Goal: Task Accomplishment & Management: Manage account settings

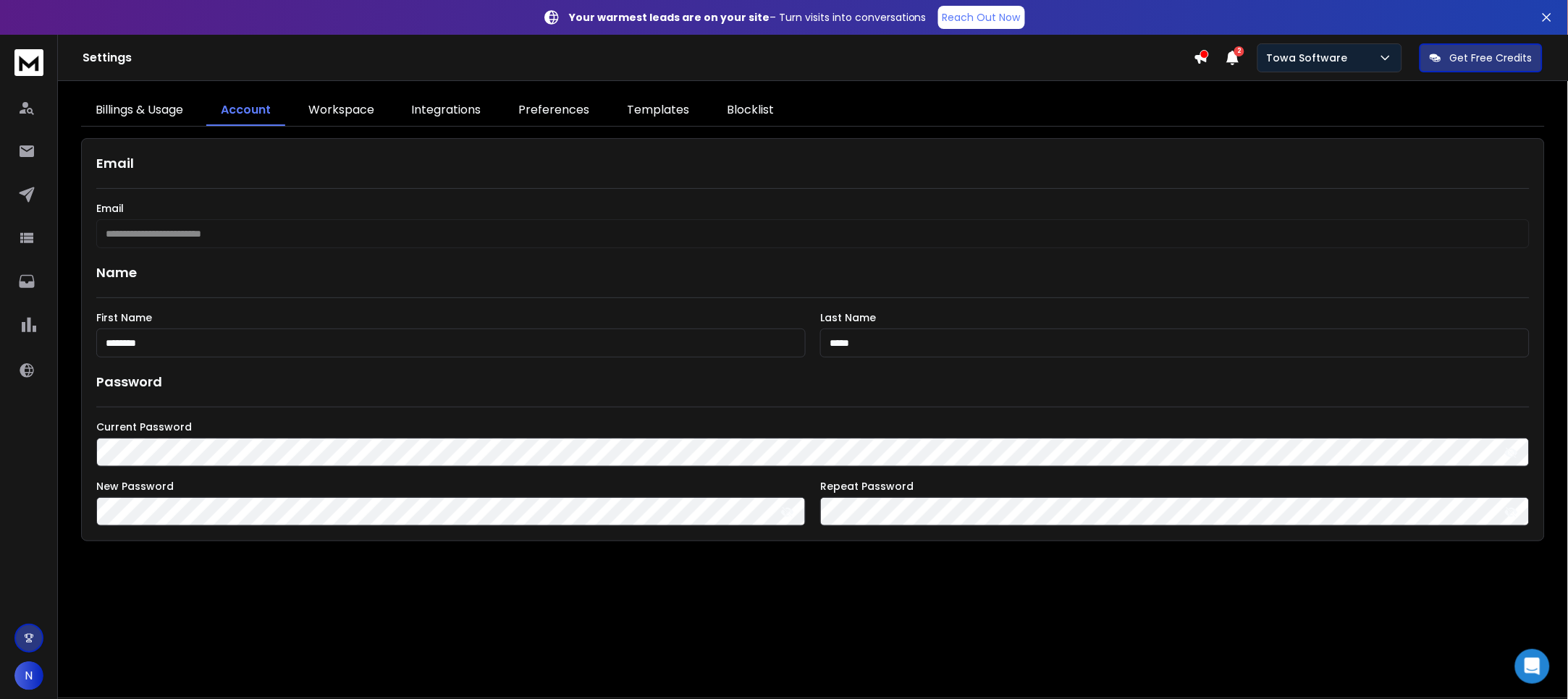
click at [1325, 62] on p "Towa Software" at bounding box center [1310, 58] width 87 height 15
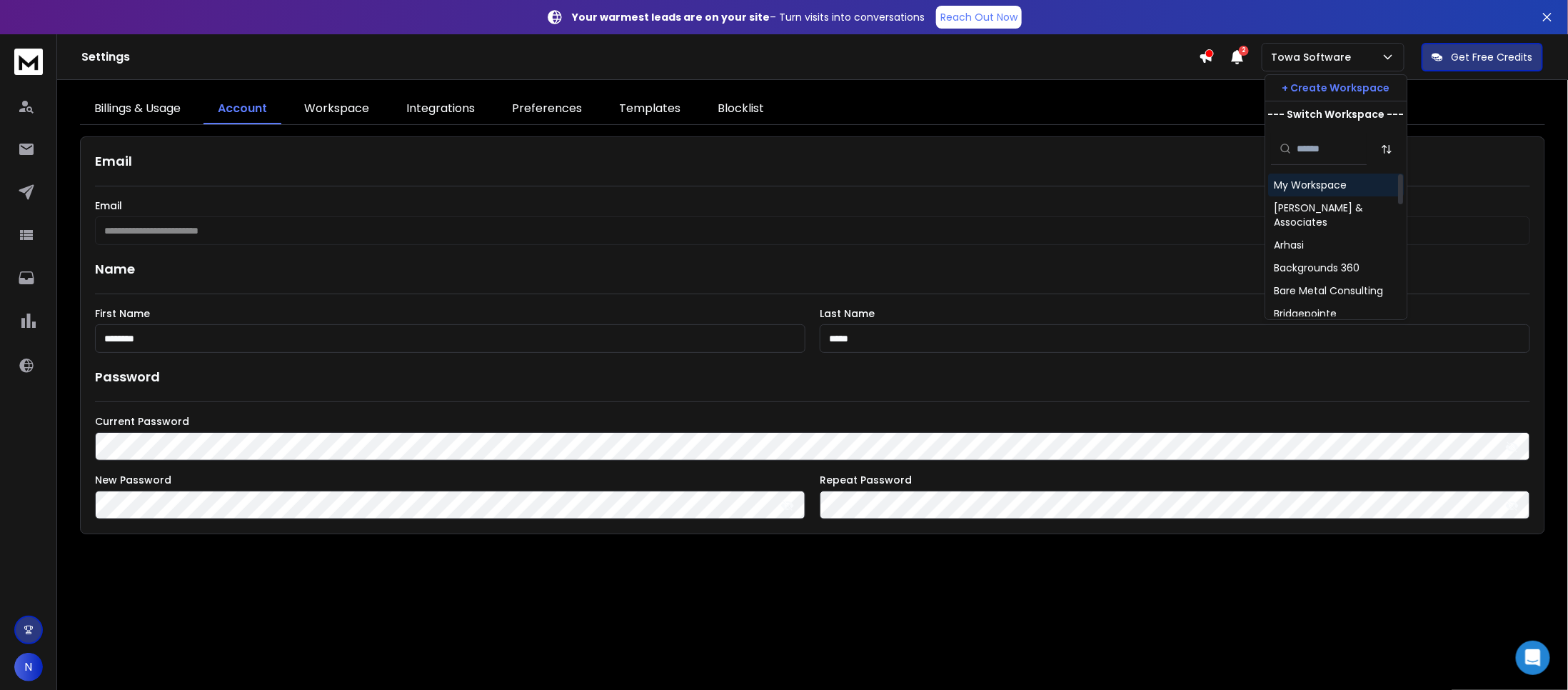
click at [1335, 185] on div "My Workspace" at bounding box center [1310, 185] width 73 height 14
click at [1335, 185] on div "My Workspace" at bounding box center [1336, 185] width 136 height 23
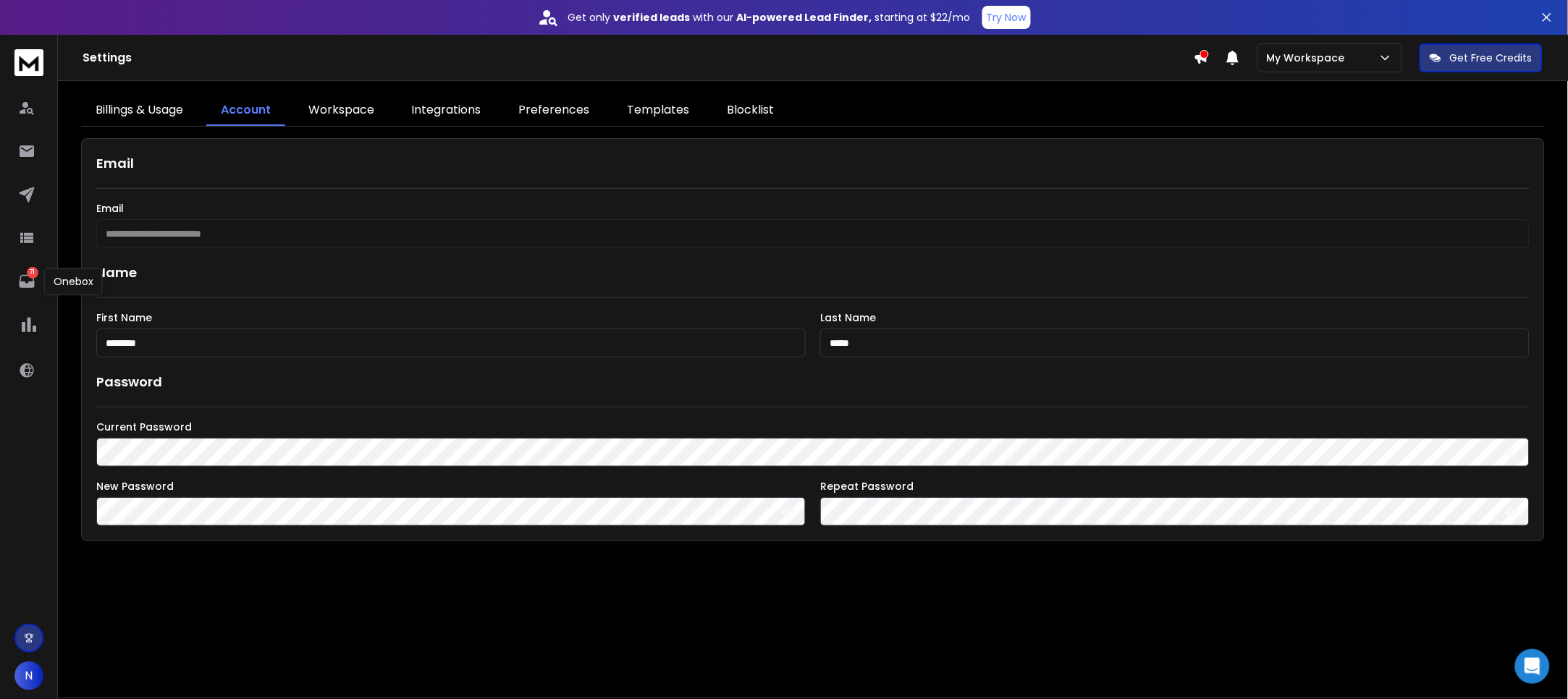
click at [31, 263] on div "71" at bounding box center [29, 242] width 33 height 297
click at [31, 283] on icon at bounding box center [26, 281] width 15 height 13
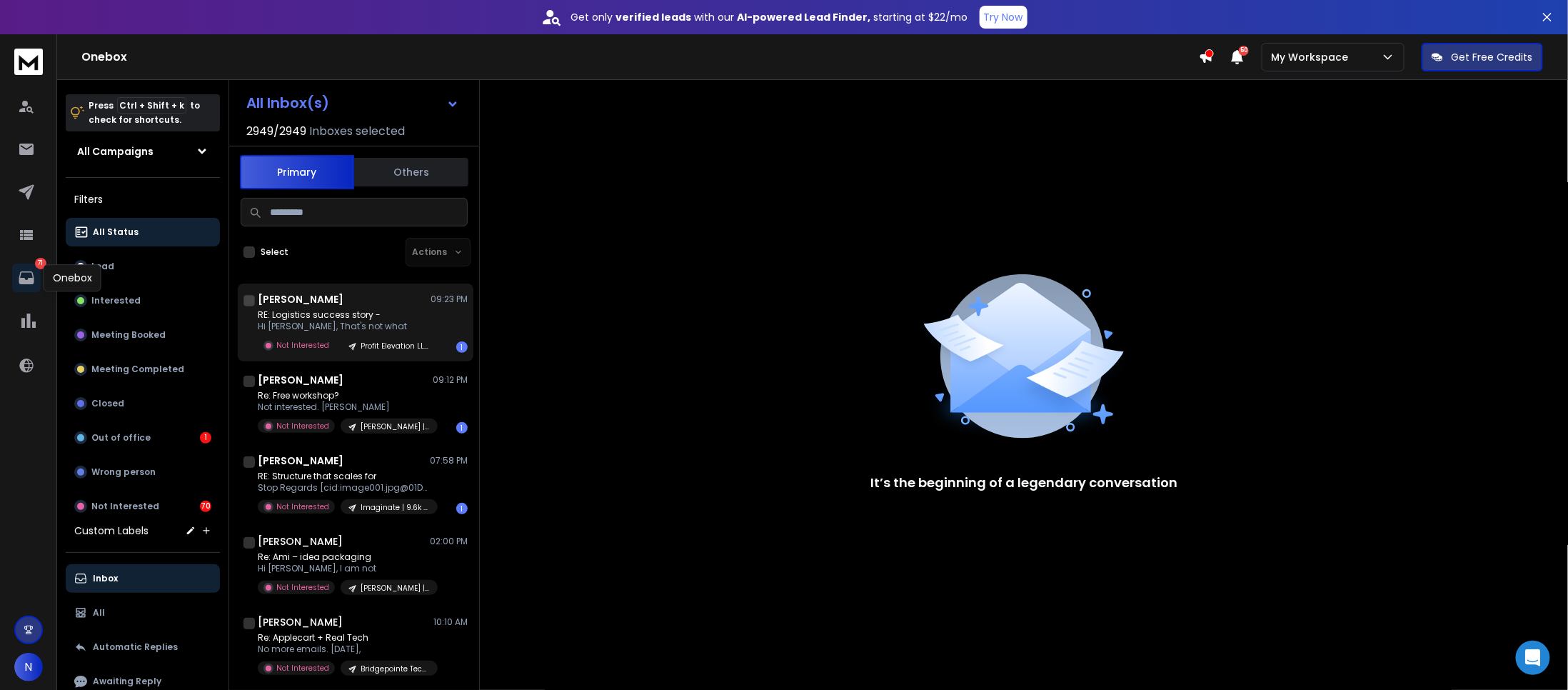
click at [328, 307] on div "Lisa Addy 09:23 PM RE: Logistics success story - Hi Michael, That's not what No…" at bounding box center [362, 322] width 210 height 61
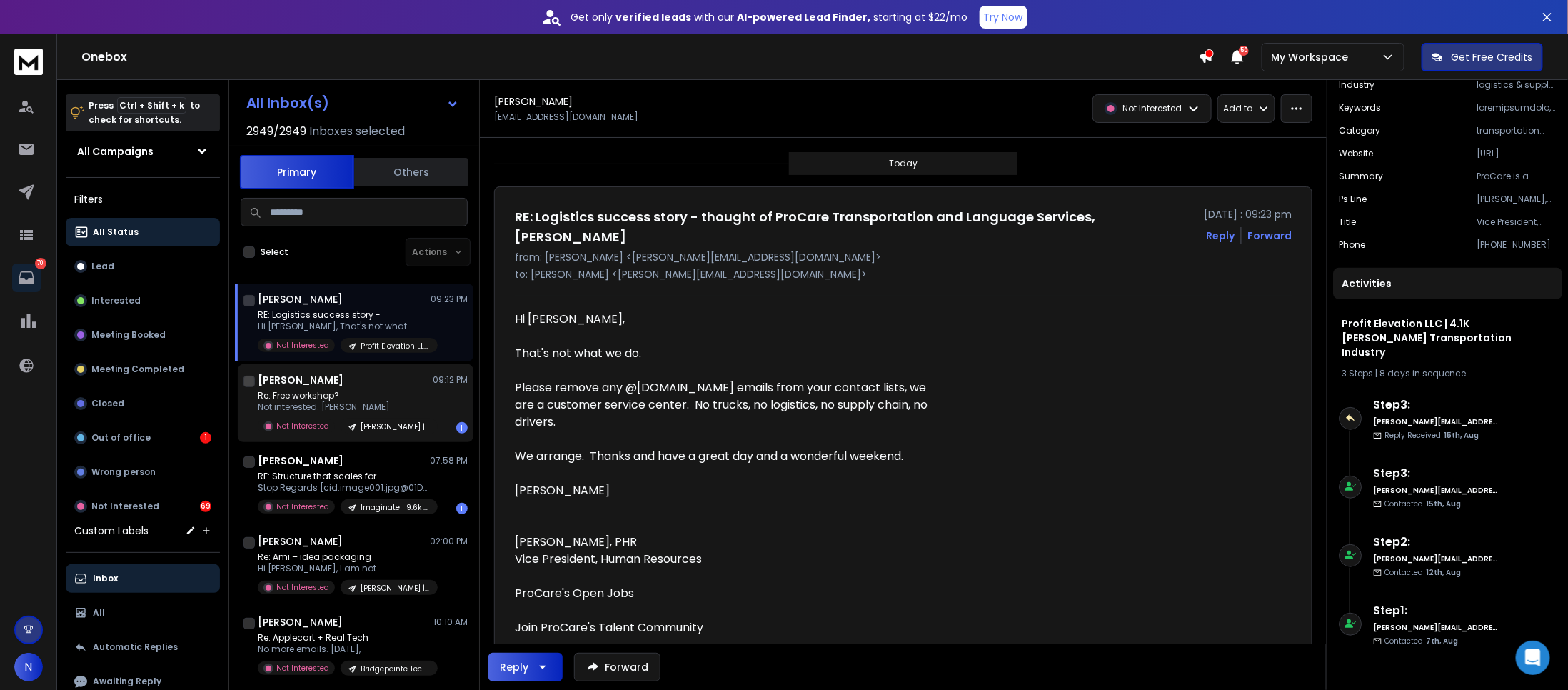
click at [334, 409] on p "Not interested. William D. Levine" at bounding box center [343, 407] width 171 height 11
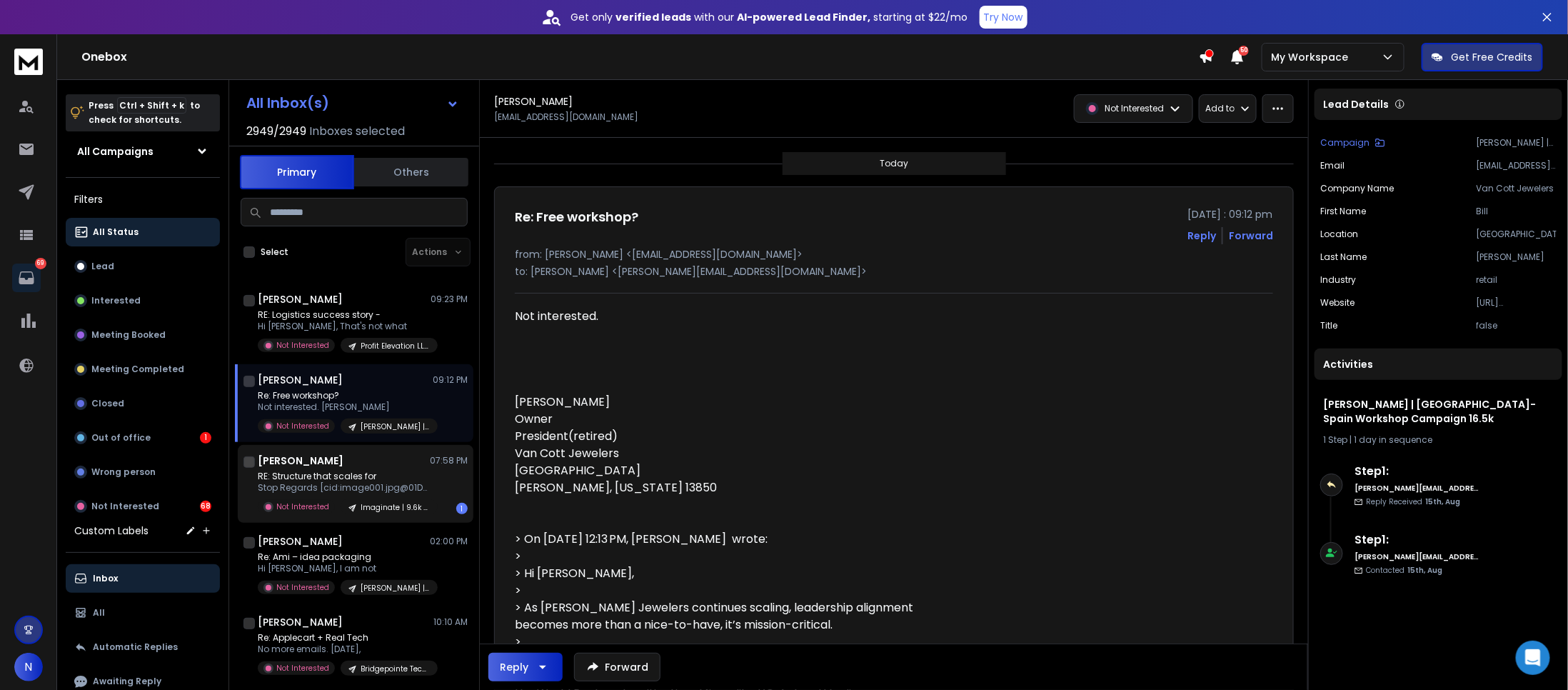
click at [366, 468] on div "Buck Crosthwaite 07:58 PM RE: Structure that scales for Stop Regards [cid:image…" at bounding box center [362, 483] width 210 height 61
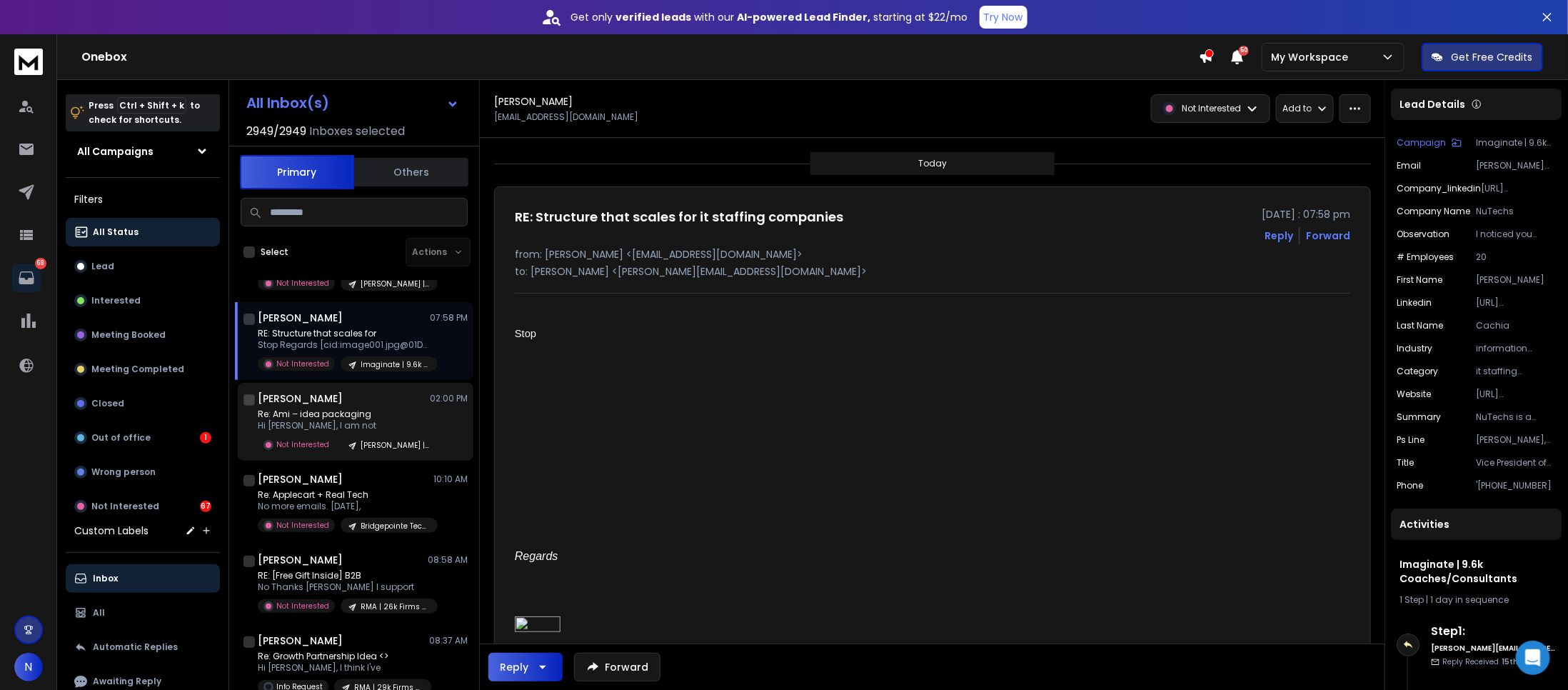
scroll to position [286, 0]
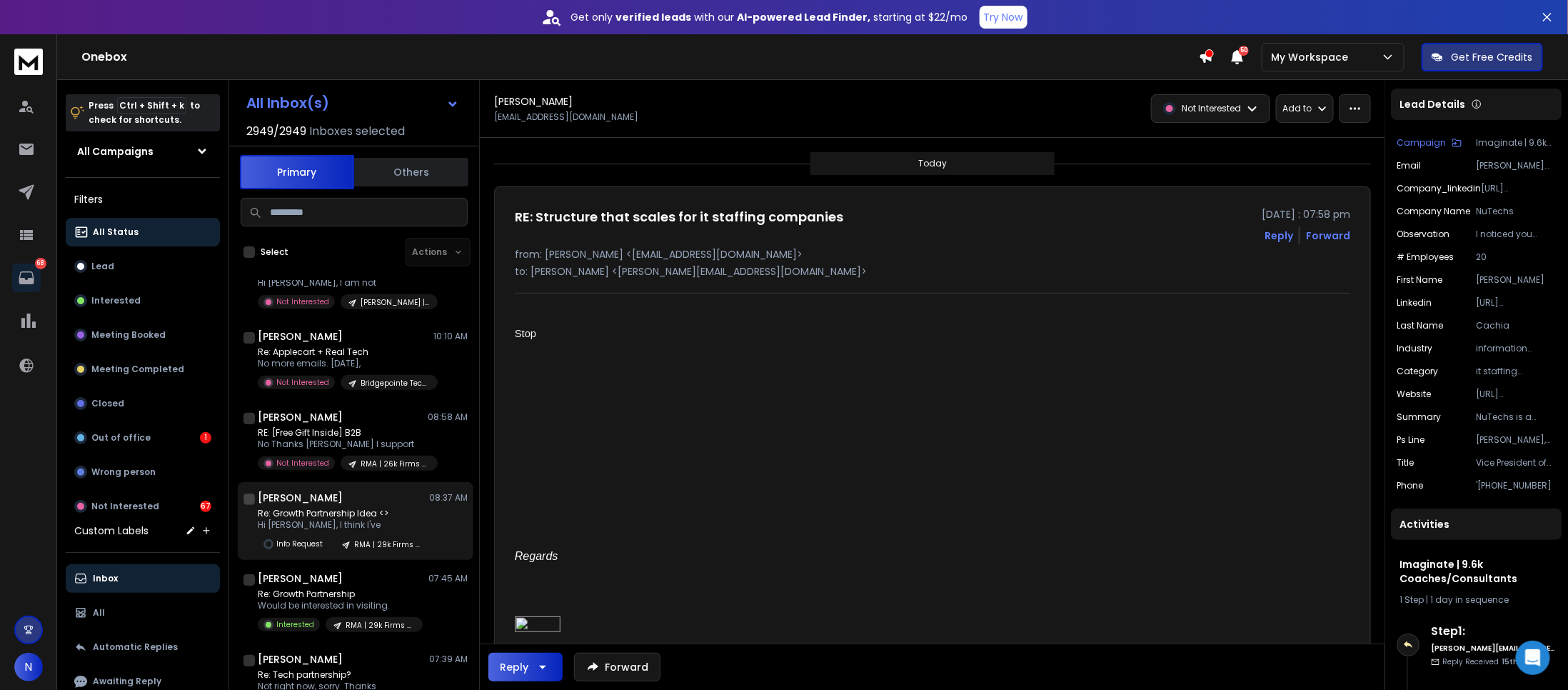
click at [386, 511] on p "Re: Growth Partnership Idea <>" at bounding box center [343, 513] width 171 height 11
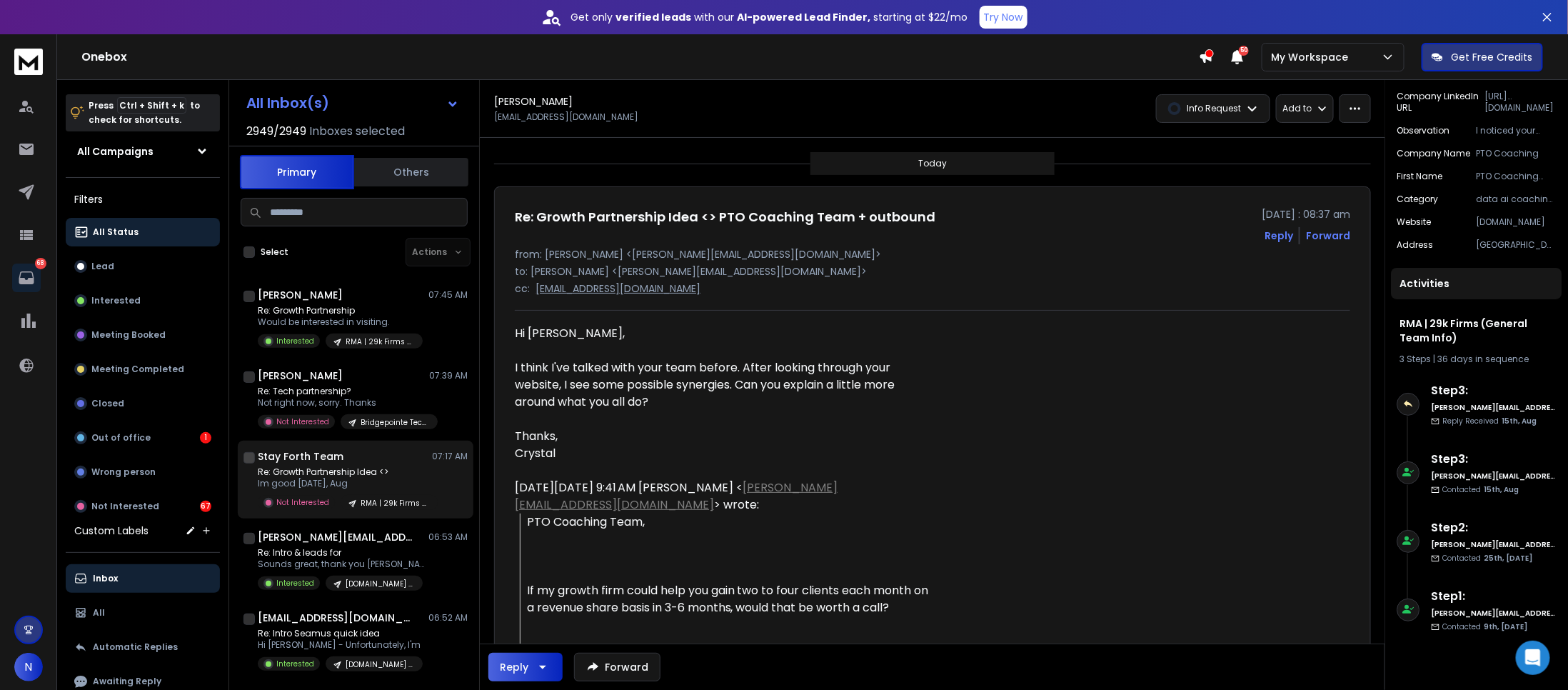
scroll to position [571, 0]
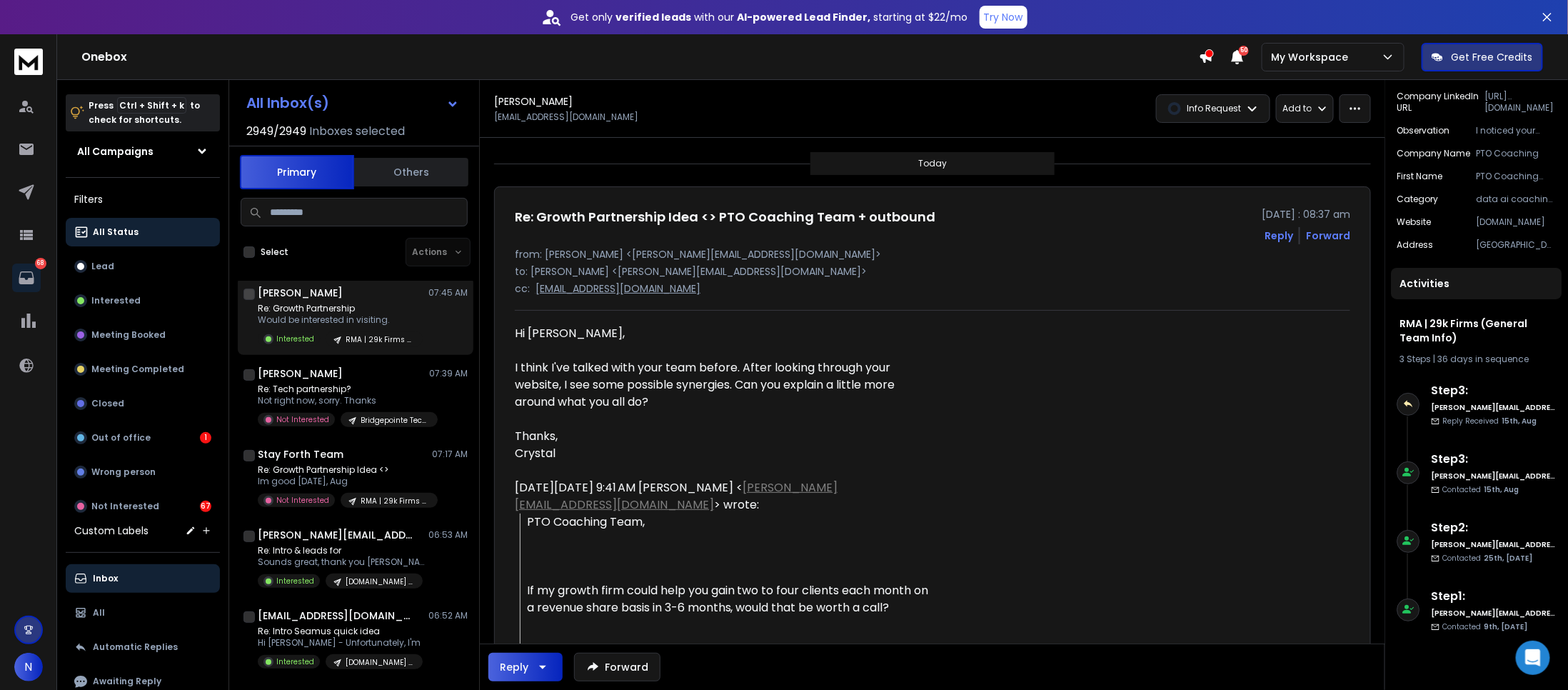
click at [409, 313] on p "Re: Growth Partnership" at bounding box center [340, 308] width 165 height 11
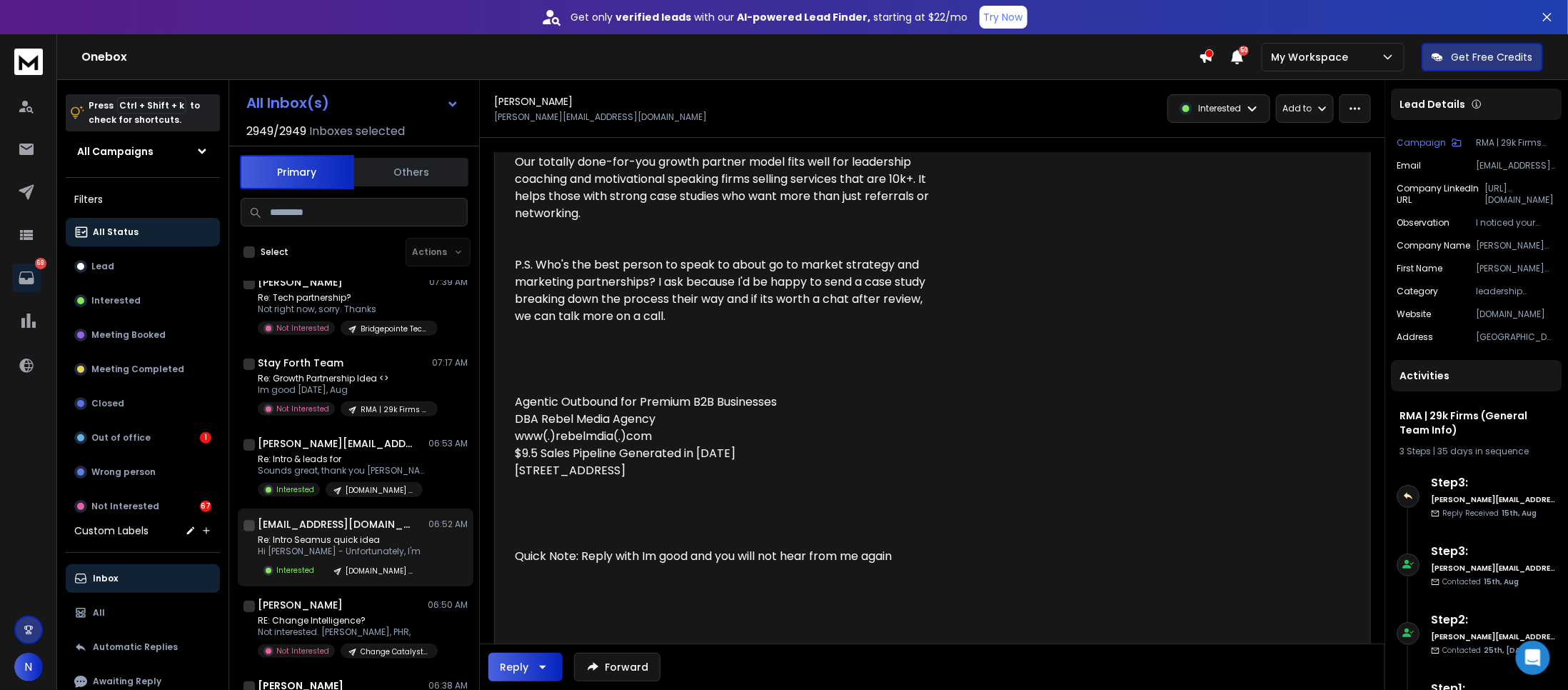
scroll to position [714, 0]
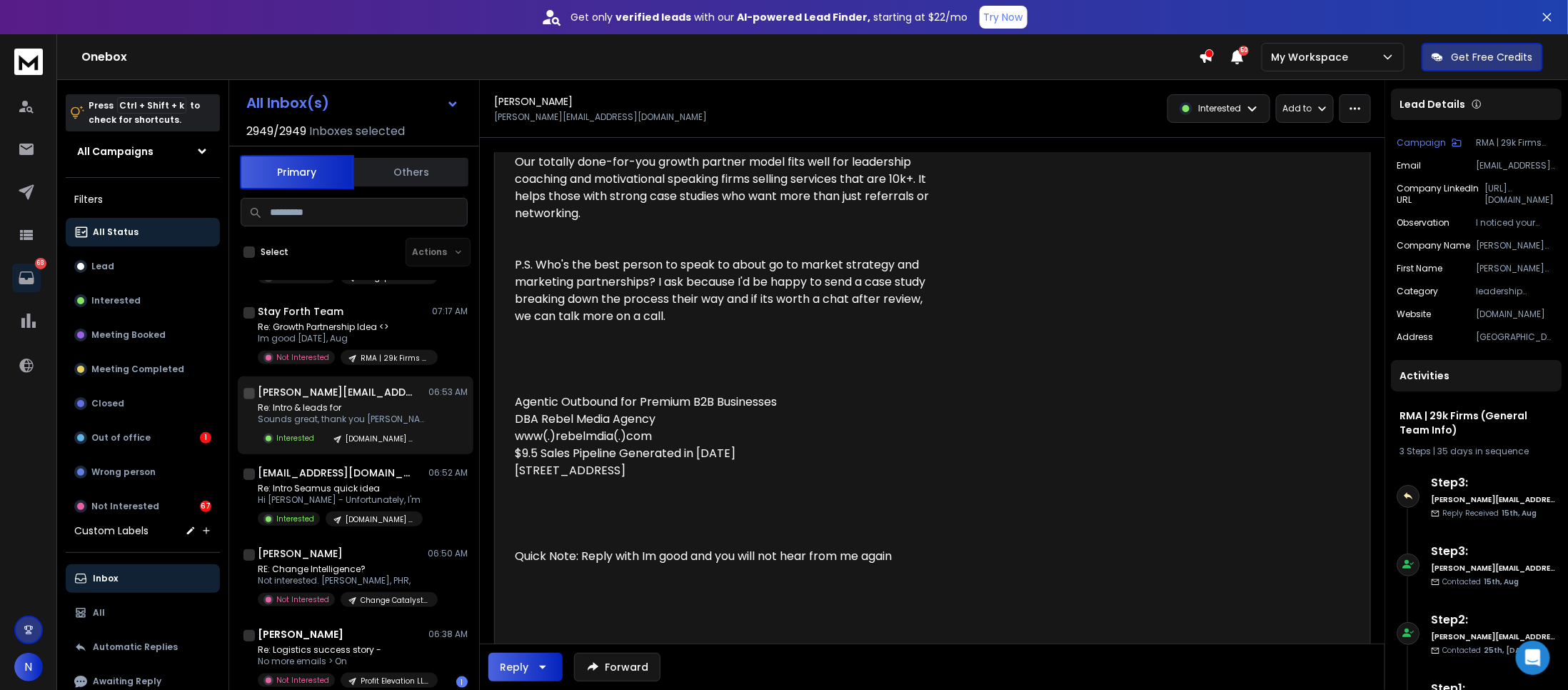
click at [418, 402] on p "Re: Intro & leads for" at bounding box center [343, 408] width 171 height 11
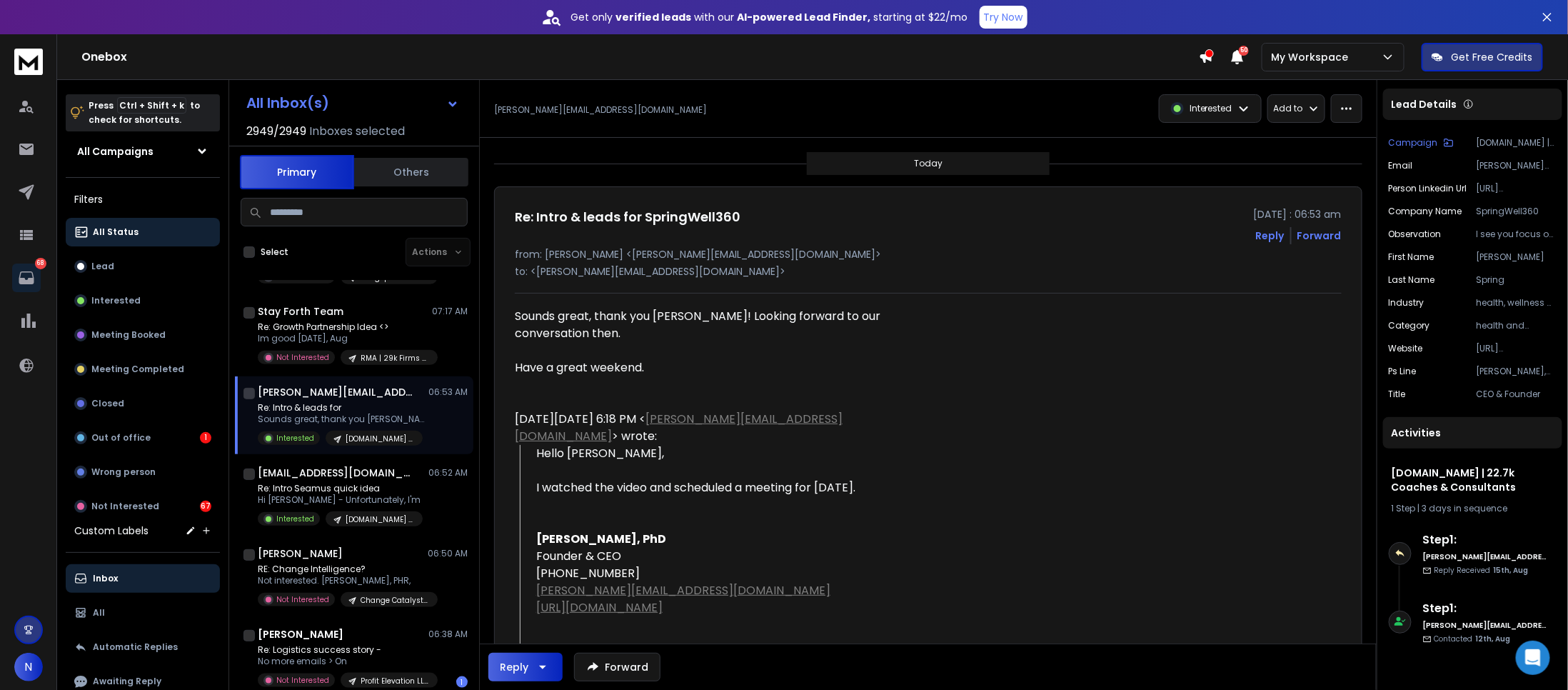
click at [1326, 74] on div "Onebox 50 My Workspace Get Free Credits" at bounding box center [784, 57] width 1568 height 46
click at [1326, 70] on div "Onebox 50 My Workspace Get Free Credits" at bounding box center [784, 57] width 1568 height 46
click at [1335, 54] on p "My Workspace" at bounding box center [1313, 57] width 83 height 14
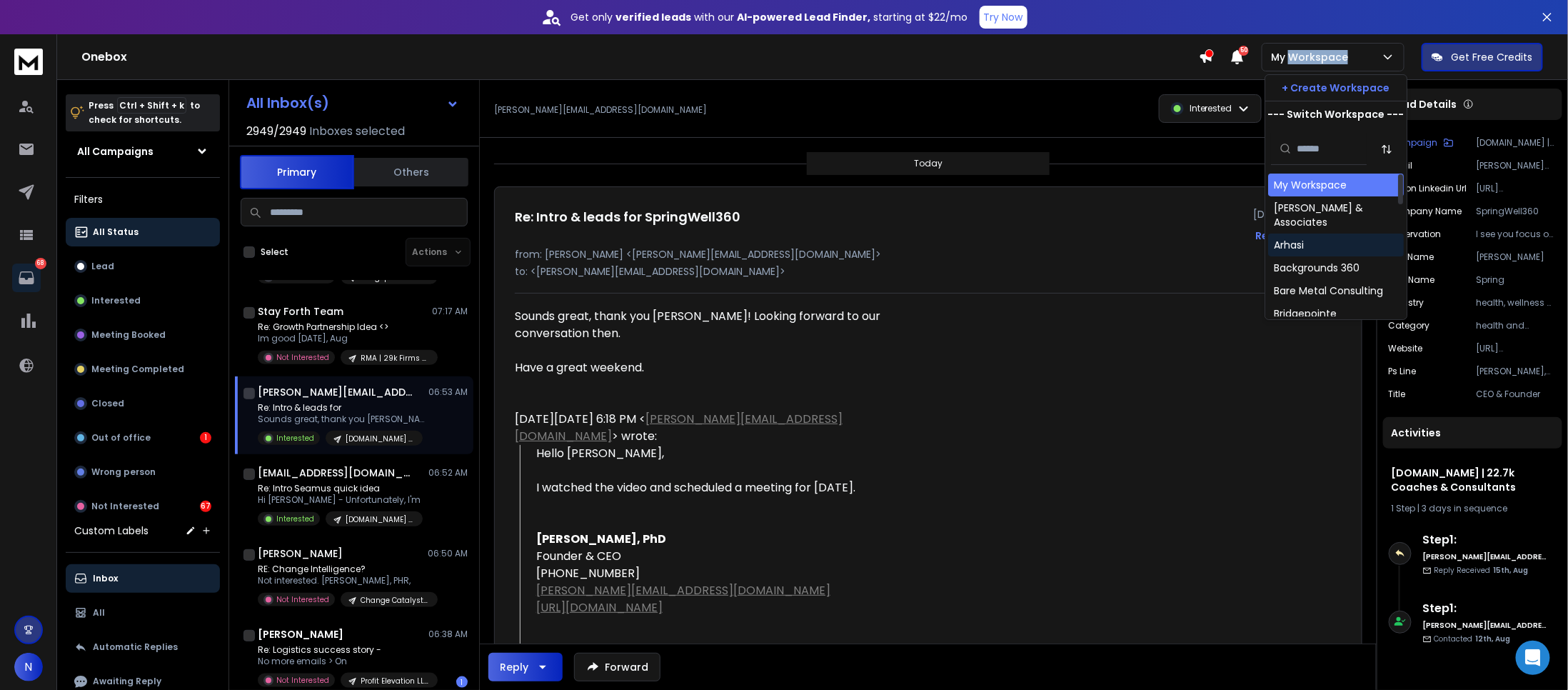
click at [1350, 243] on div "Arhasi" at bounding box center [1336, 245] width 136 height 23
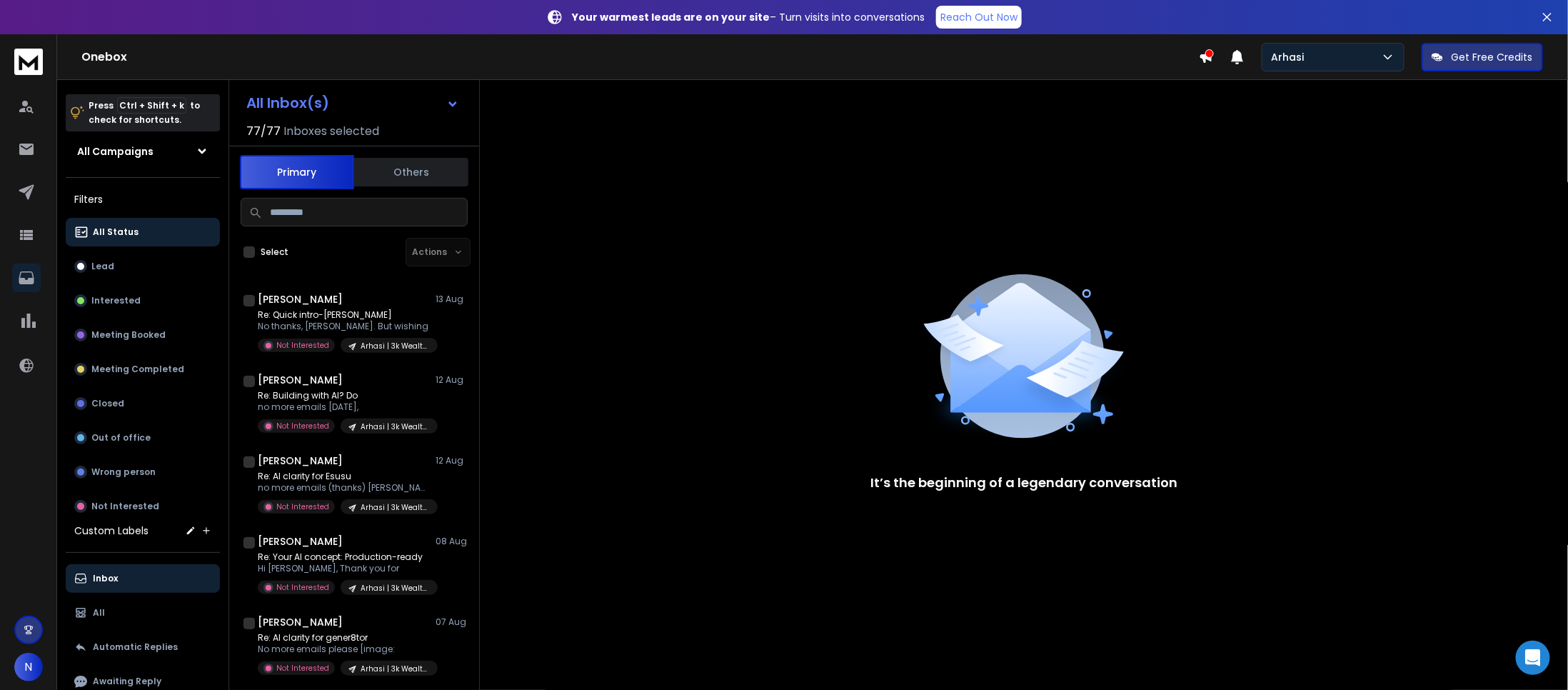
click at [1287, 71] on button "Arhasi" at bounding box center [1333, 57] width 143 height 29
click at [1287, 65] on button "Arhasi" at bounding box center [1333, 57] width 143 height 29
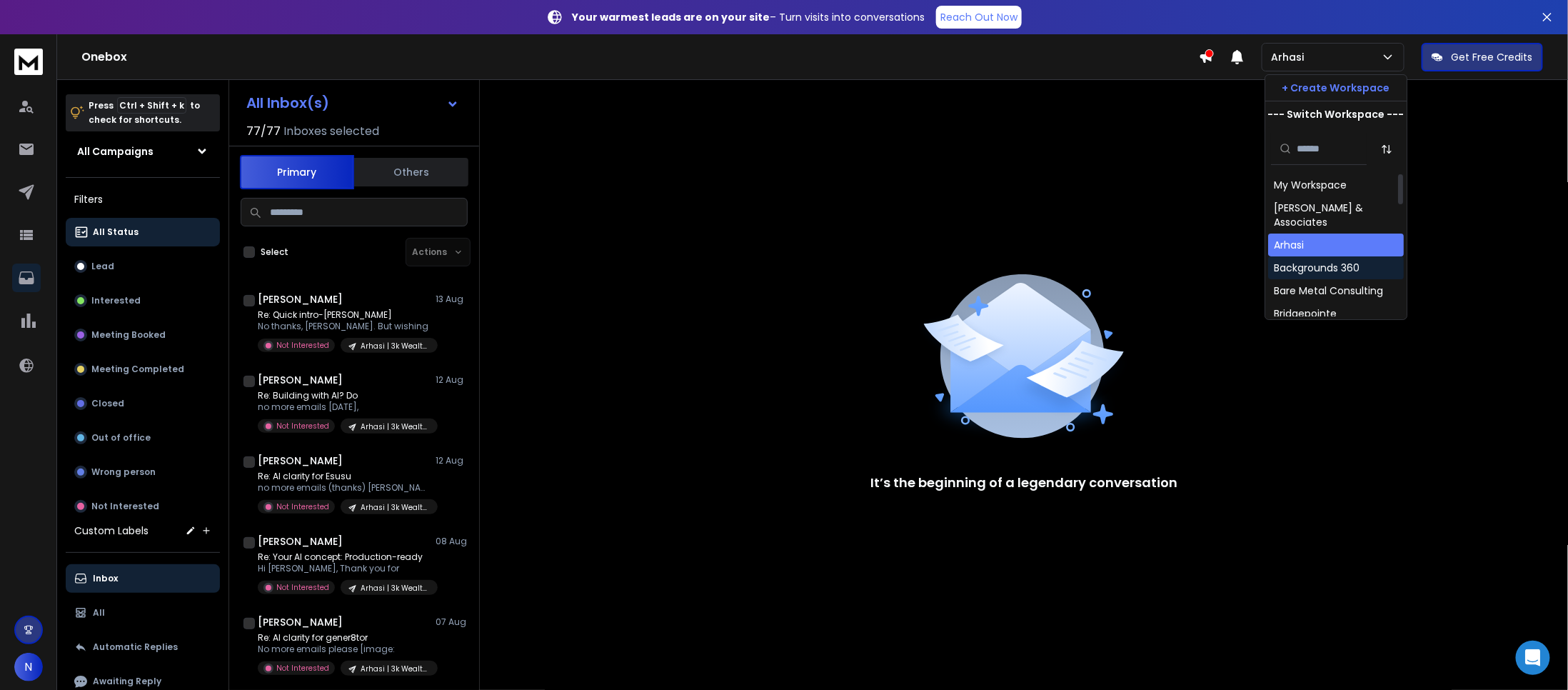
click at [1328, 268] on div "Backgrounds 360" at bounding box center [1317, 268] width 86 height 14
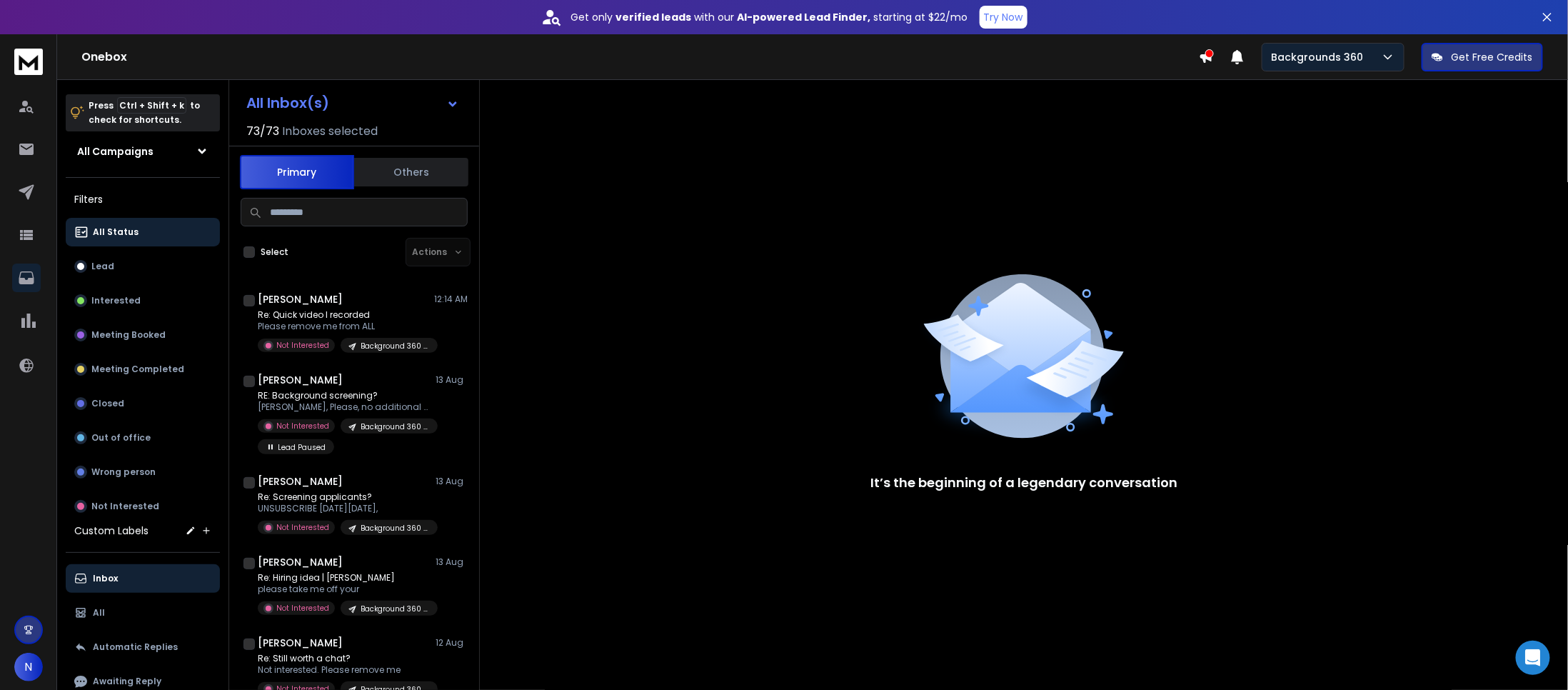
click at [1367, 53] on p "Backgrounds 360" at bounding box center [1320, 57] width 98 height 14
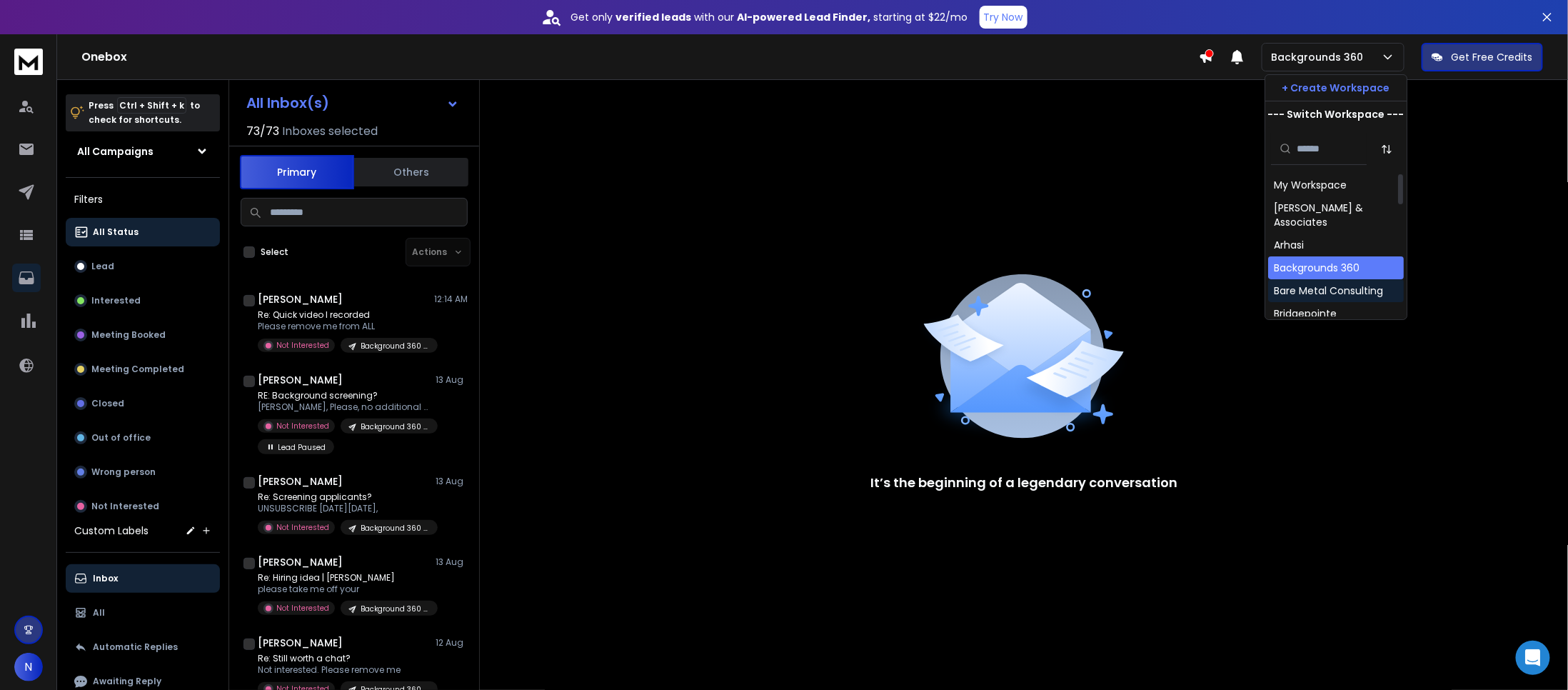
click at [1333, 291] on div "Bare Metal Consulting" at bounding box center [1328, 291] width 109 height 14
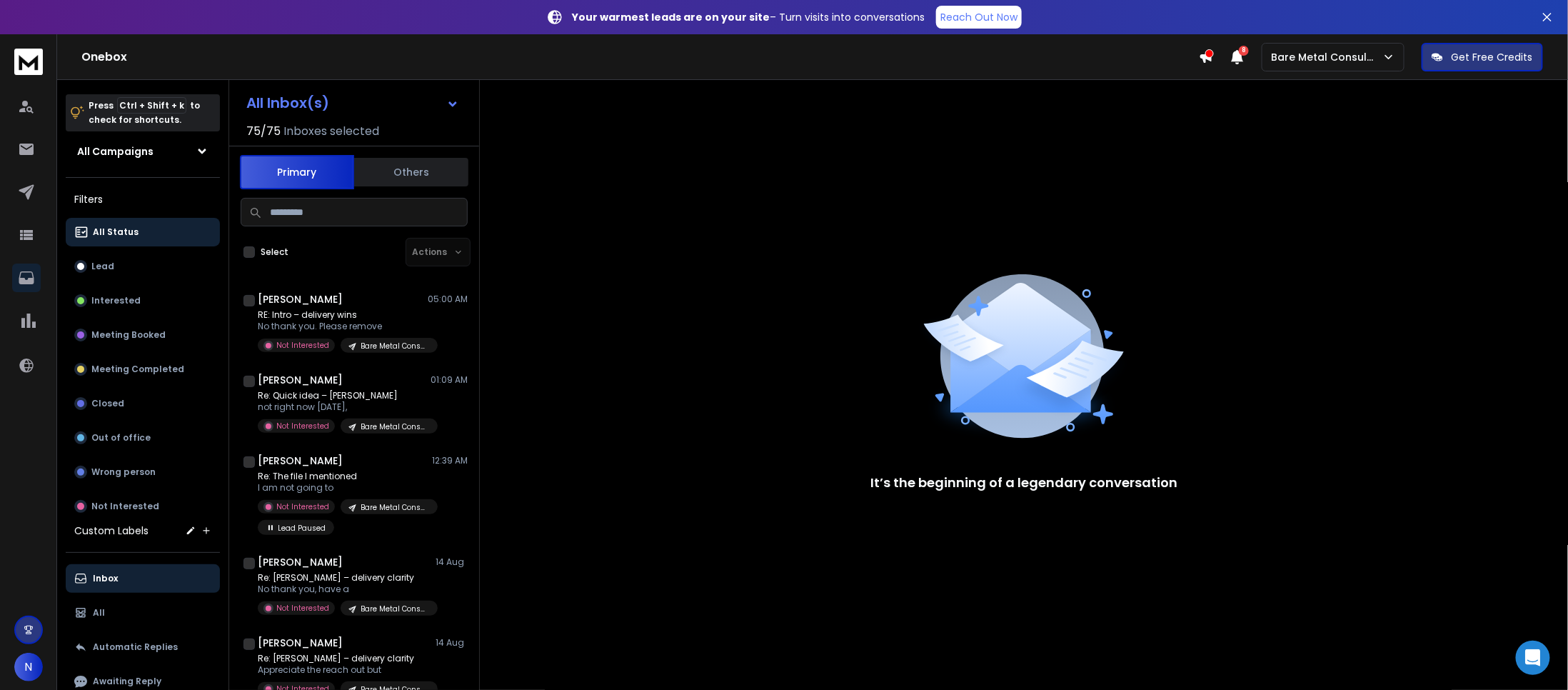
click at [406, 181] on button "Others" at bounding box center [412, 172] width 115 height 31
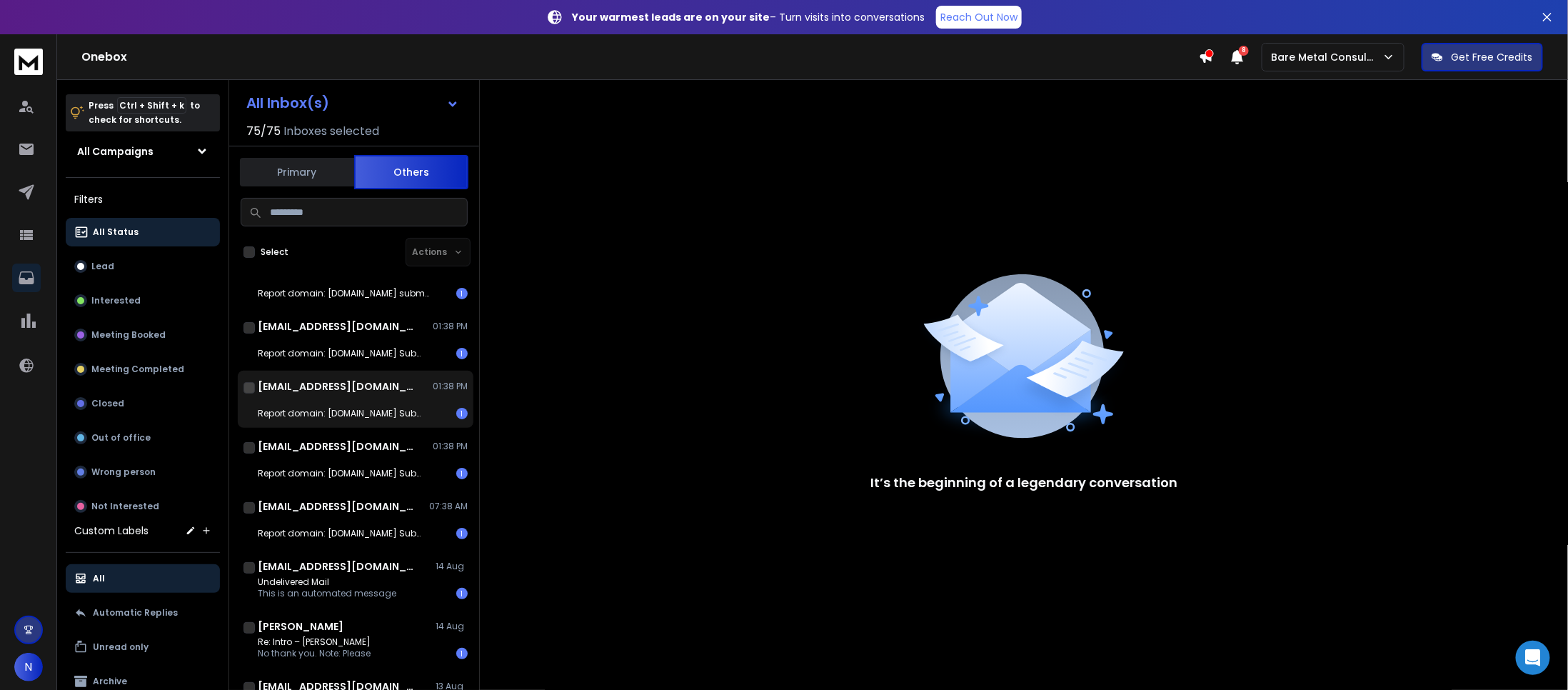
scroll to position [286, 0]
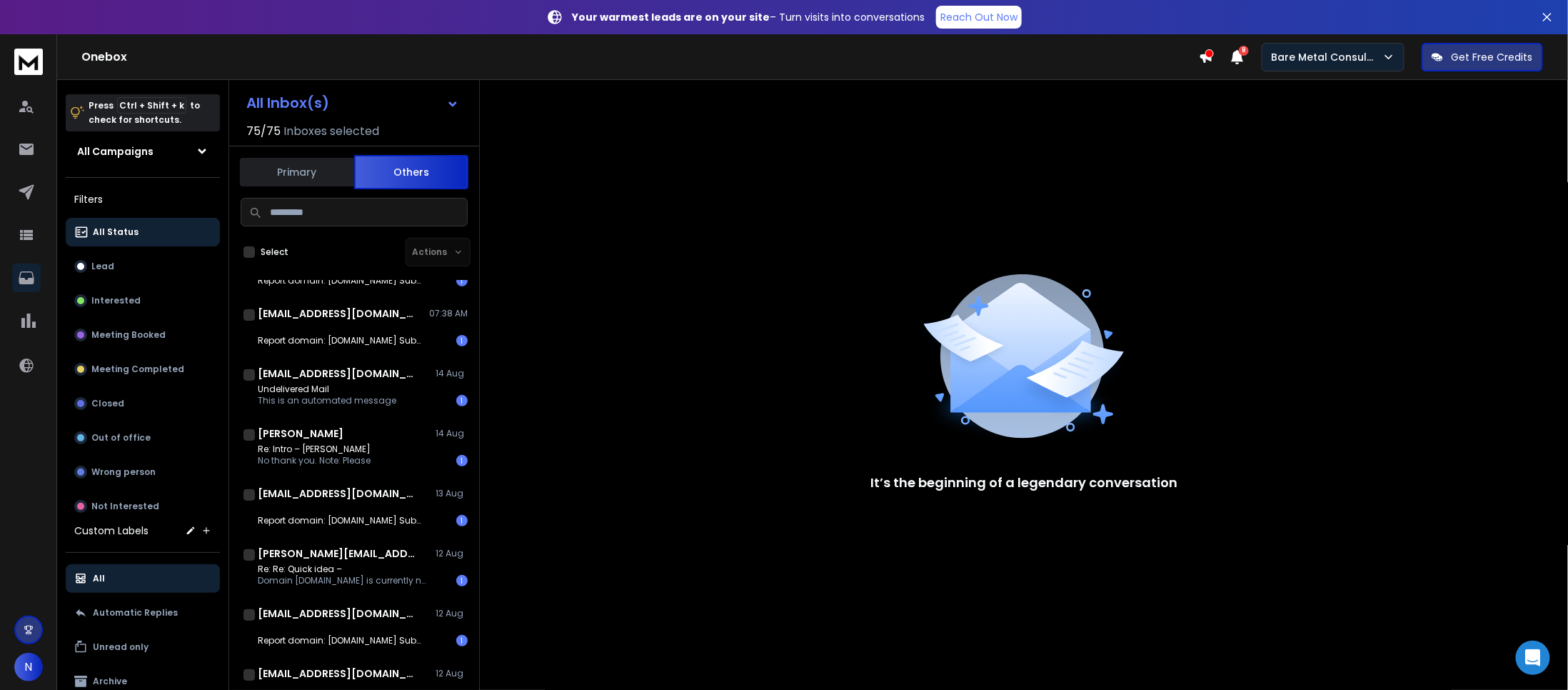
click at [1310, 61] on p "Bare Metal Consulting" at bounding box center [1327, 57] width 112 height 14
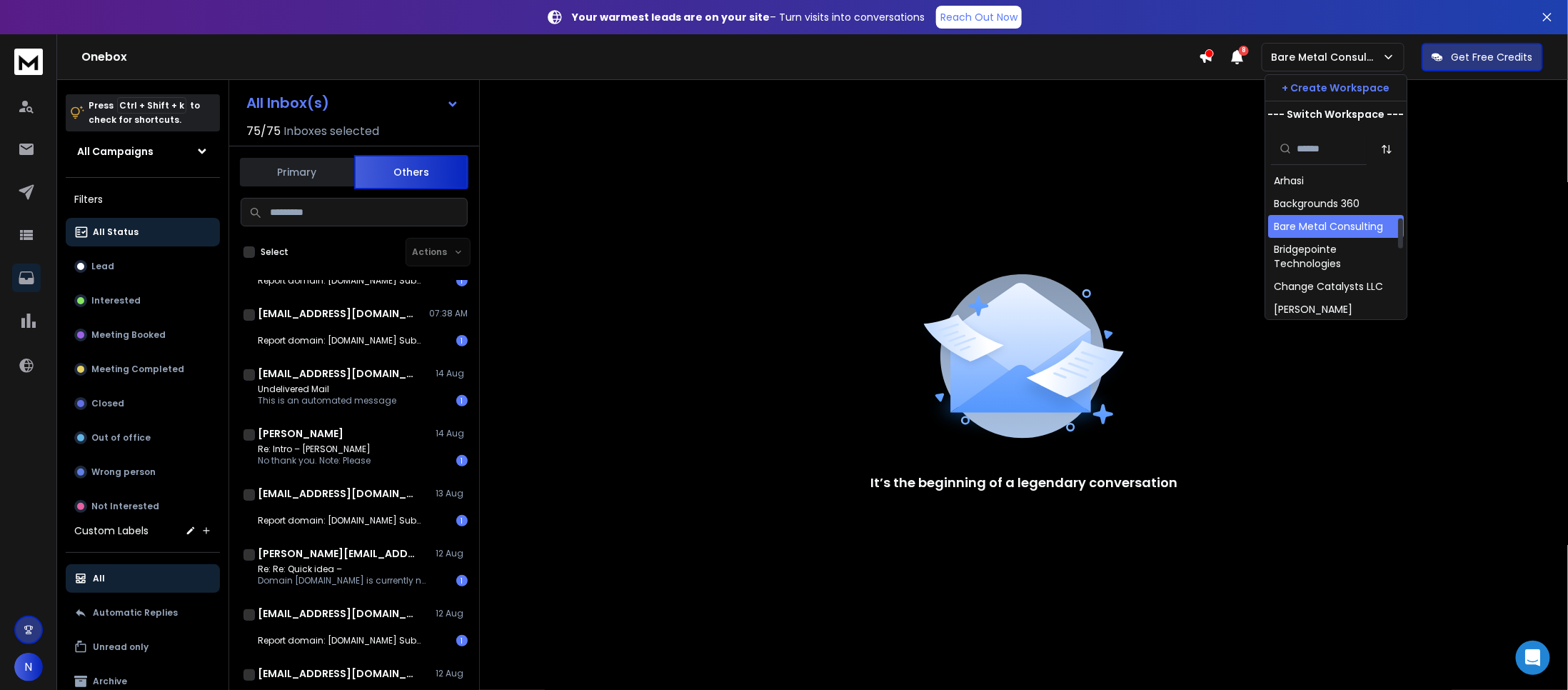
scroll to position [0, 0]
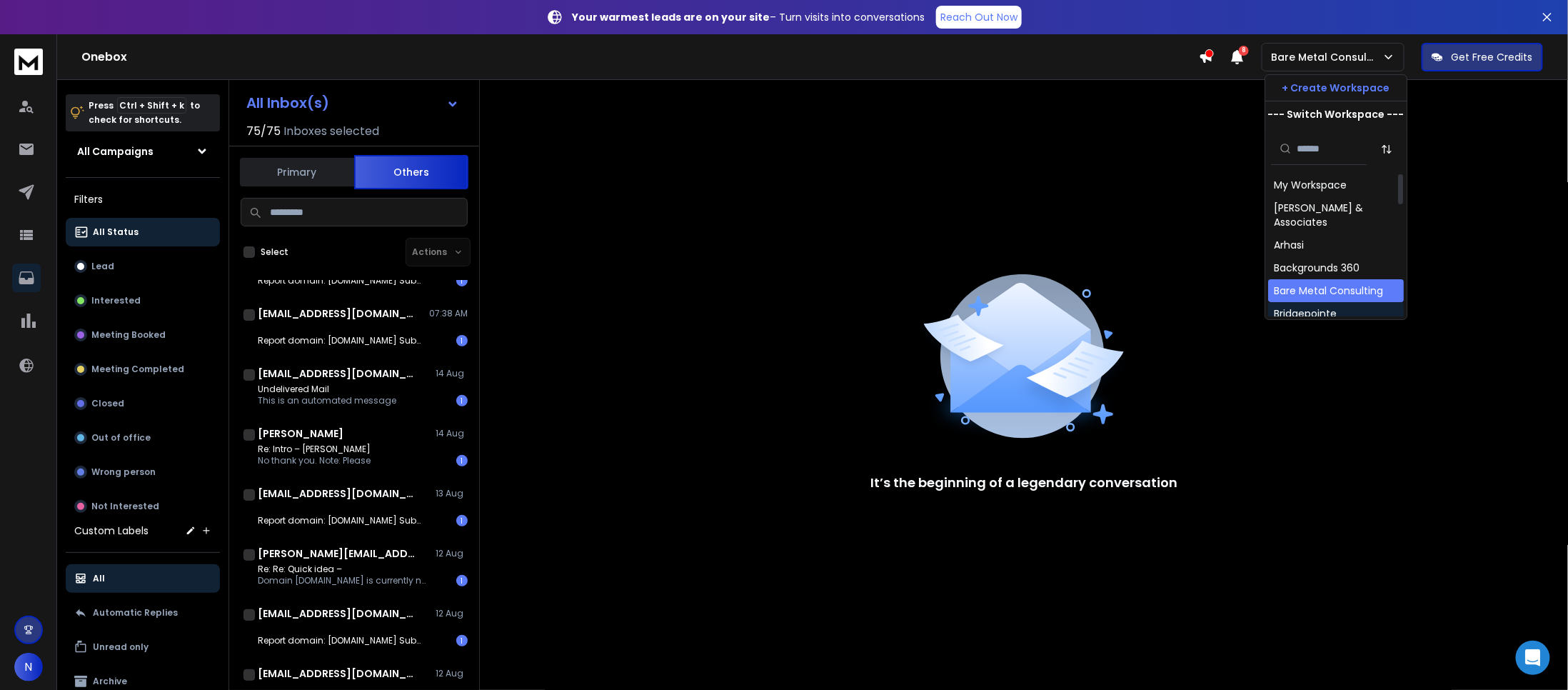
click at [1316, 312] on div "Bridgepointe Technologies" at bounding box center [1336, 321] width 125 height 29
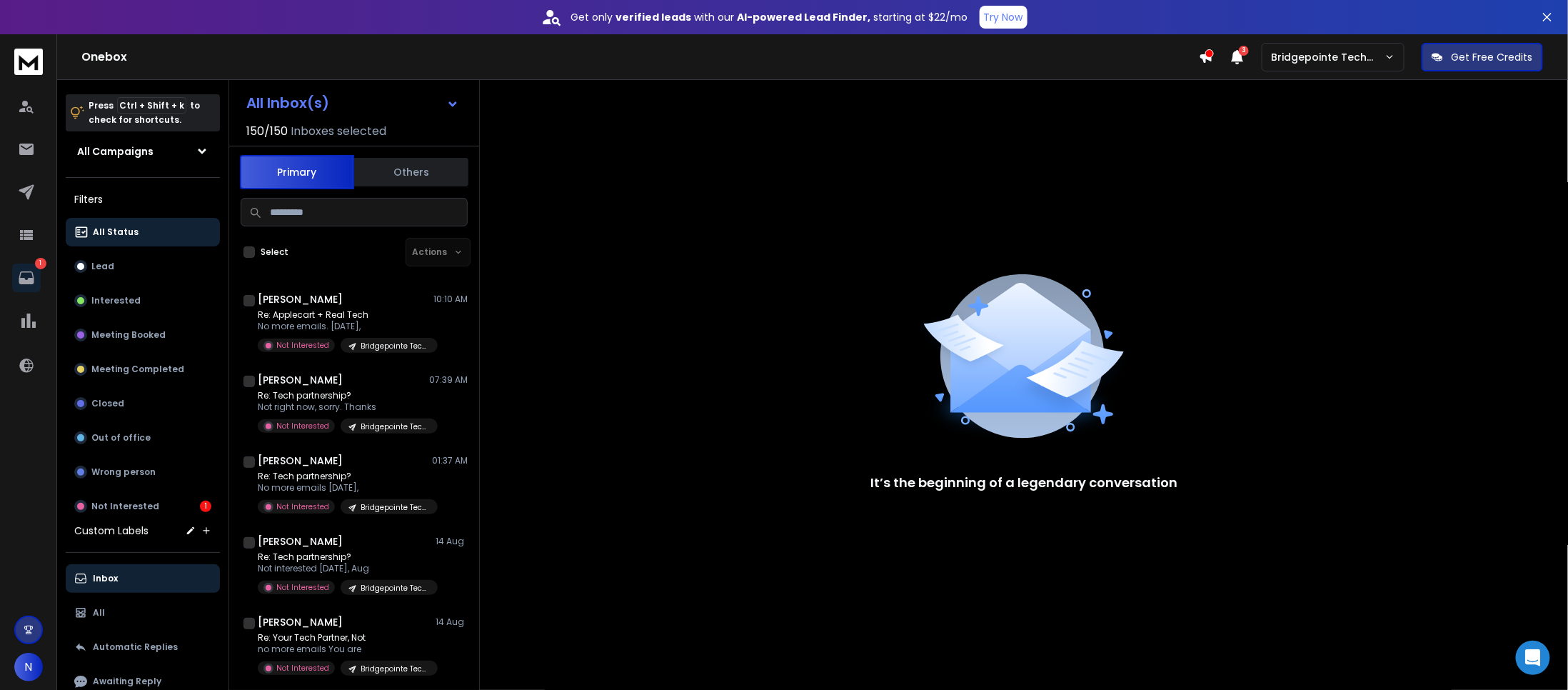
click at [374, 178] on button "Others" at bounding box center [412, 172] width 115 height 31
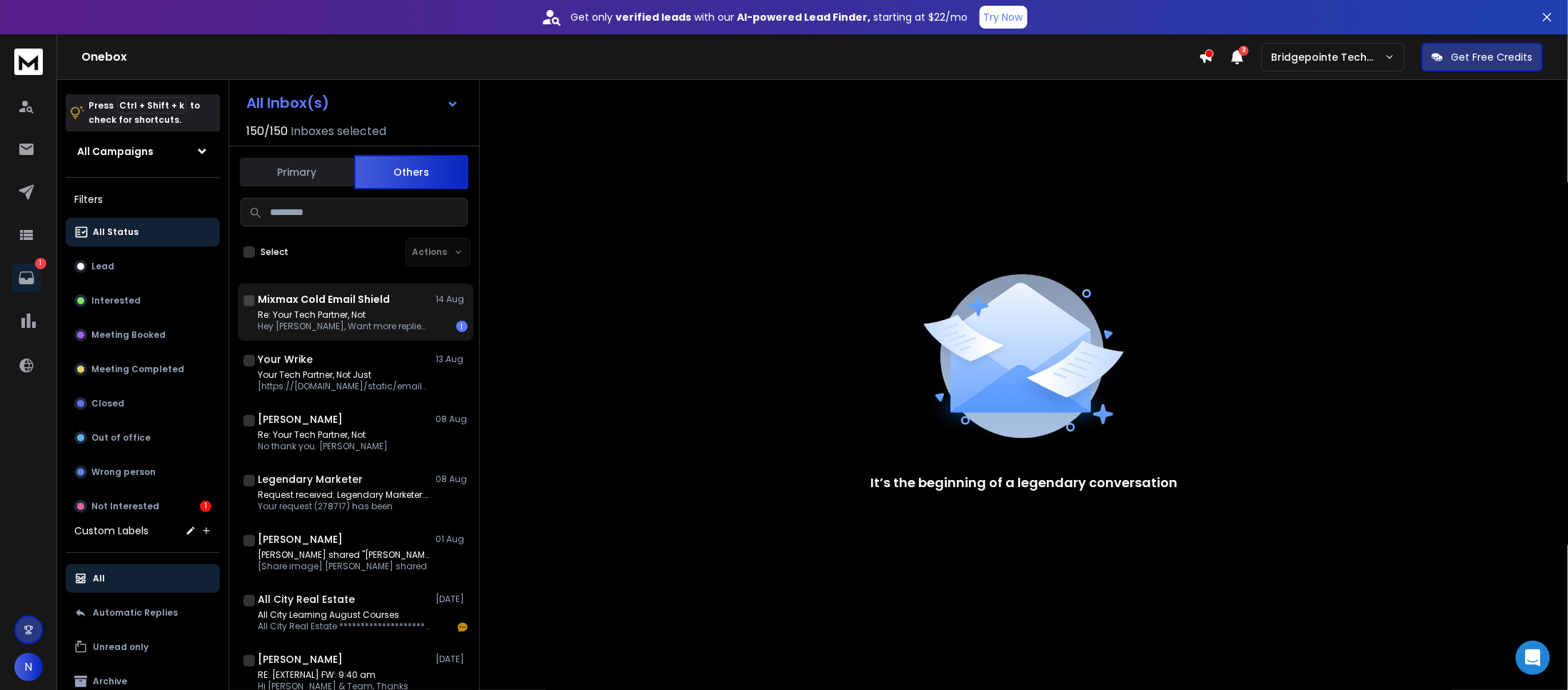
click at [376, 313] on p "Re: Your Tech Partner, Not" at bounding box center [343, 315] width 171 height 11
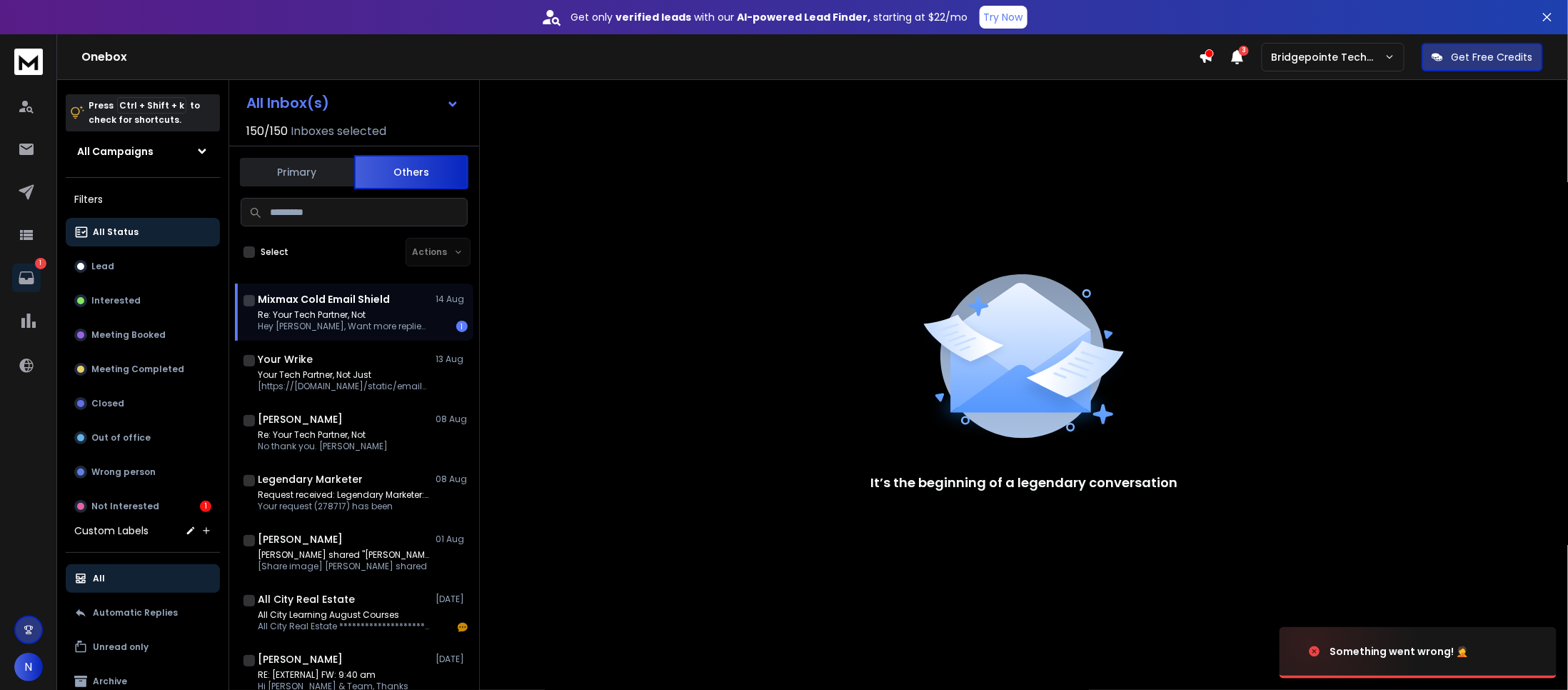
click at [379, 330] on p "Hey Drew, Want more replies to" at bounding box center [343, 326] width 171 height 11
click at [307, 172] on button "Primary" at bounding box center [297, 172] width 115 height 31
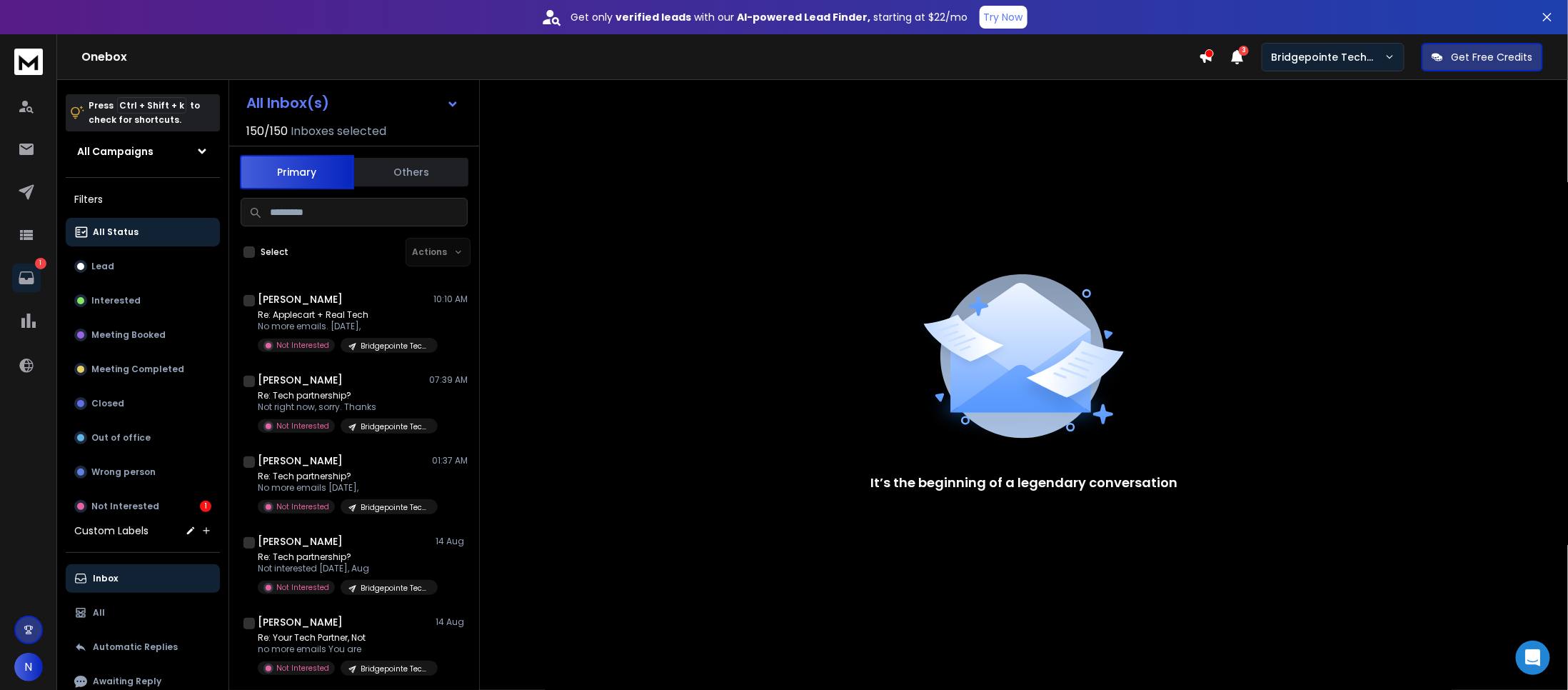
click at [1383, 49] on button "Bridgepointe Technologies" at bounding box center [1333, 57] width 143 height 29
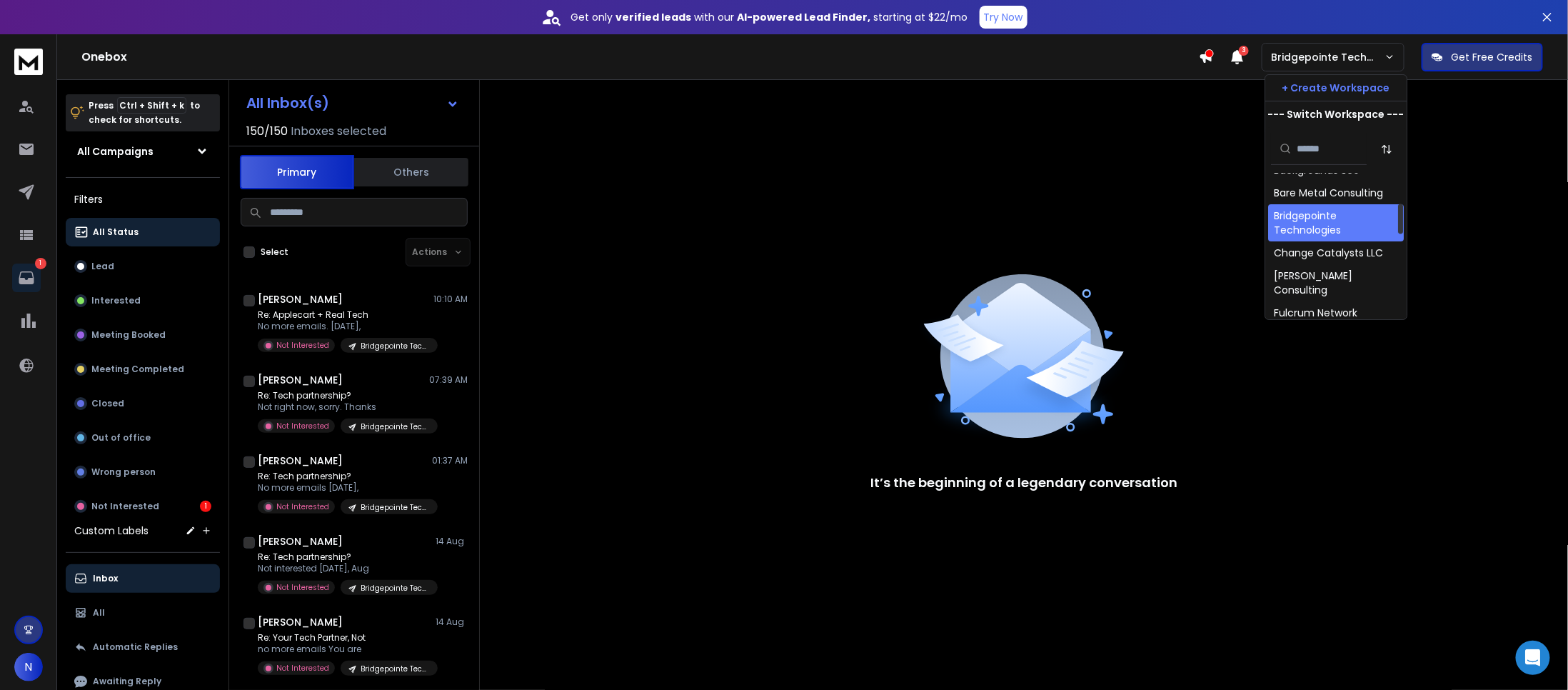
scroll to position [143, 0]
click at [1343, 208] on div "Change Catalysts LLC" at bounding box center [1328, 208] width 109 height 14
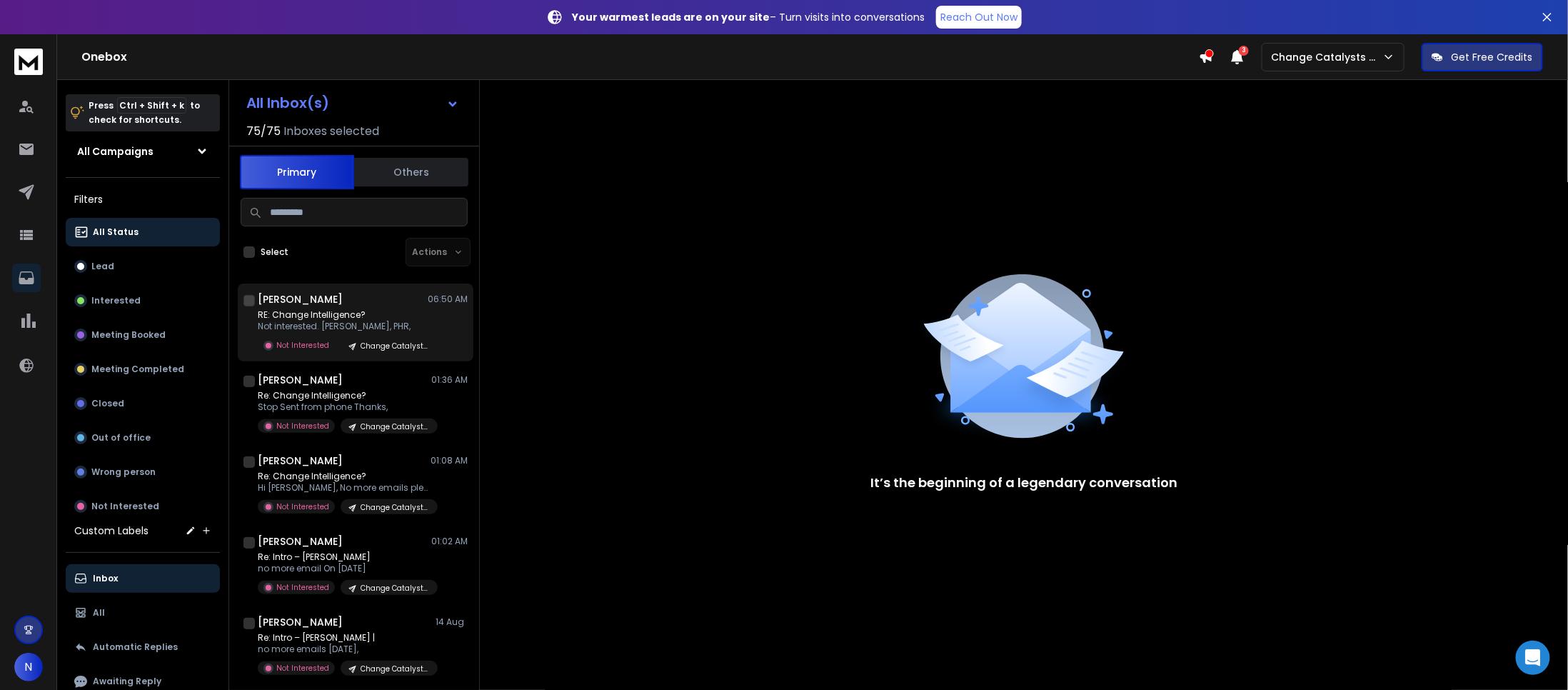
click at [366, 301] on div "[PERSON_NAME] 06:50 AM" at bounding box center [362, 299] width 210 height 14
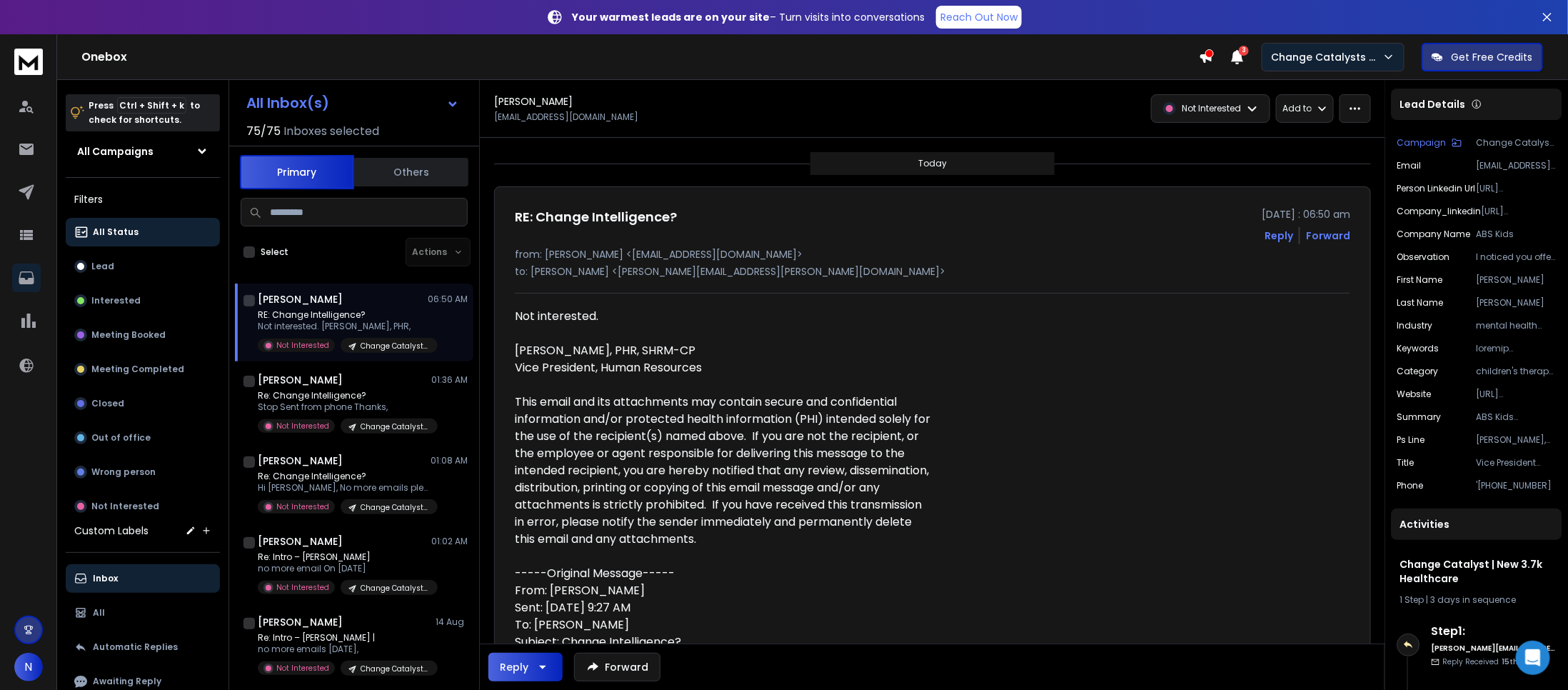
click at [1322, 56] on p "Change Catalysts LLC" at bounding box center [1327, 57] width 112 height 14
click at [1333, 64] on button "Change Catalysts LLC" at bounding box center [1333, 57] width 143 height 29
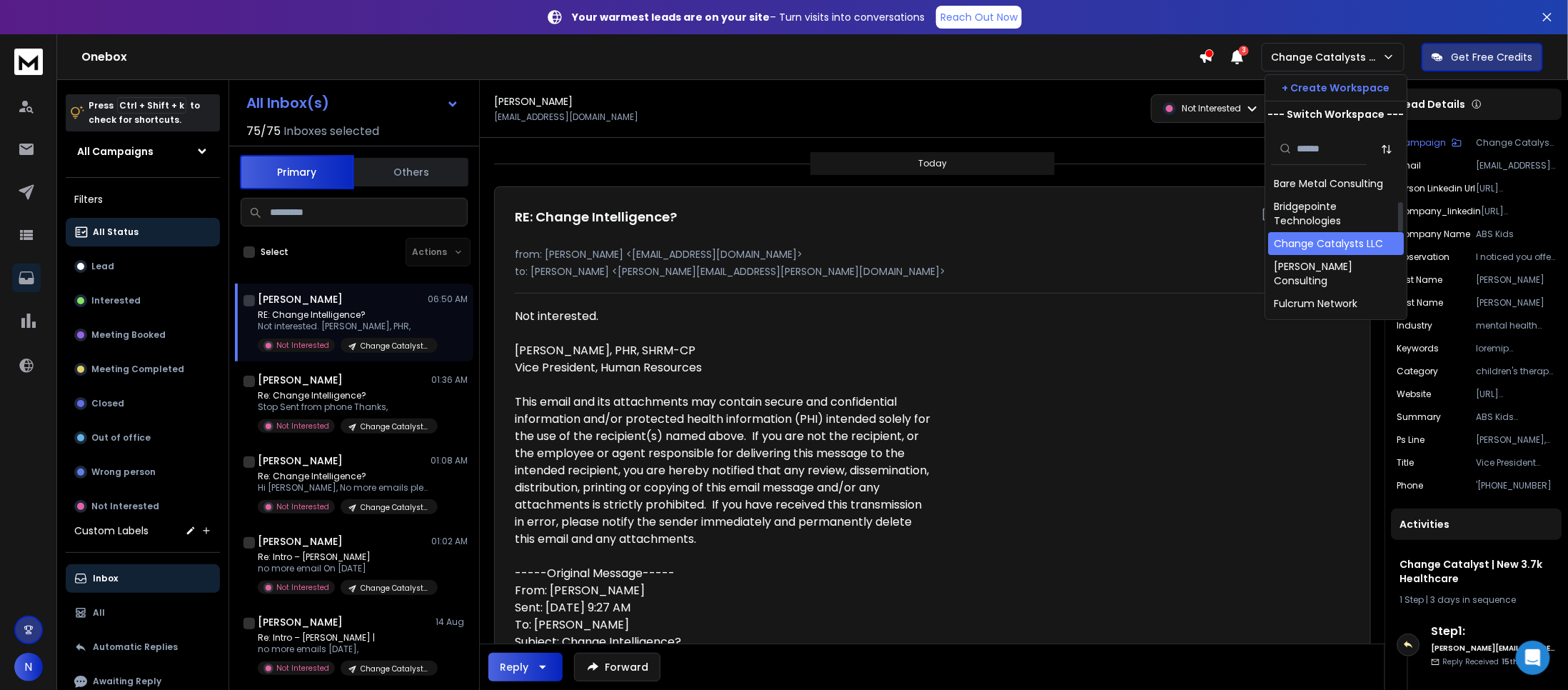
scroll to position [143, 0]
click at [1343, 233] on div "[PERSON_NAME] Consulting" at bounding box center [1336, 238] width 125 height 29
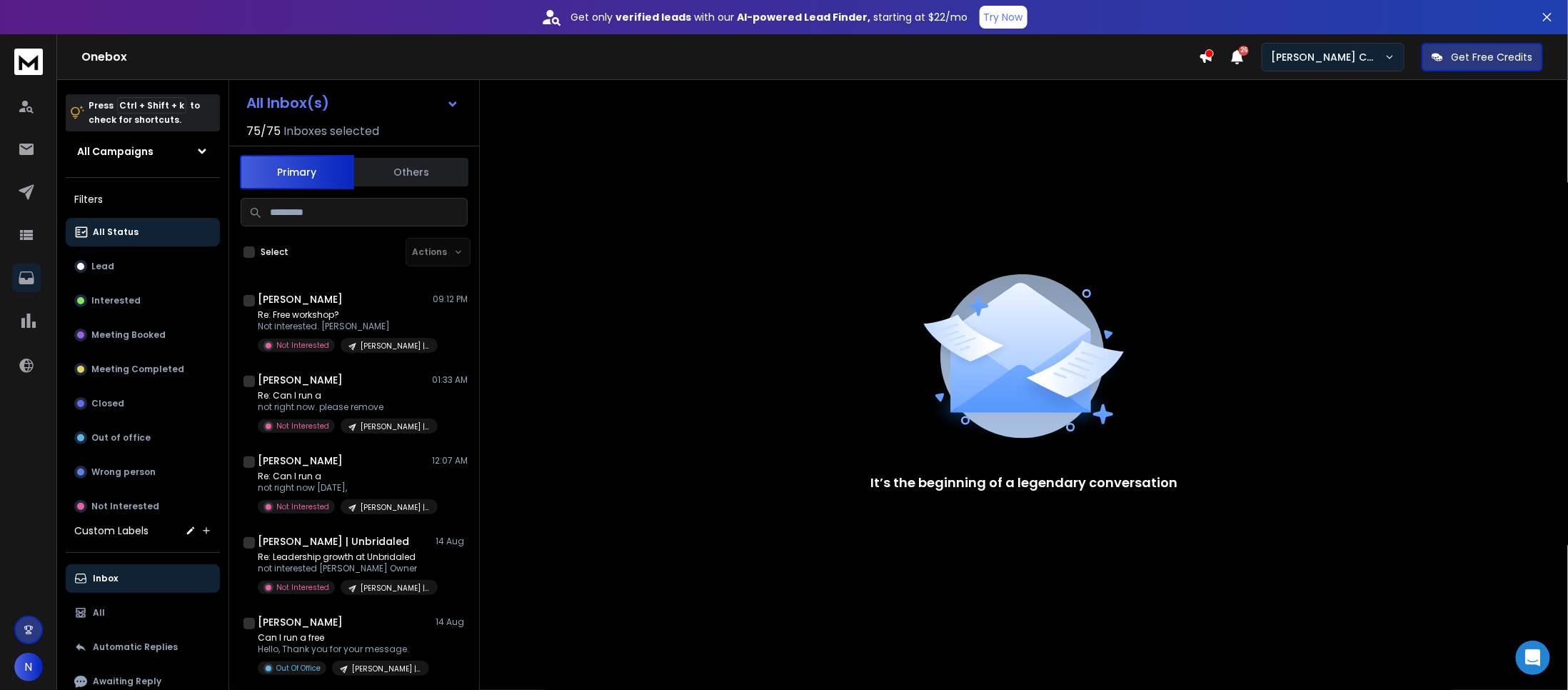
click at [1348, 55] on p "[PERSON_NAME] Consulting" at bounding box center [1328, 57] width 114 height 14
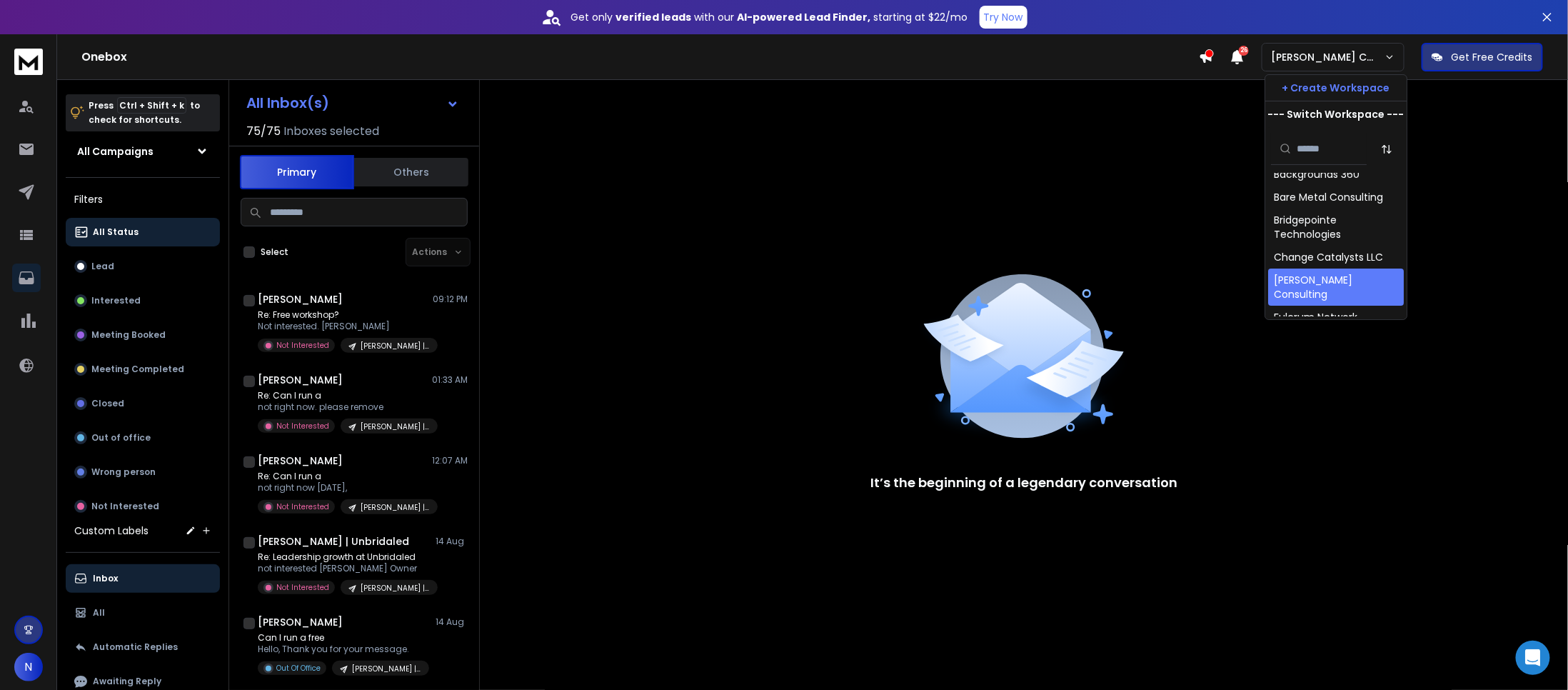
scroll to position [143, 0]
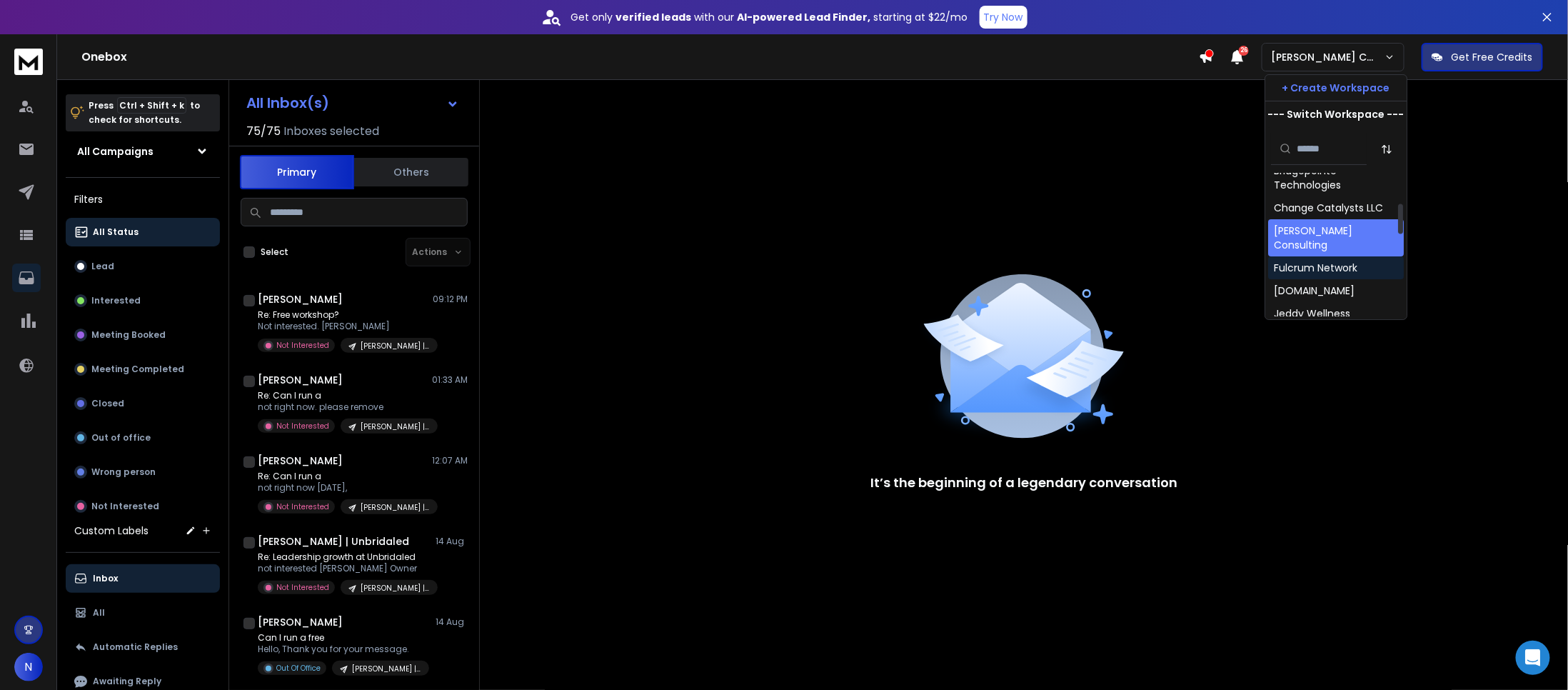
click at [1335, 257] on div "Fulcrum Network" at bounding box center [1336, 268] width 136 height 23
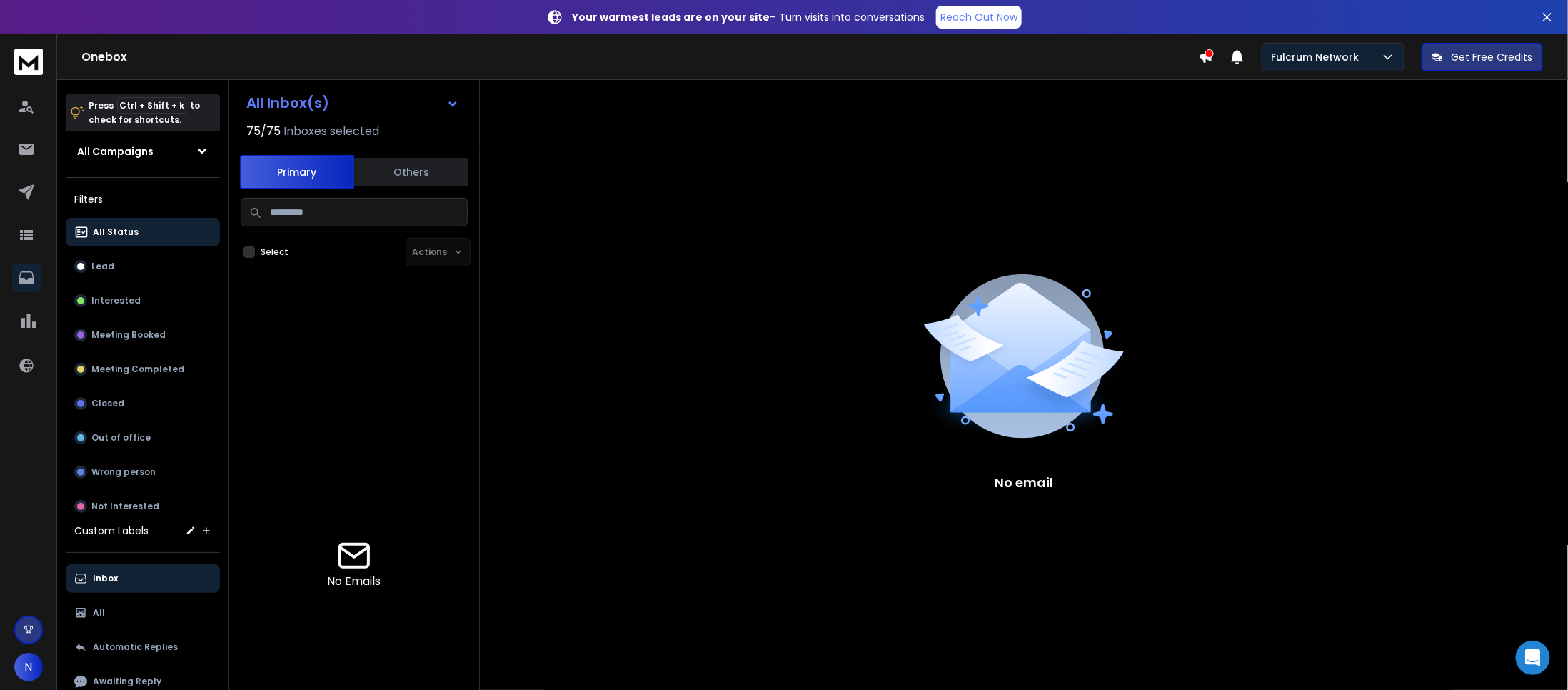
click at [1337, 57] on p "Fulcrum Network" at bounding box center [1318, 57] width 94 height 14
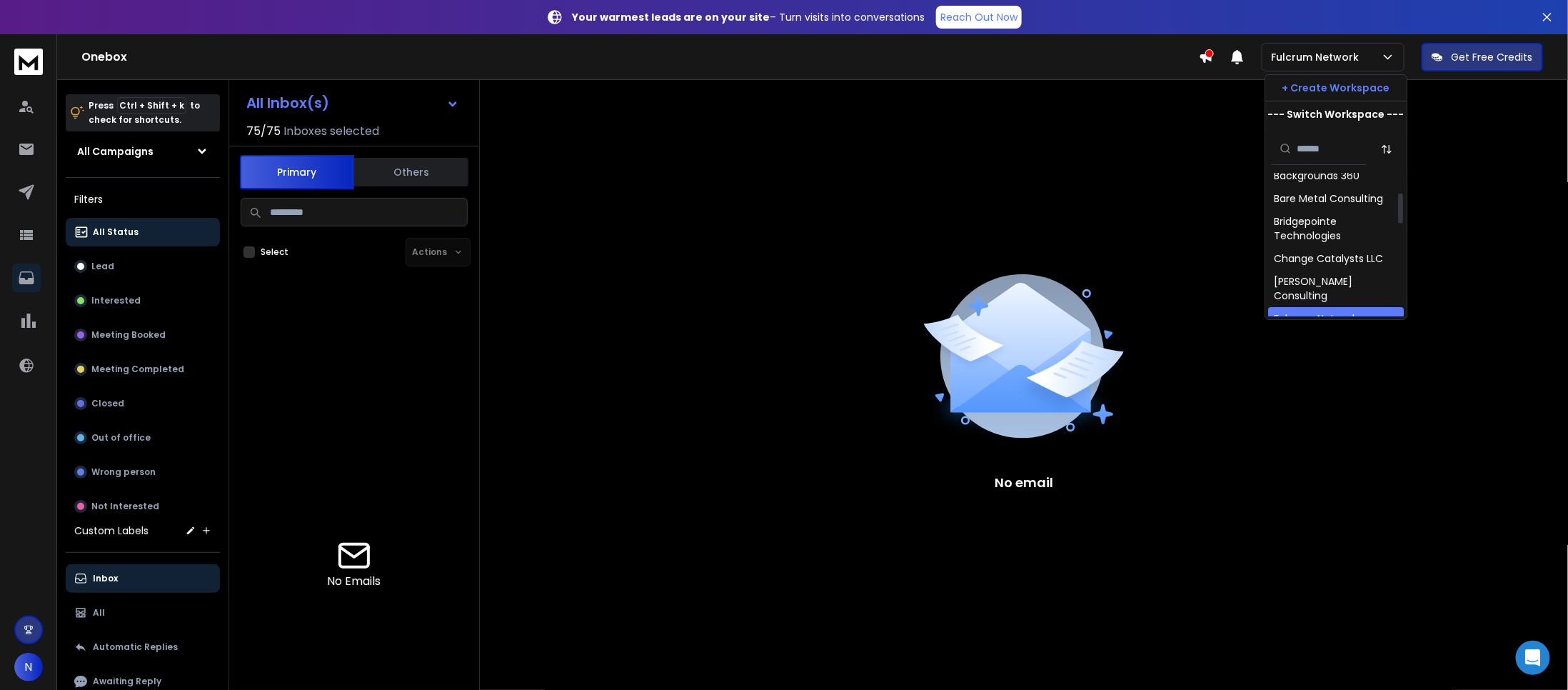
scroll to position [143, 0]
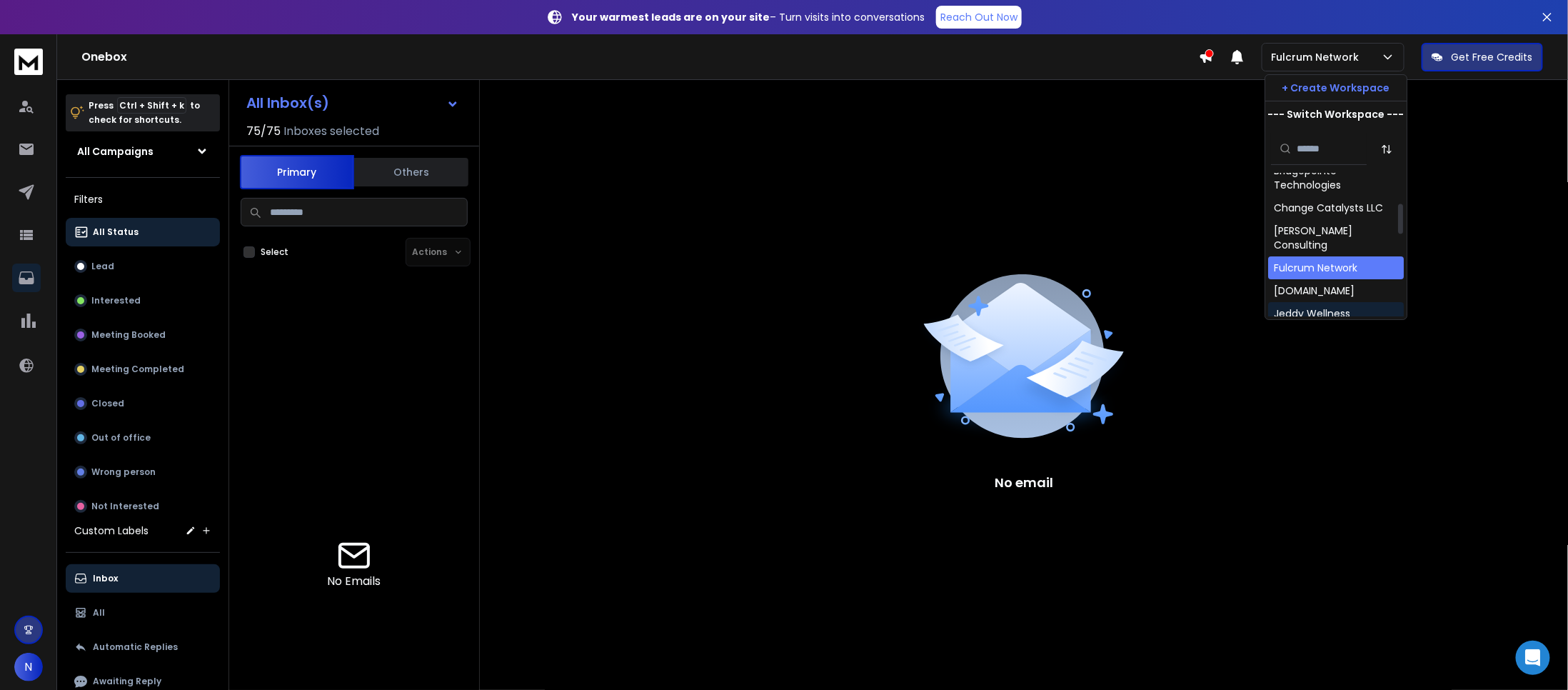
click at [1330, 314] on div "Jeddy Wellness" at bounding box center [1312, 314] width 77 height 14
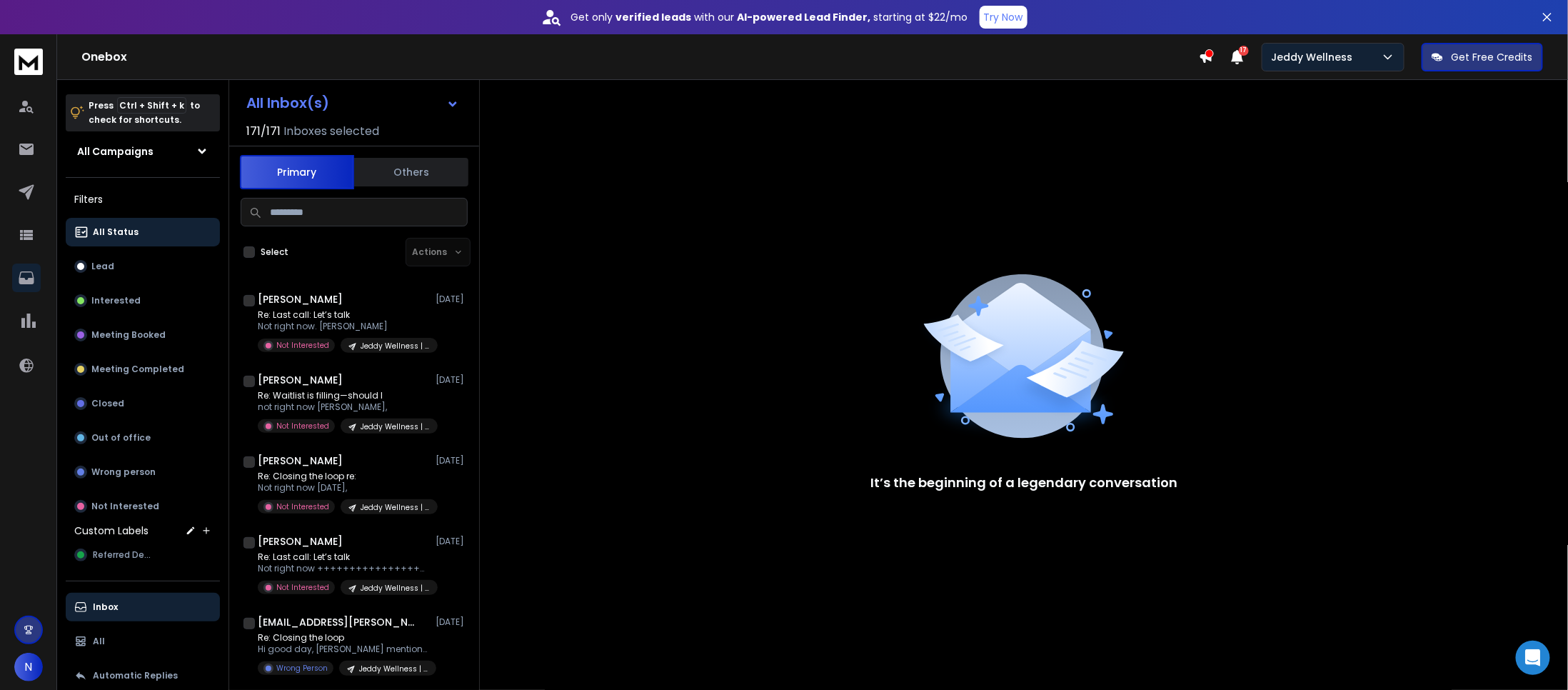
click at [1317, 50] on p "Jeddy Wellness" at bounding box center [1315, 57] width 87 height 14
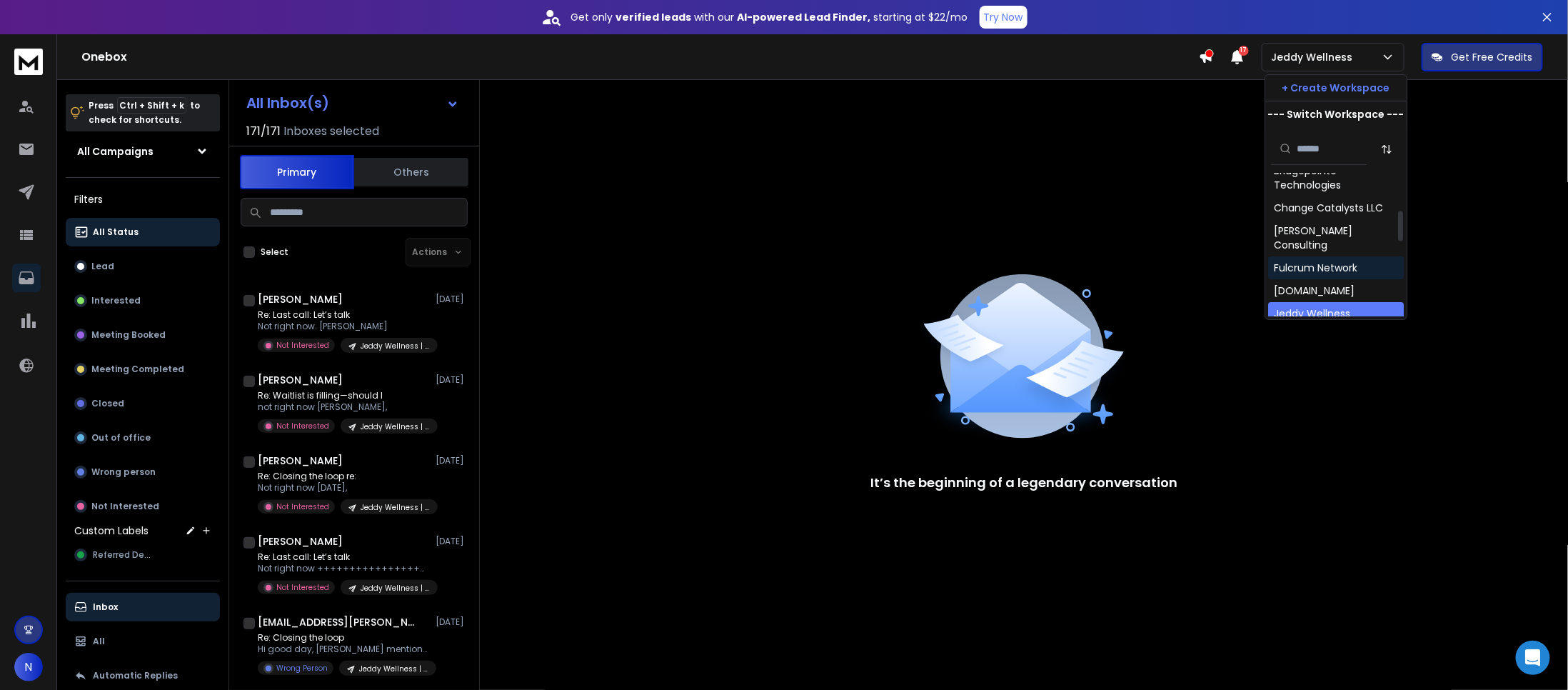
scroll to position [286, 0]
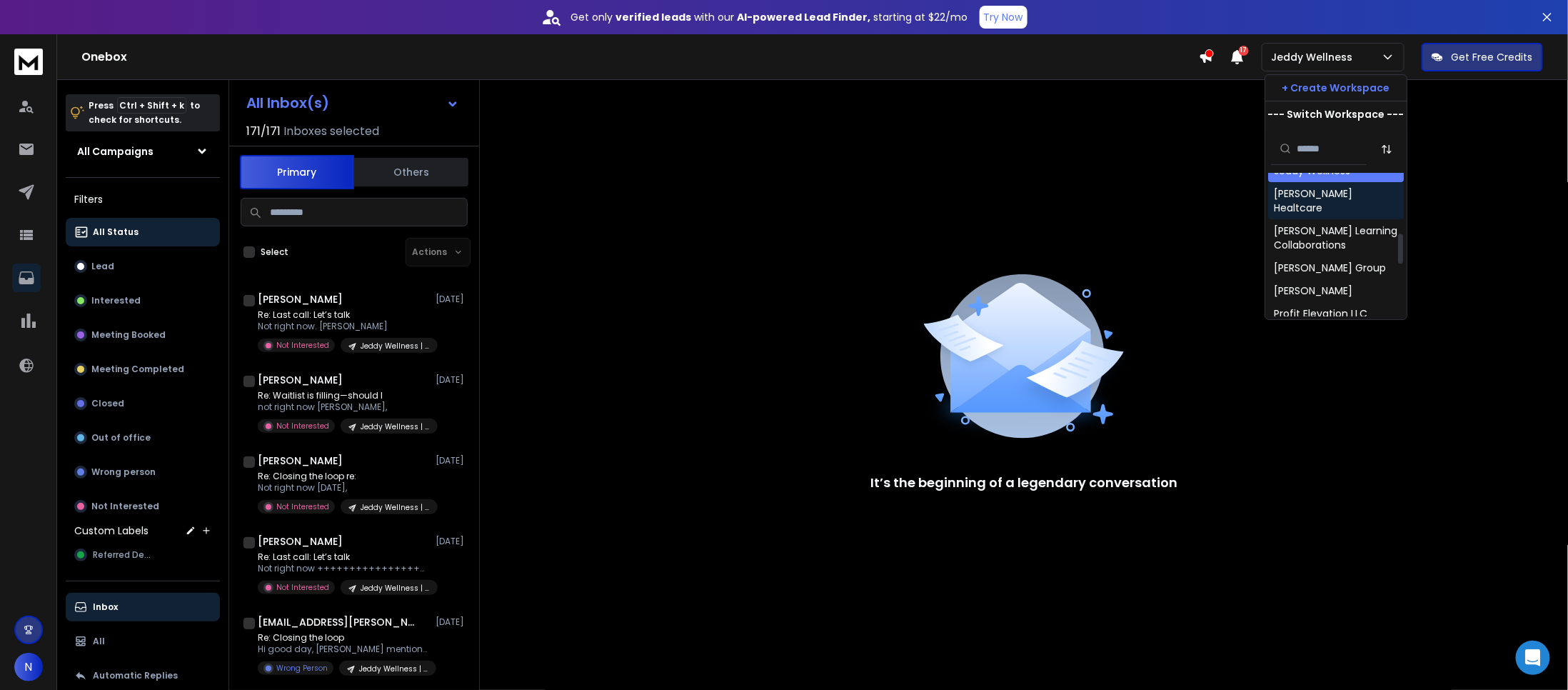
click at [1323, 193] on div "[PERSON_NAME] Healtcare" at bounding box center [1336, 200] width 125 height 29
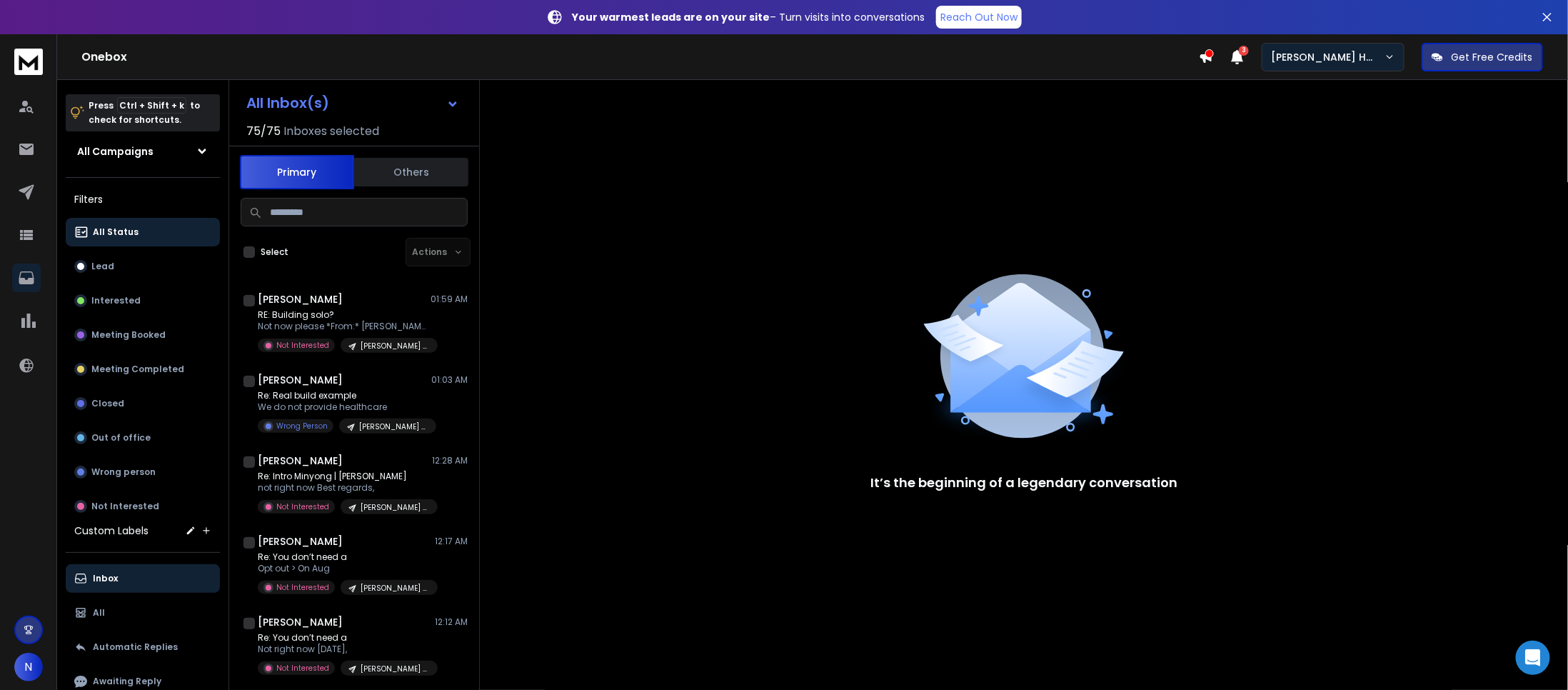
click at [1343, 64] on button "[PERSON_NAME] Healtcare" at bounding box center [1333, 57] width 143 height 29
click at [1335, 28] on div "Your warmest leads are on your site – Turn visits into conversations Reach Out …" at bounding box center [784, 17] width 1568 height 34
click at [1335, 56] on p "[PERSON_NAME] Healtcare" at bounding box center [1328, 57] width 114 height 14
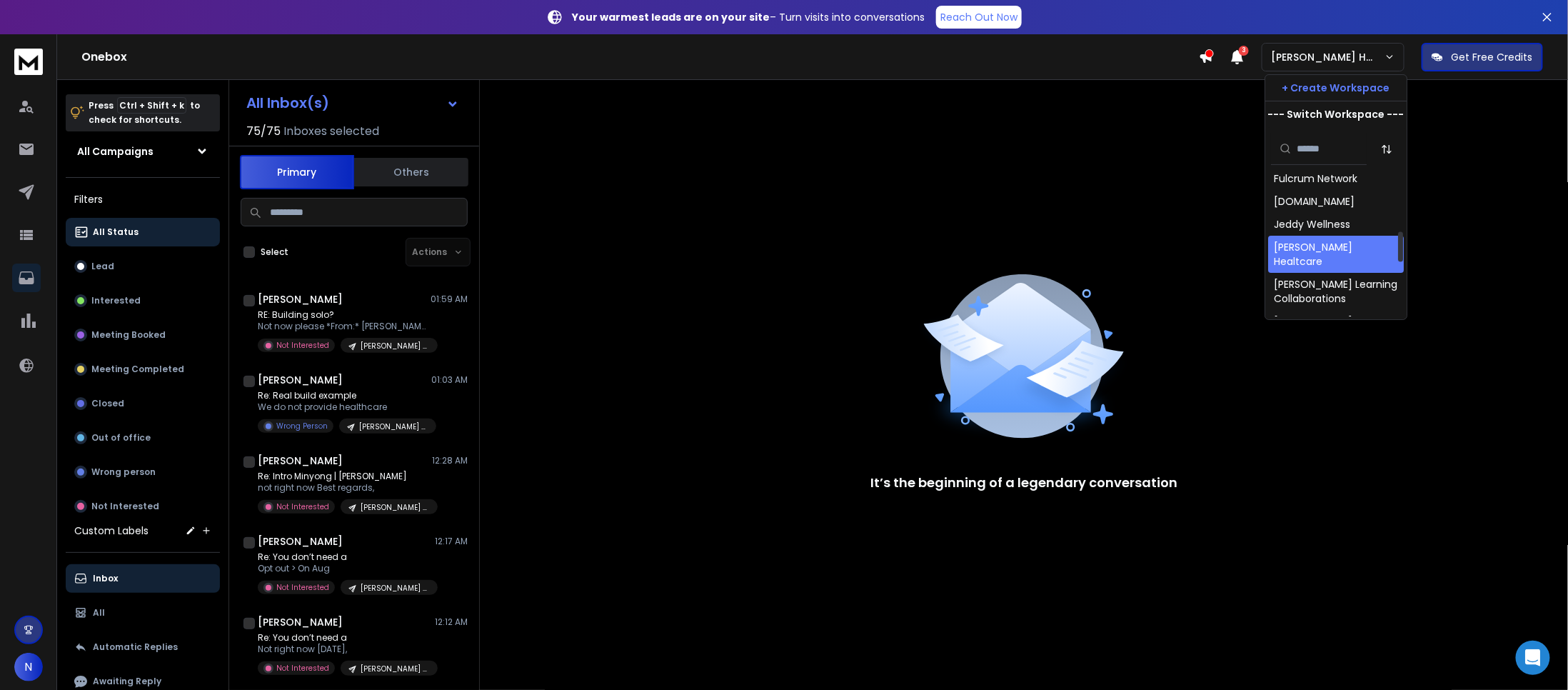
scroll to position [286, 0]
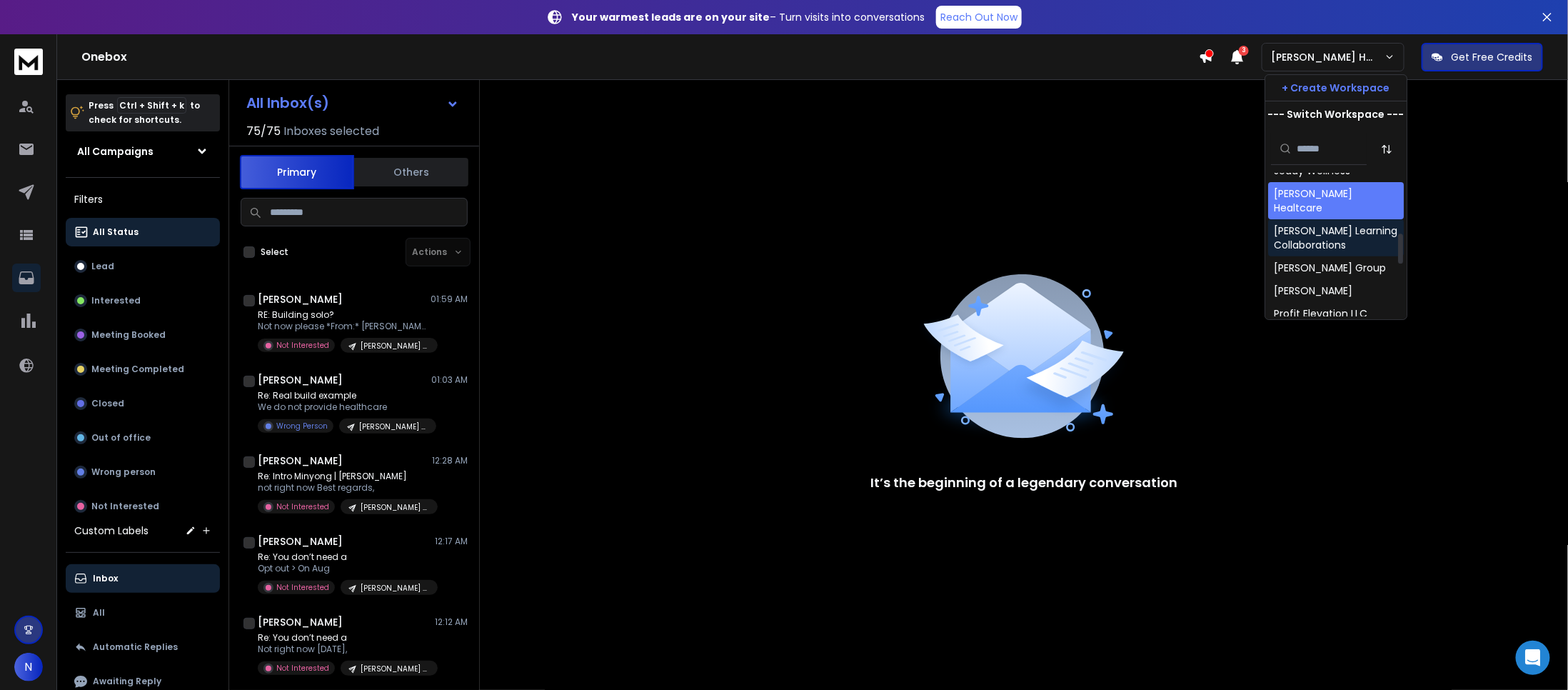
click at [1310, 228] on div "[PERSON_NAME] Learning Collaborations" at bounding box center [1336, 238] width 125 height 29
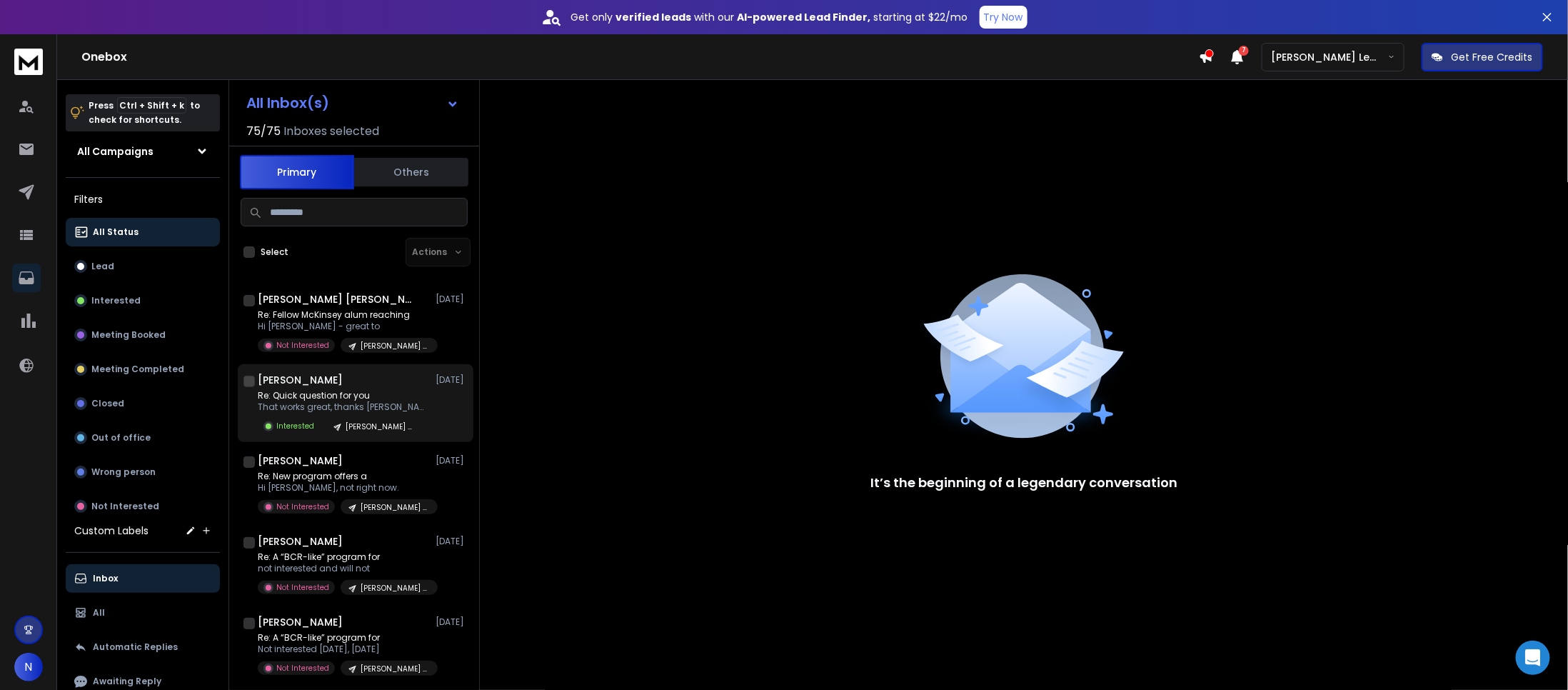
click at [370, 392] on p "Re: Quick question for you" at bounding box center [343, 396] width 171 height 11
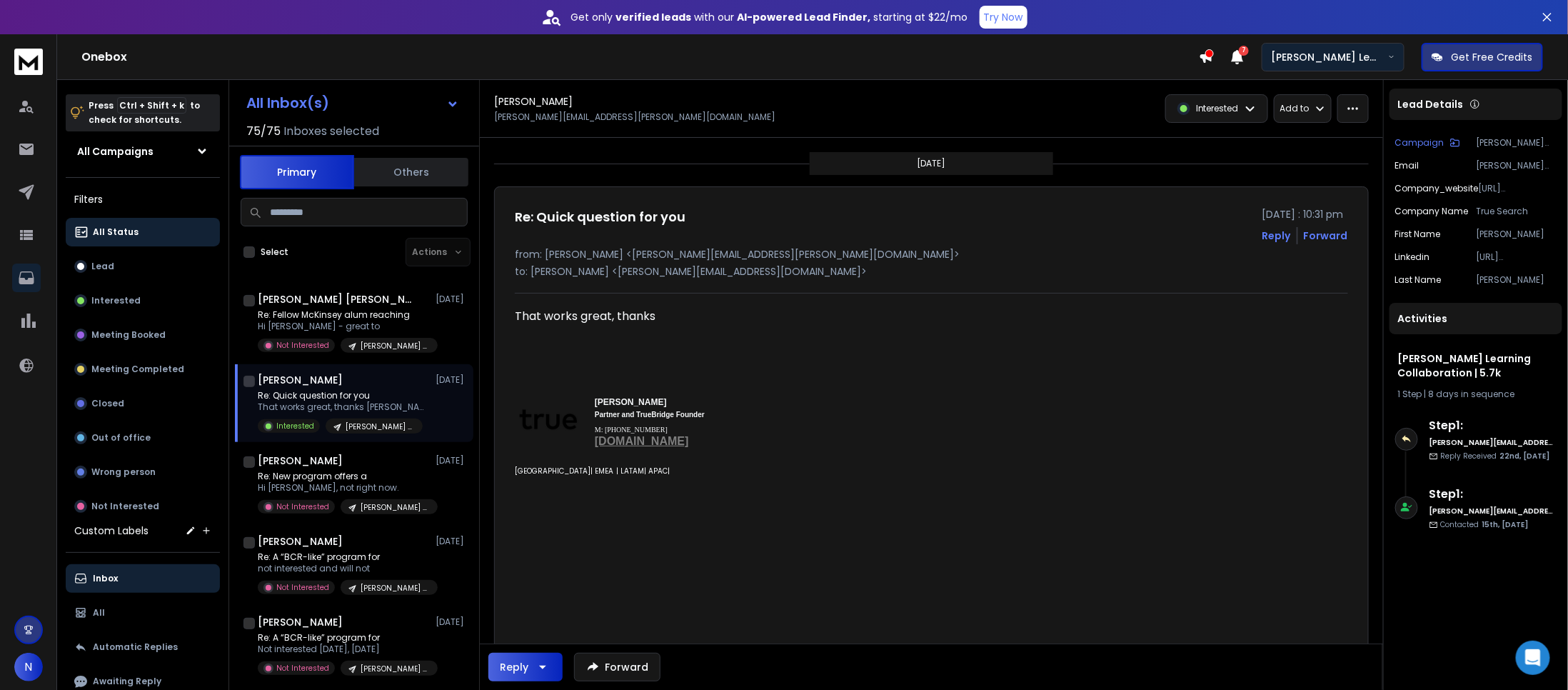
click at [1328, 51] on p "[PERSON_NAME] Learning Collaborations" at bounding box center [1330, 57] width 117 height 14
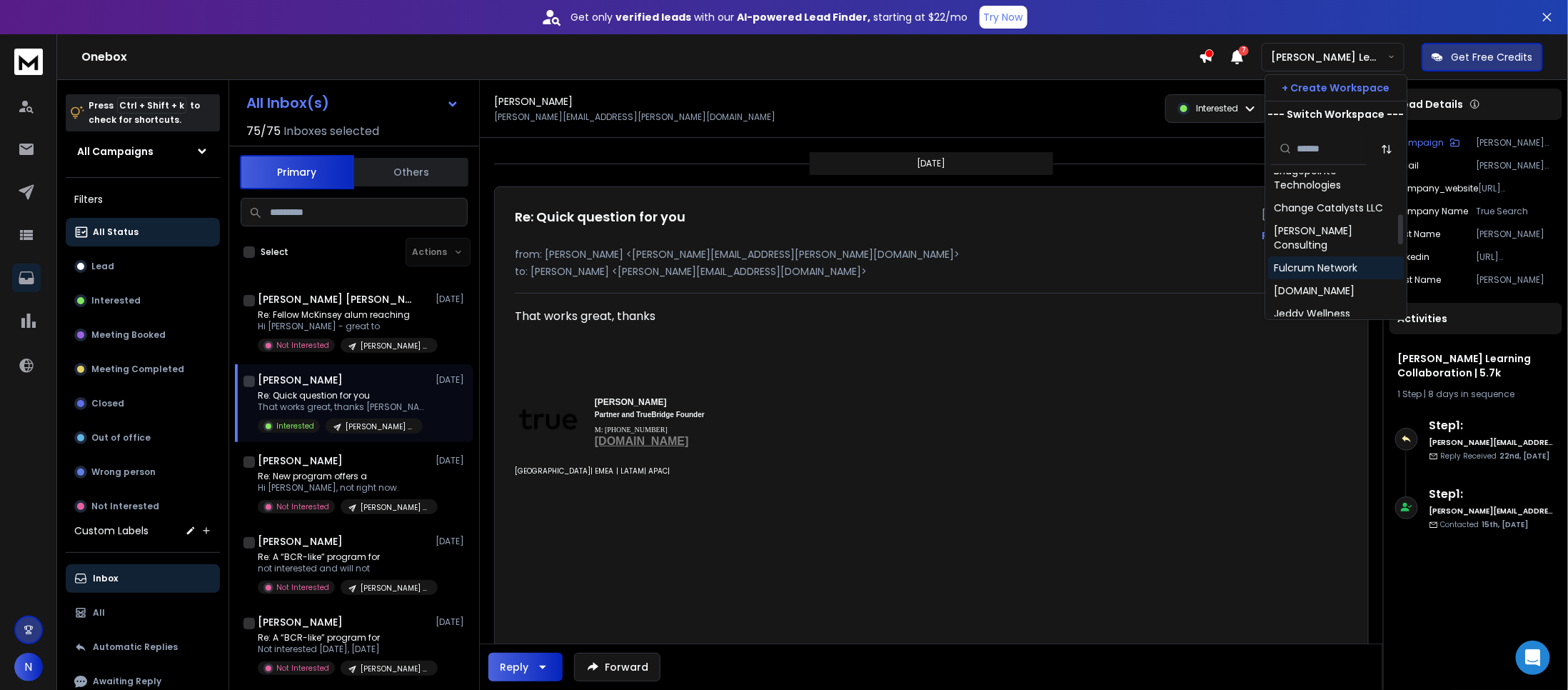
scroll to position [286, 0]
click at [1337, 261] on div "[PERSON_NAME] Group" at bounding box center [1330, 268] width 112 height 14
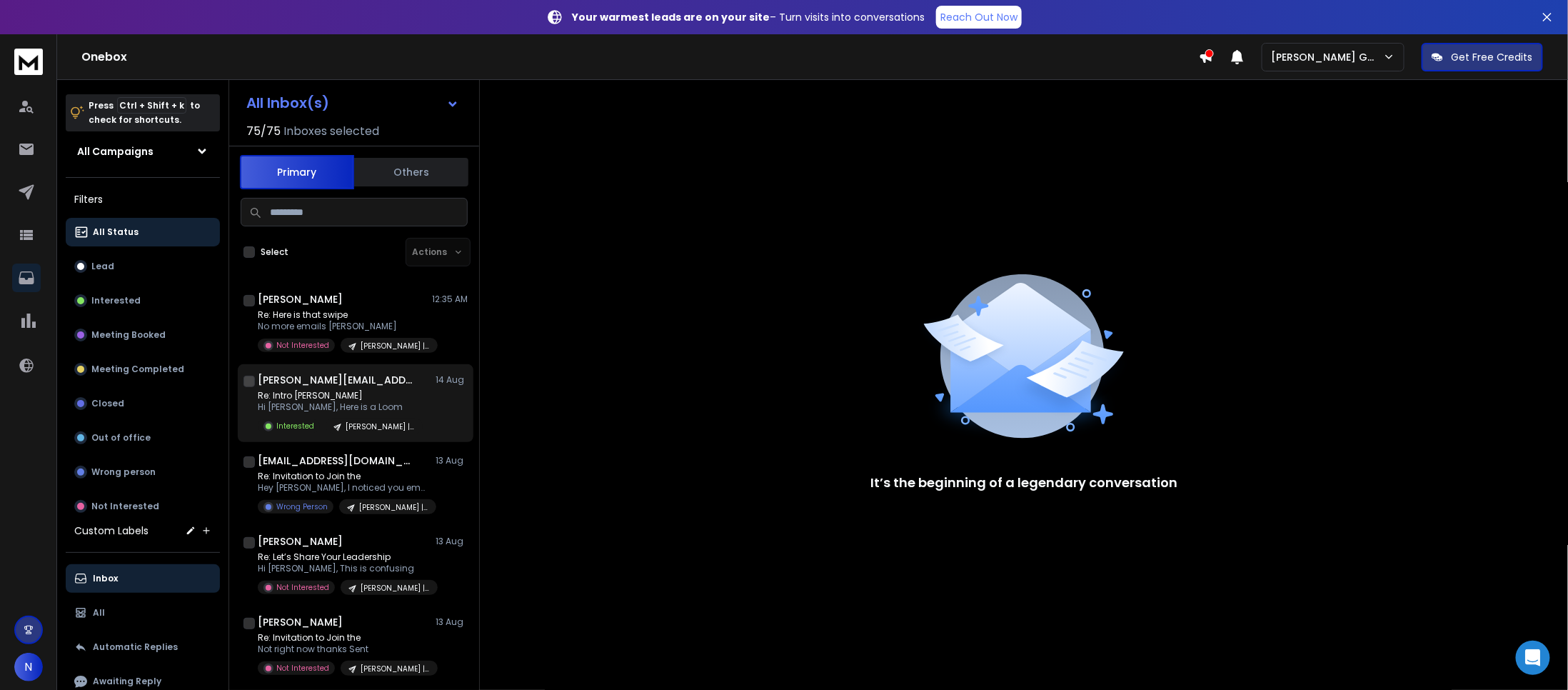
click at [391, 384] on div "[PERSON_NAME][EMAIL_ADDRESS][DOMAIN_NAME] [DATE]" at bounding box center [362, 380] width 210 height 14
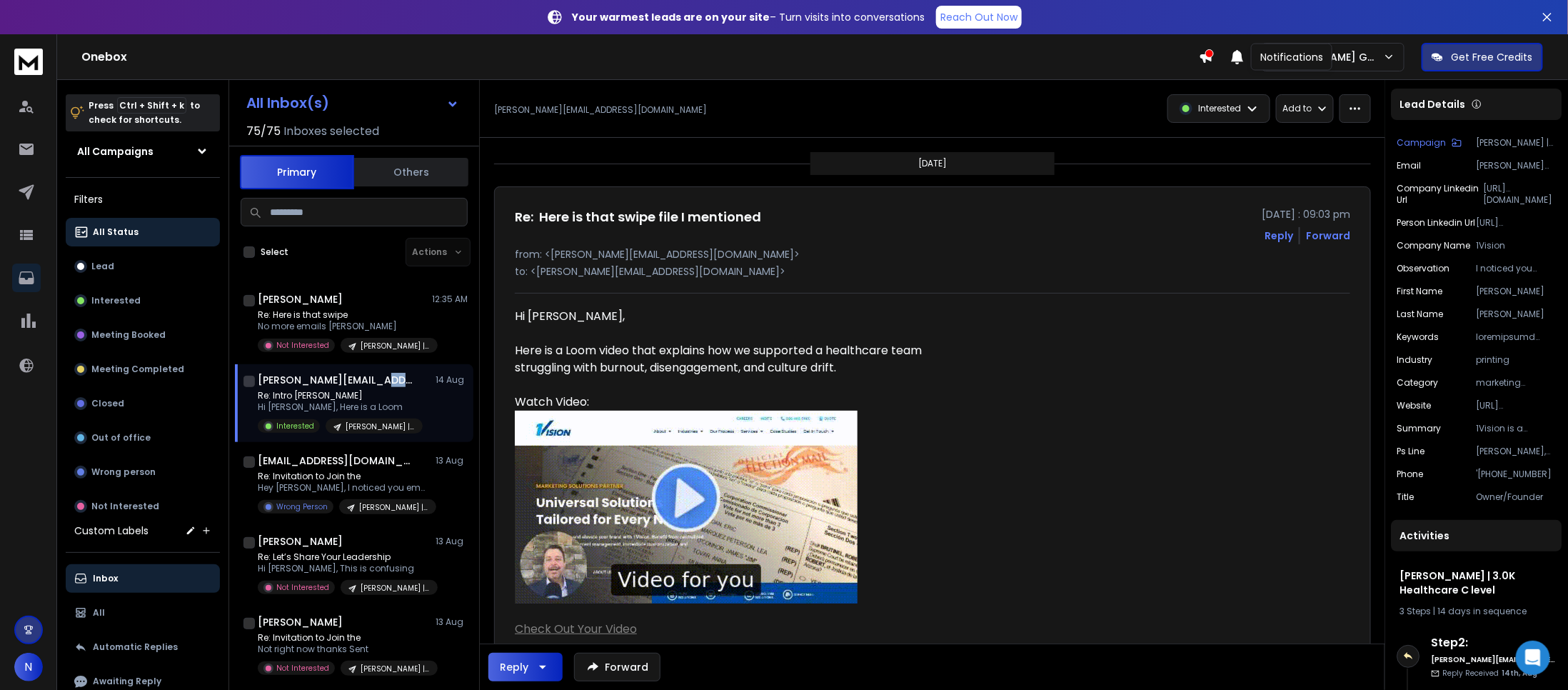
click at [1312, 60] on div "Notifications" at bounding box center [1292, 57] width 82 height 27
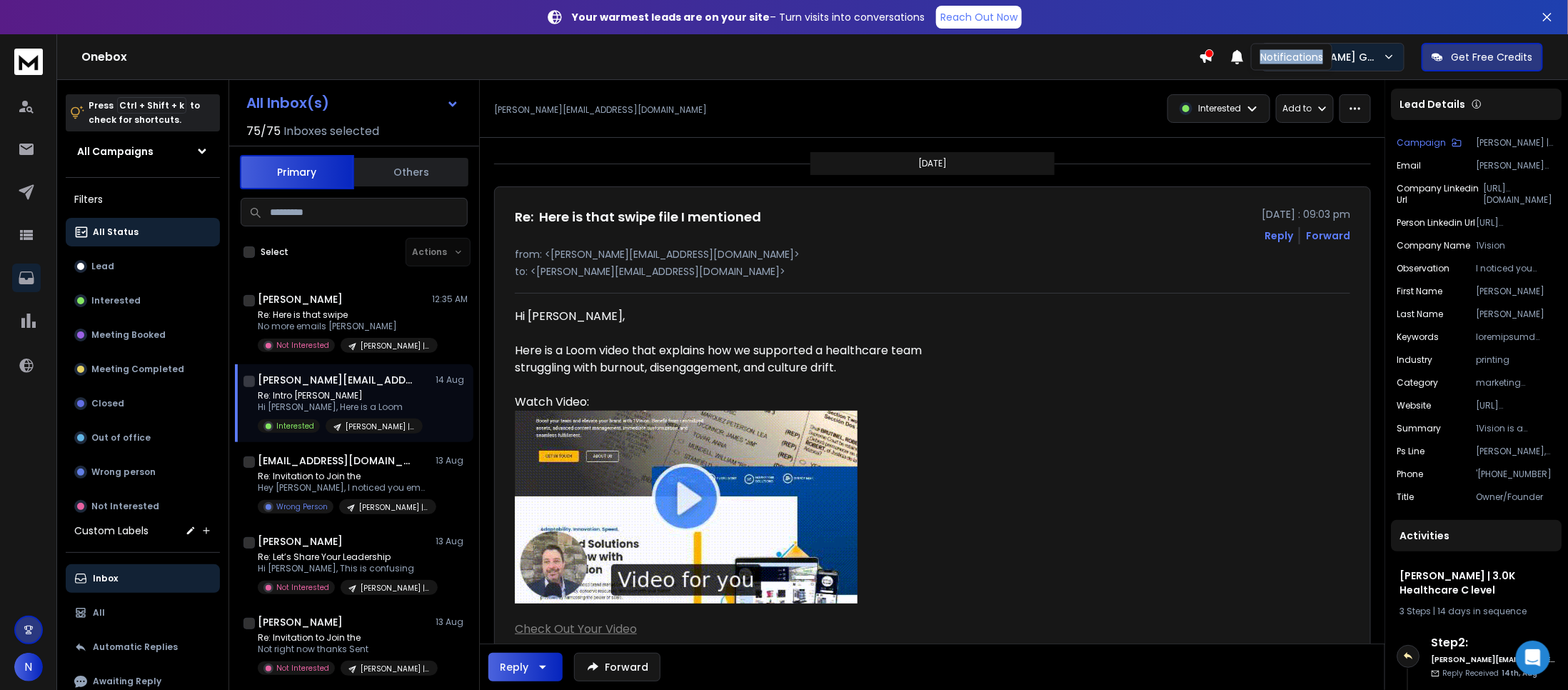
click at [1365, 54] on p "[PERSON_NAME] Group" at bounding box center [1327, 57] width 112 height 14
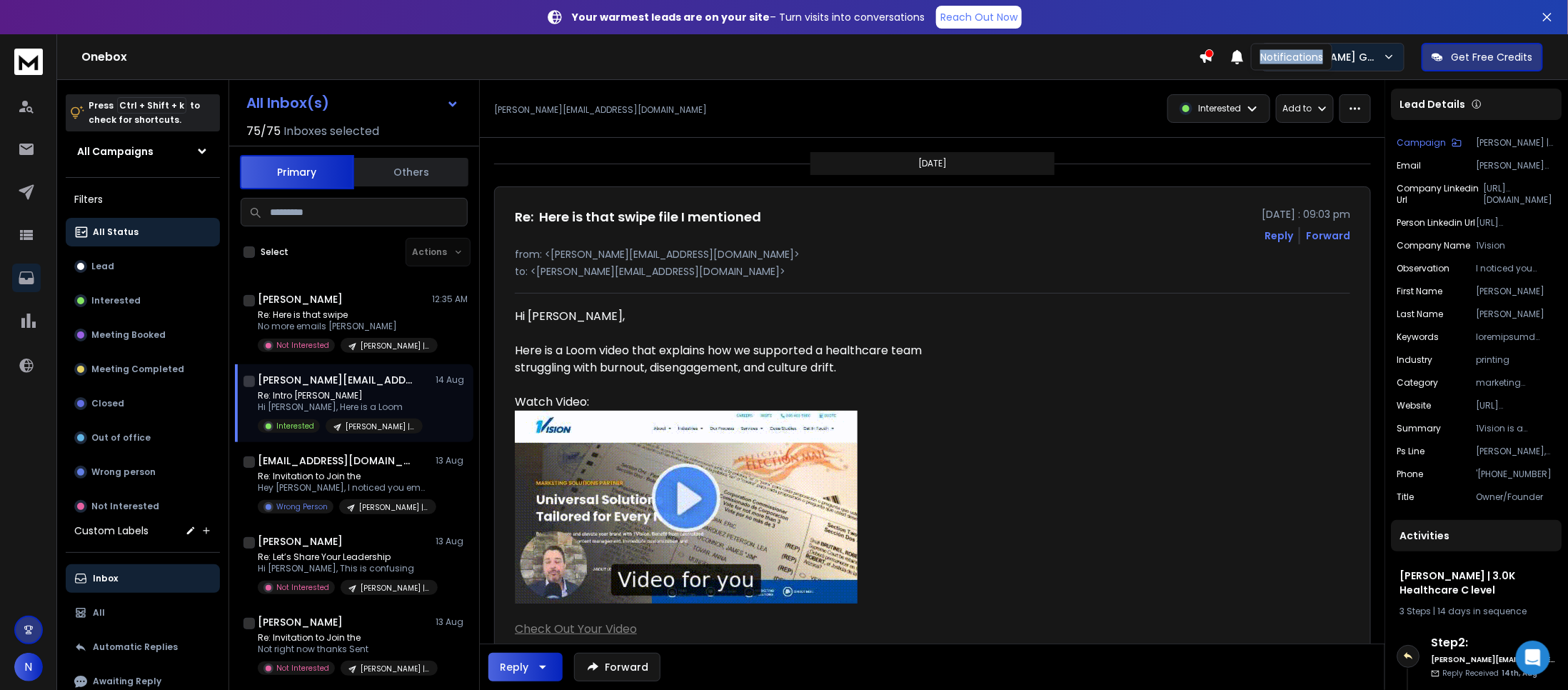
click at [1365, 54] on p "[PERSON_NAME] Group" at bounding box center [1327, 57] width 112 height 14
click at [1358, 54] on p "[PERSON_NAME] Group" at bounding box center [1327, 57] width 112 height 14
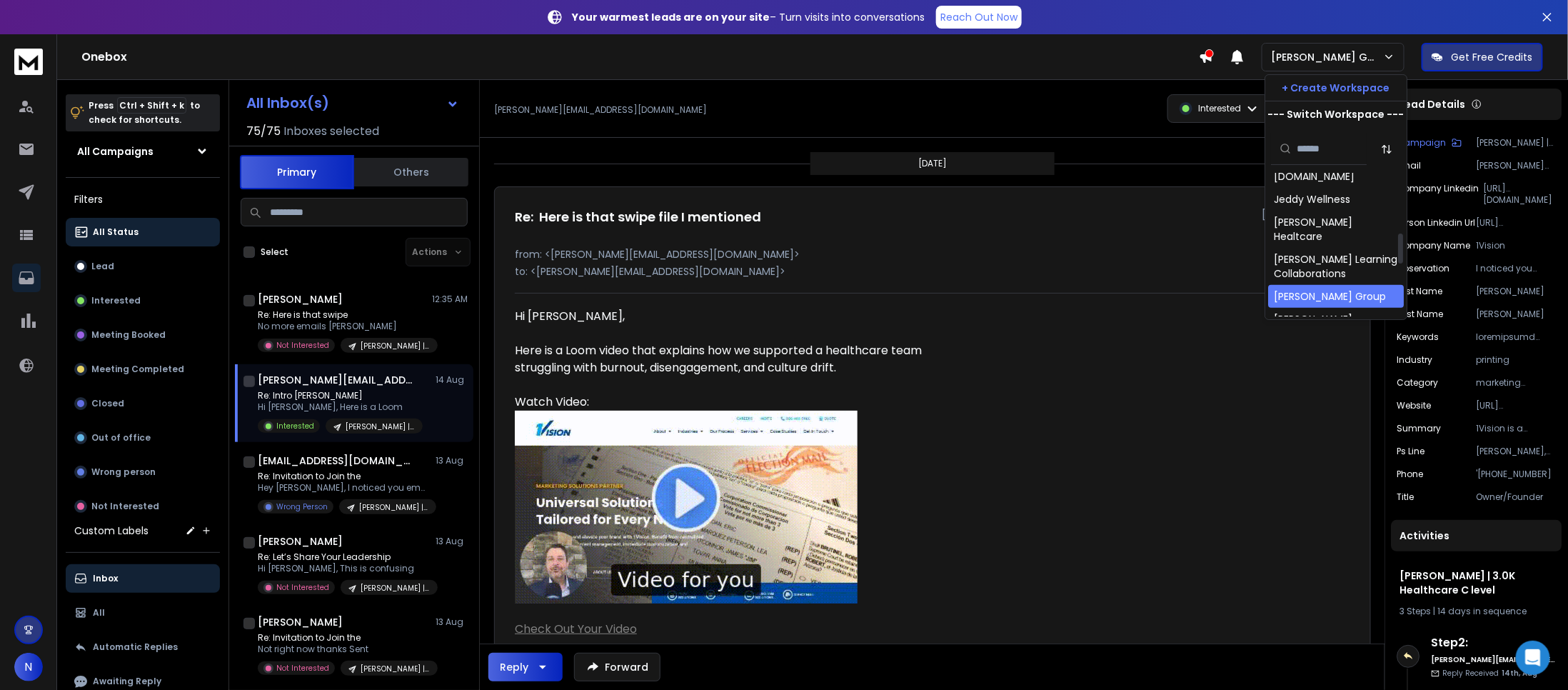
scroll to position [286, 0]
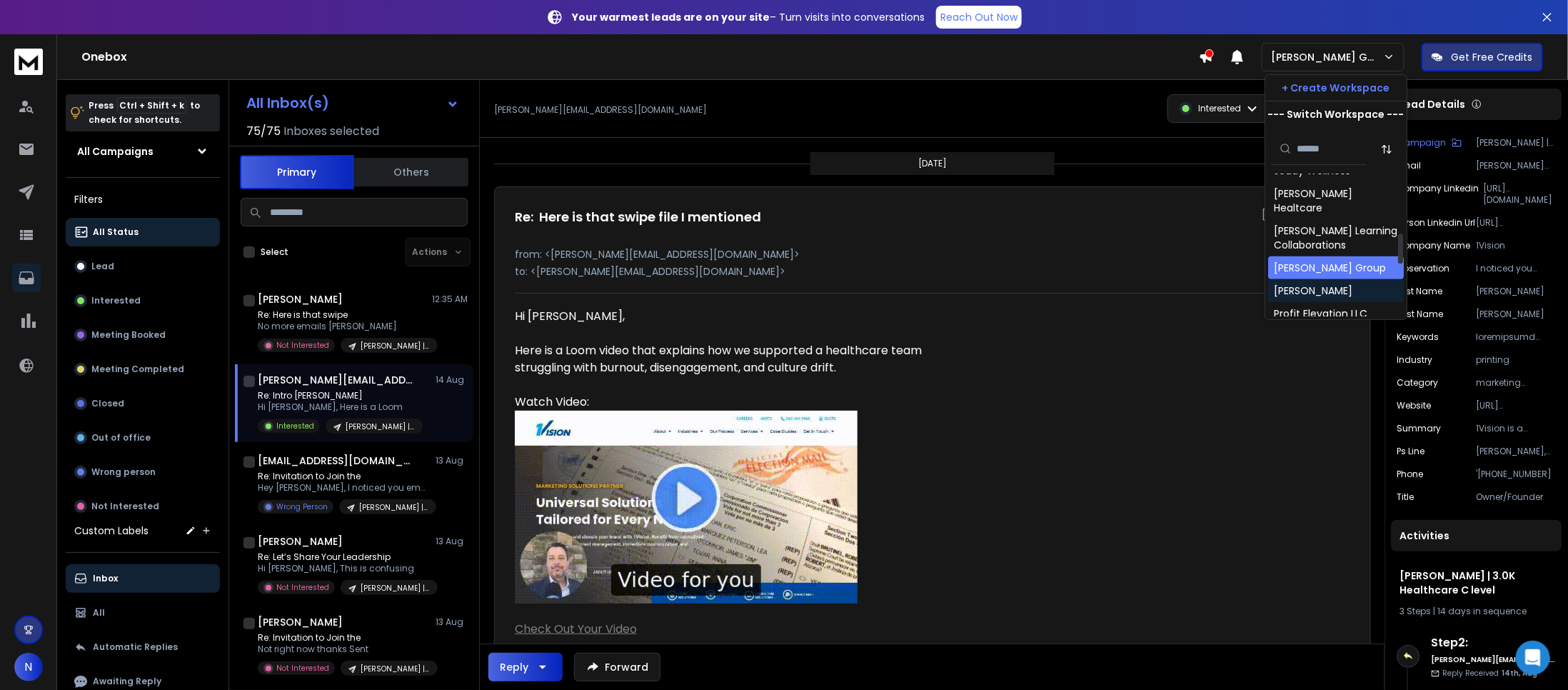
click at [1351, 289] on div "[PERSON_NAME]" at bounding box center [1336, 291] width 136 height 23
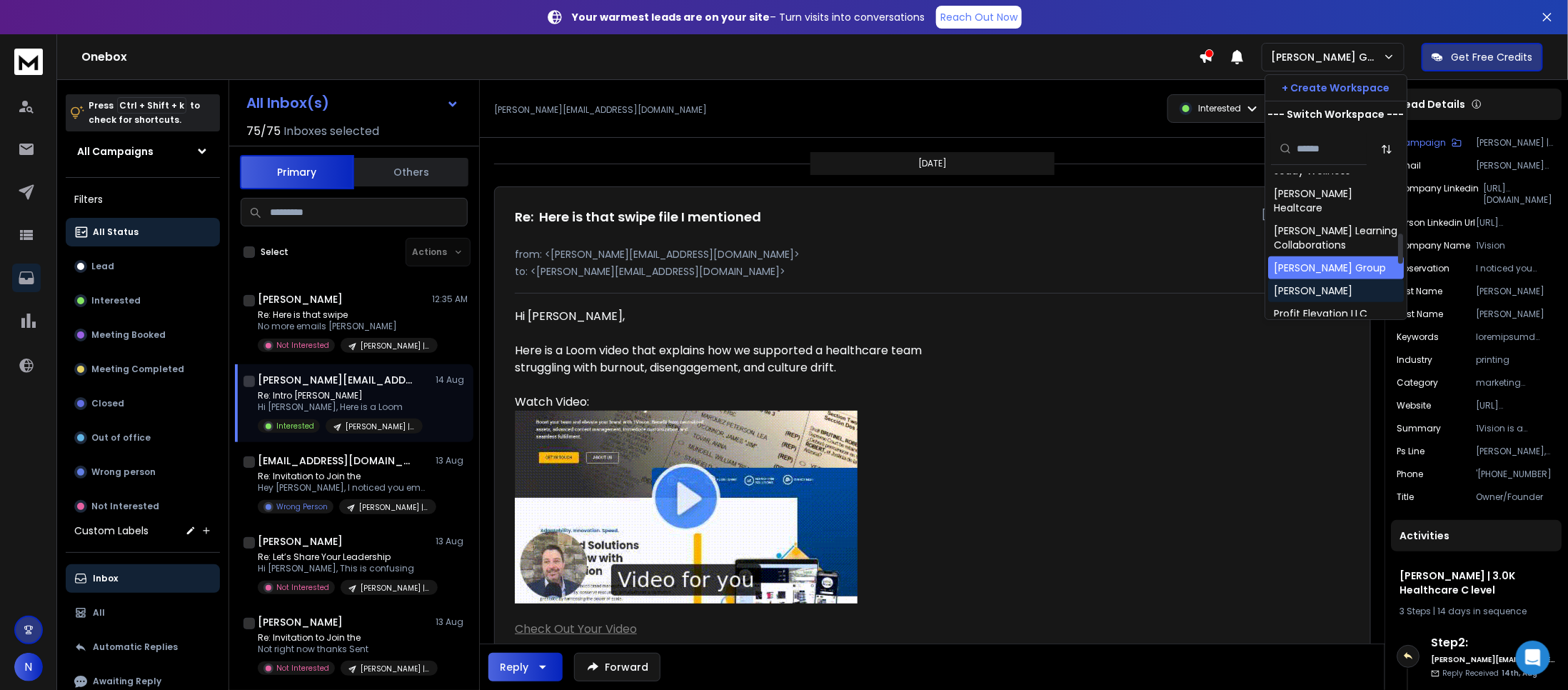
click at [1351, 289] on div "[PERSON_NAME]" at bounding box center [1336, 291] width 136 height 23
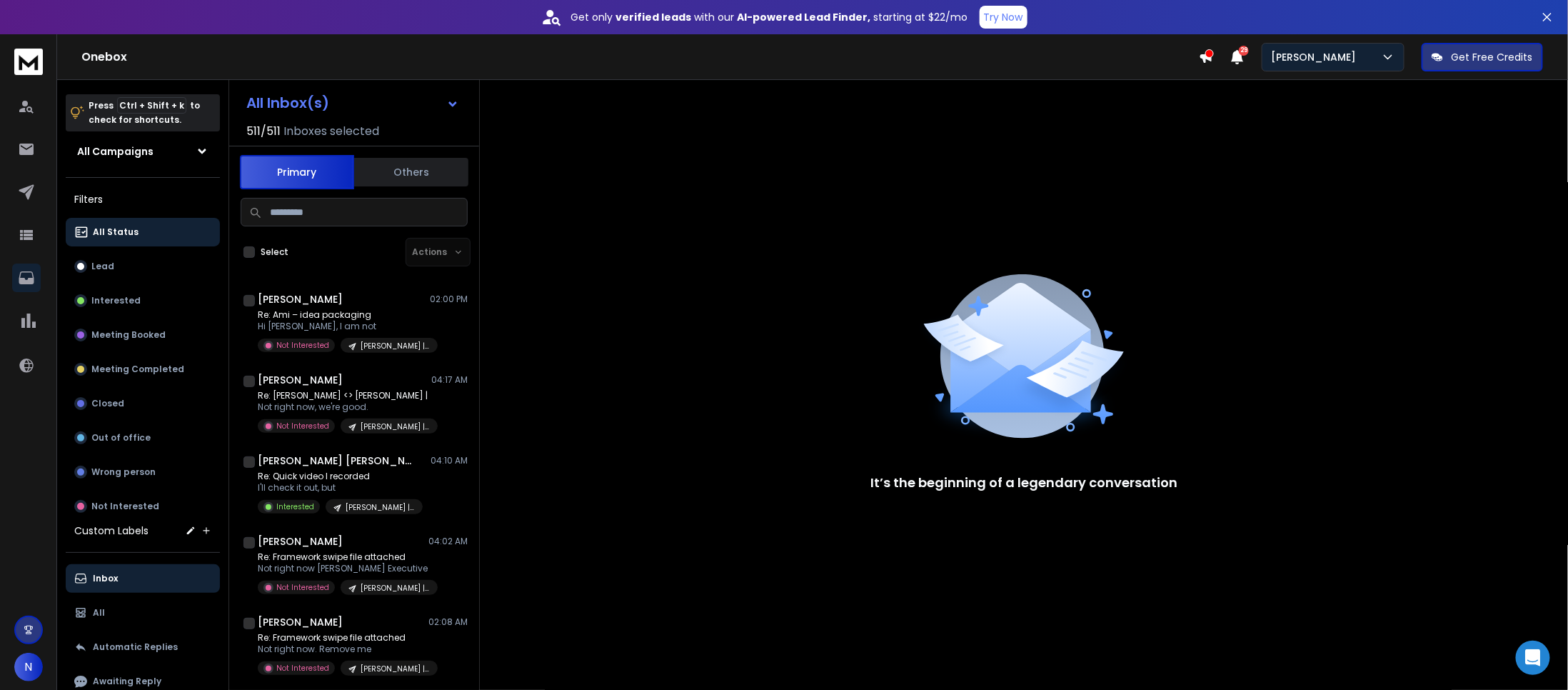
click at [1313, 62] on p "[PERSON_NAME]" at bounding box center [1316, 57] width 91 height 14
click at [1301, 67] on button "[PERSON_NAME]" at bounding box center [1333, 57] width 143 height 29
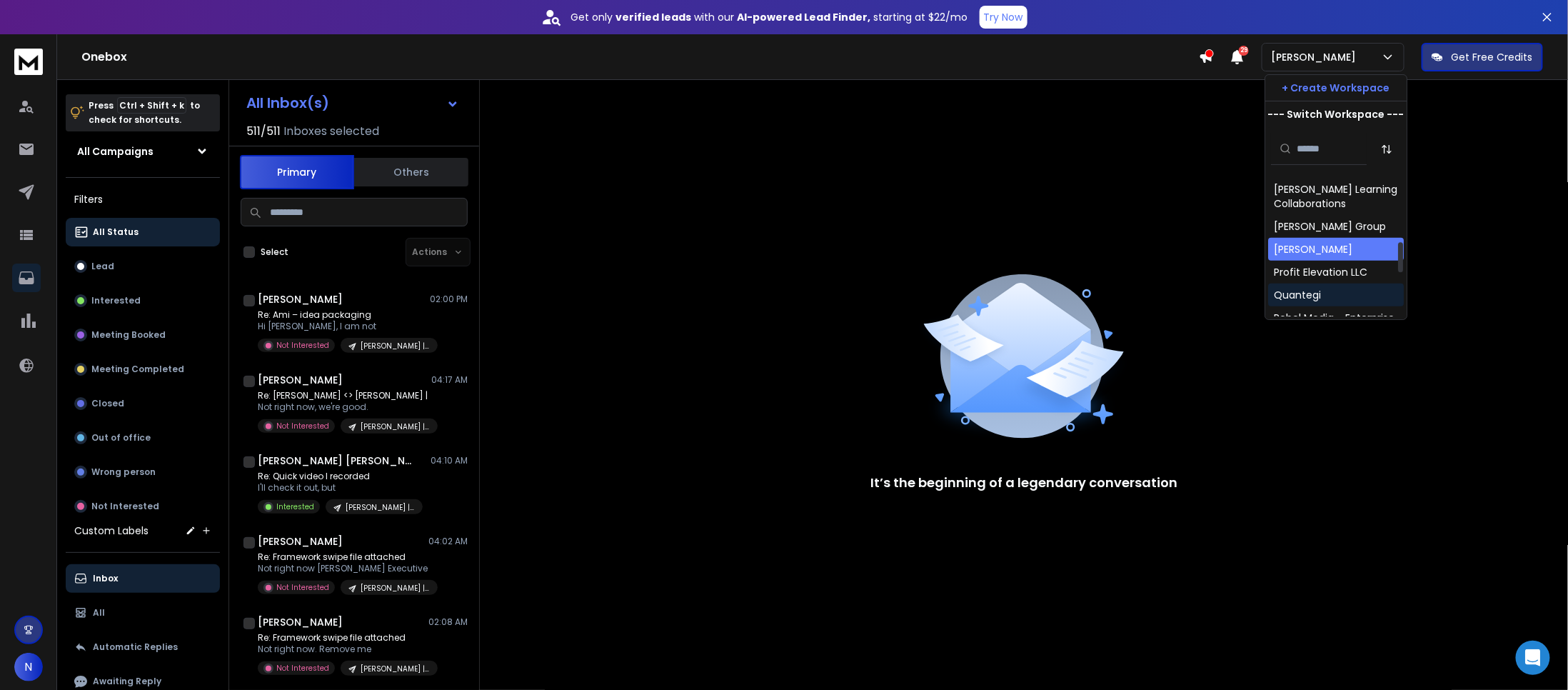
scroll to position [286, 0]
click at [1345, 305] on div "Profit Elevation LLC" at bounding box center [1336, 314] width 136 height 23
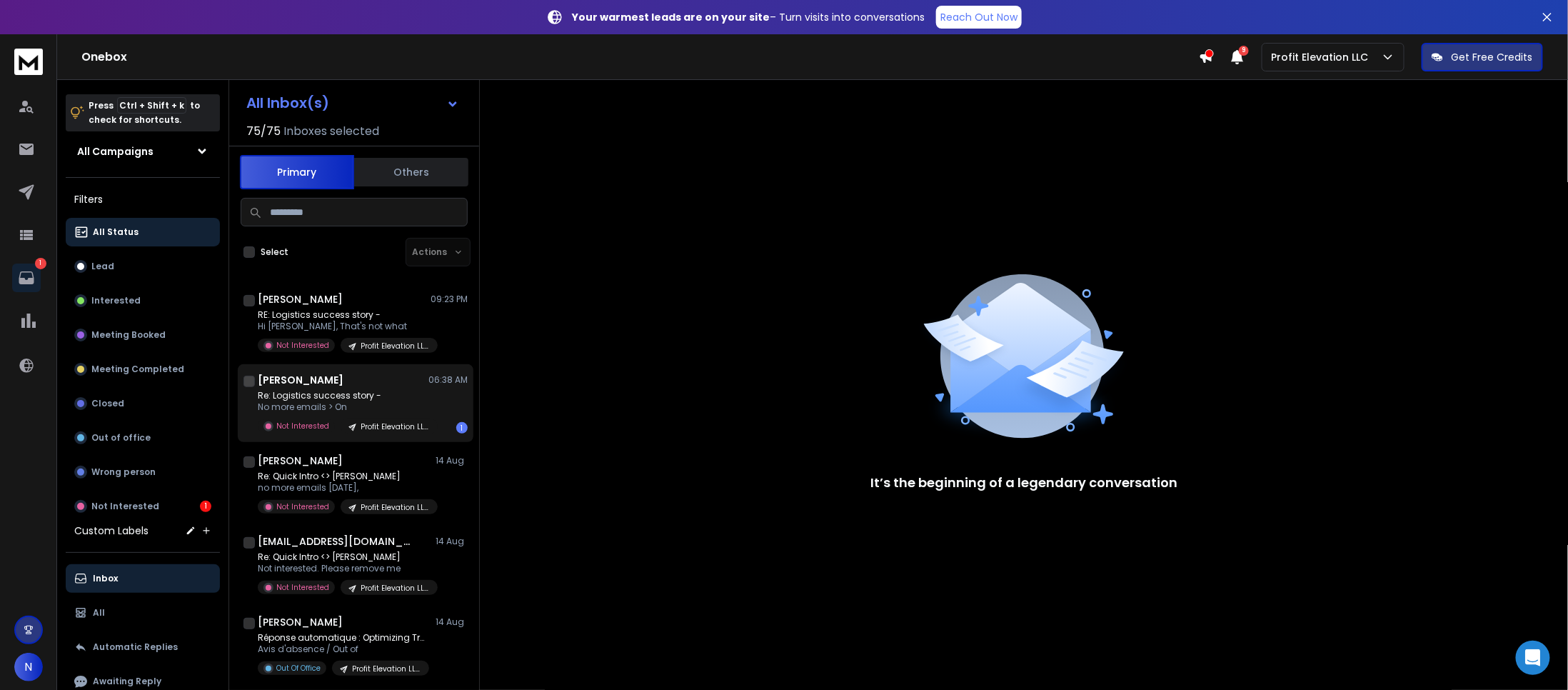
click at [427, 386] on div "[PERSON_NAME] 06:38 AM" at bounding box center [362, 380] width 210 height 14
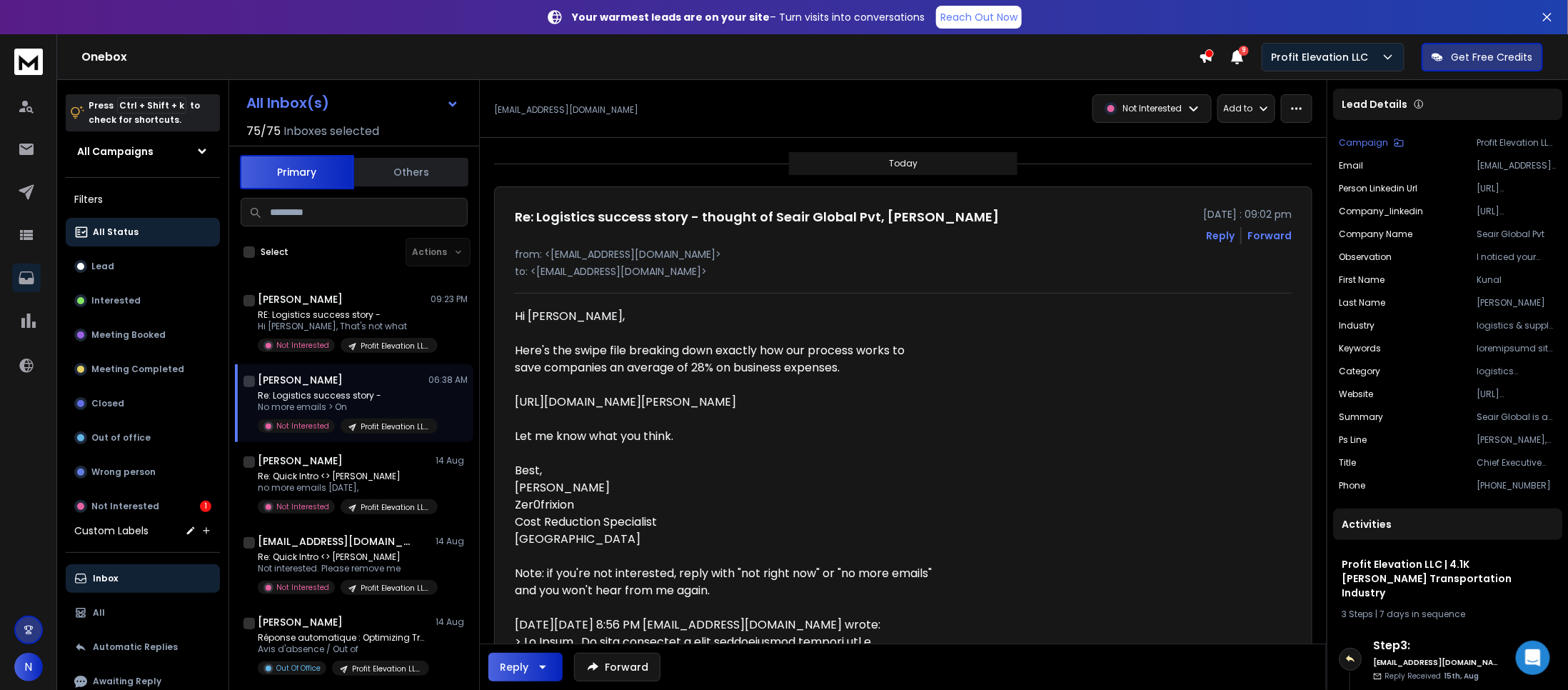
click at [1321, 50] on p "Profit Elevation LLC" at bounding box center [1323, 57] width 103 height 14
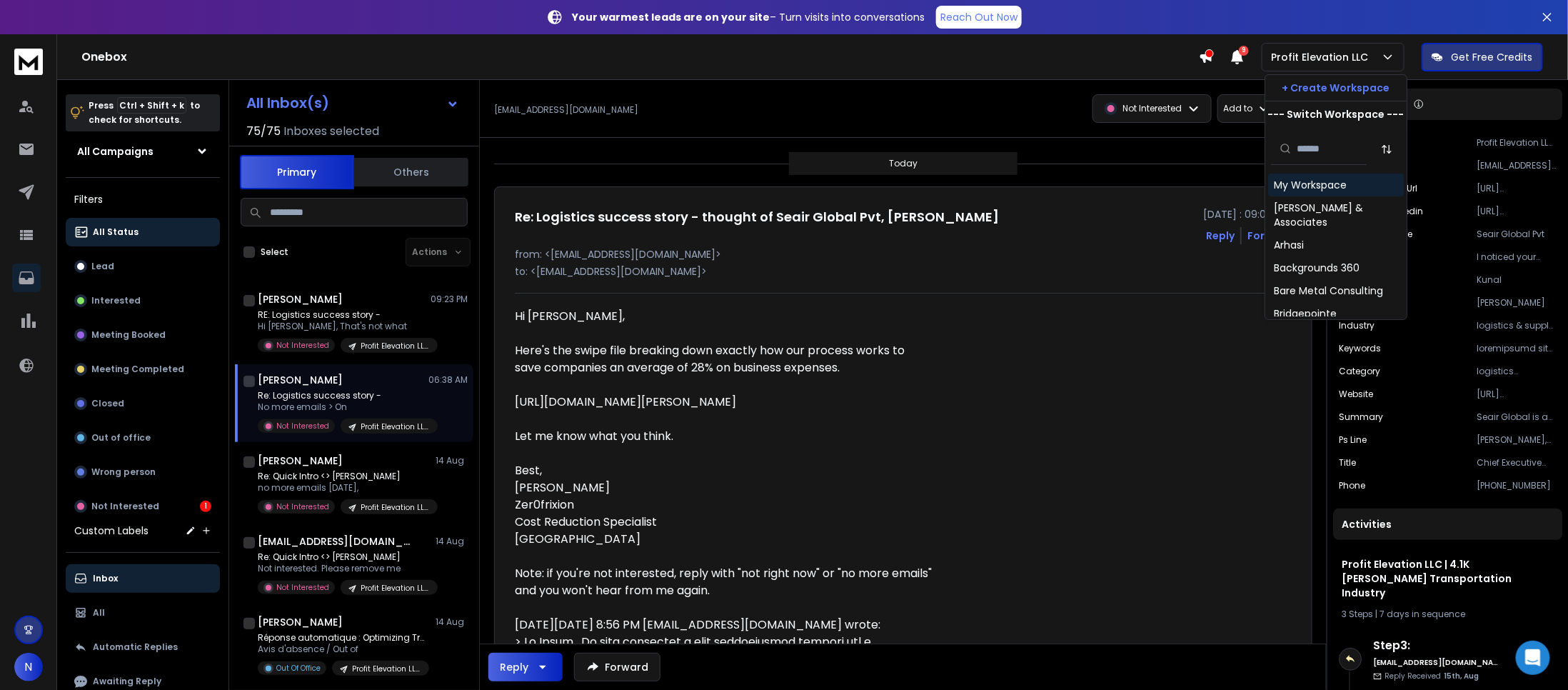
click at [1068, 300] on div "Re: Logistics success story - thought of Seair Global Pvt, [PERSON_NAME] [DATE]…" at bounding box center [902, 606] width 776 height 797
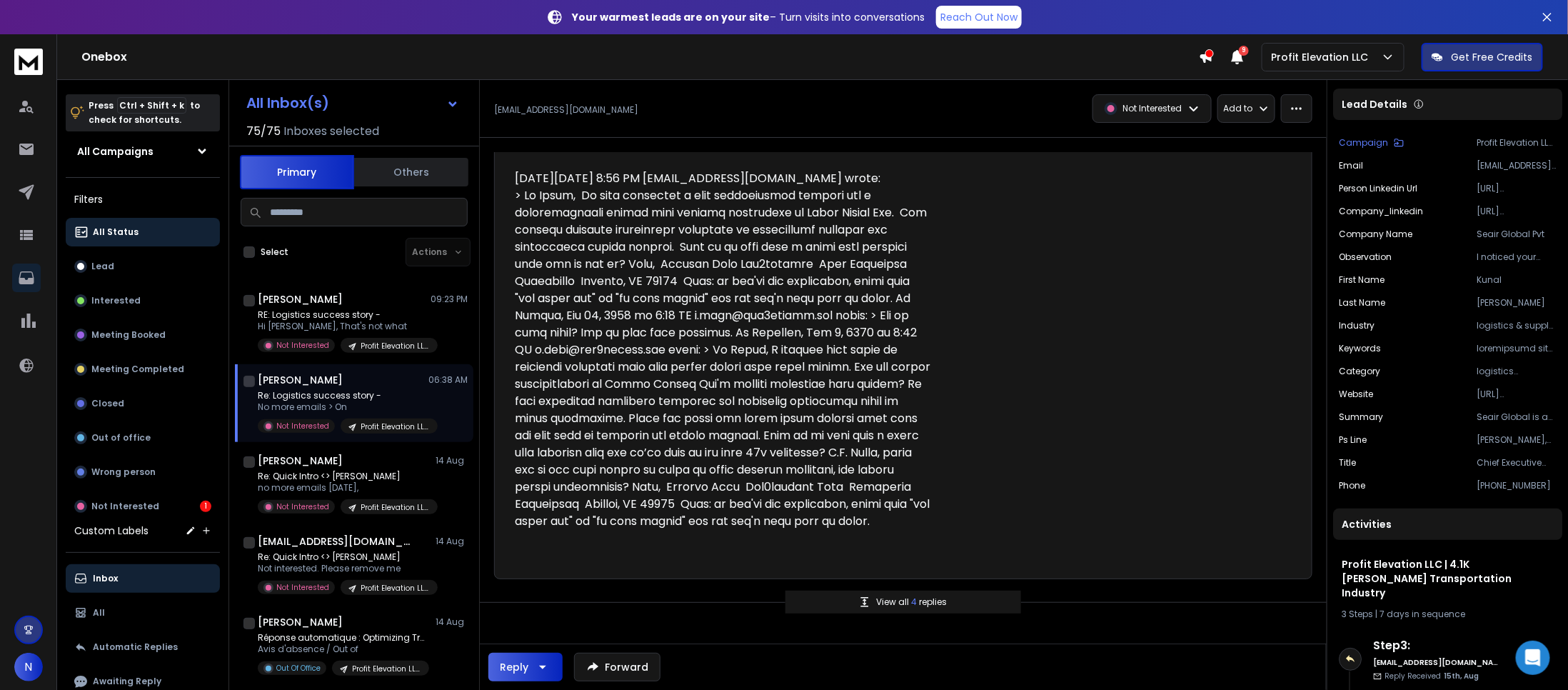
scroll to position [448, 0]
click at [897, 601] on p "View all 4 replies" at bounding box center [911, 600] width 71 height 11
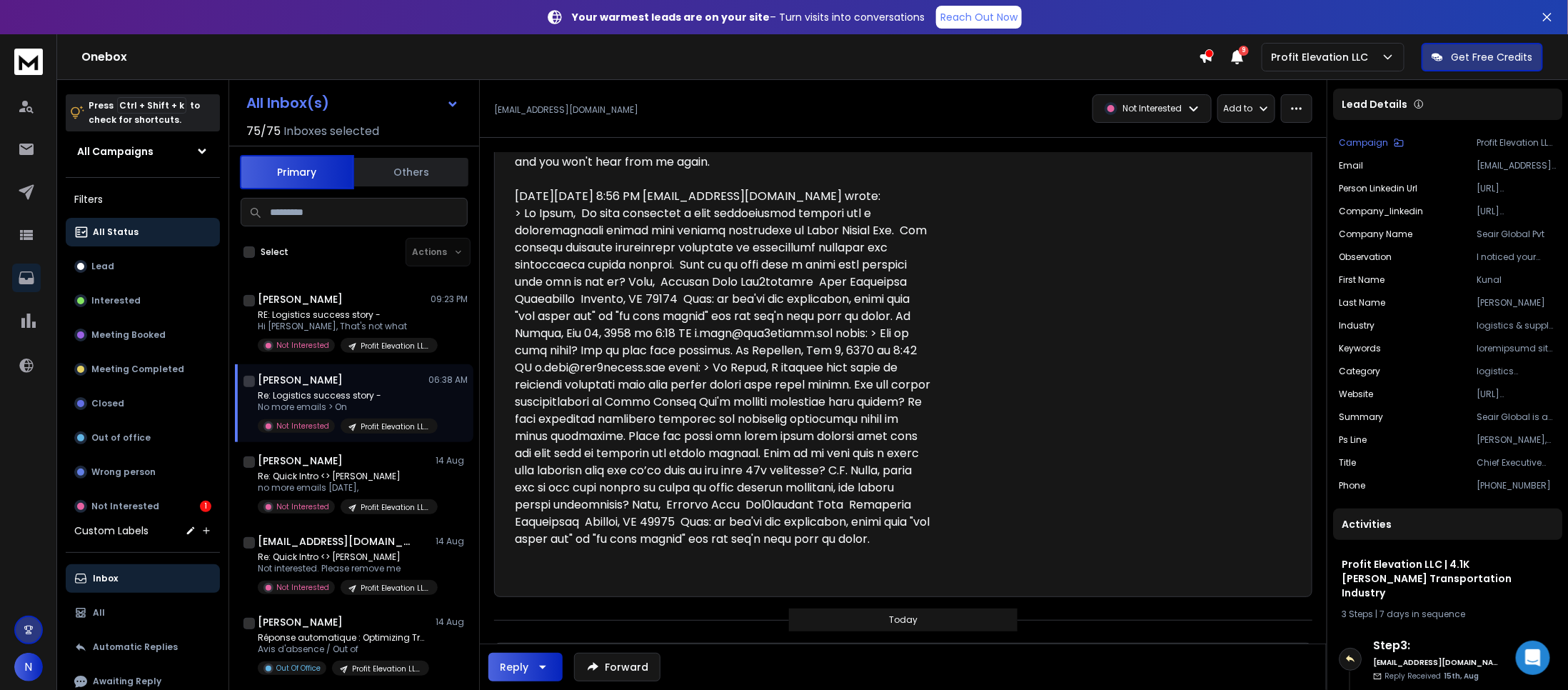
scroll to position [0, 0]
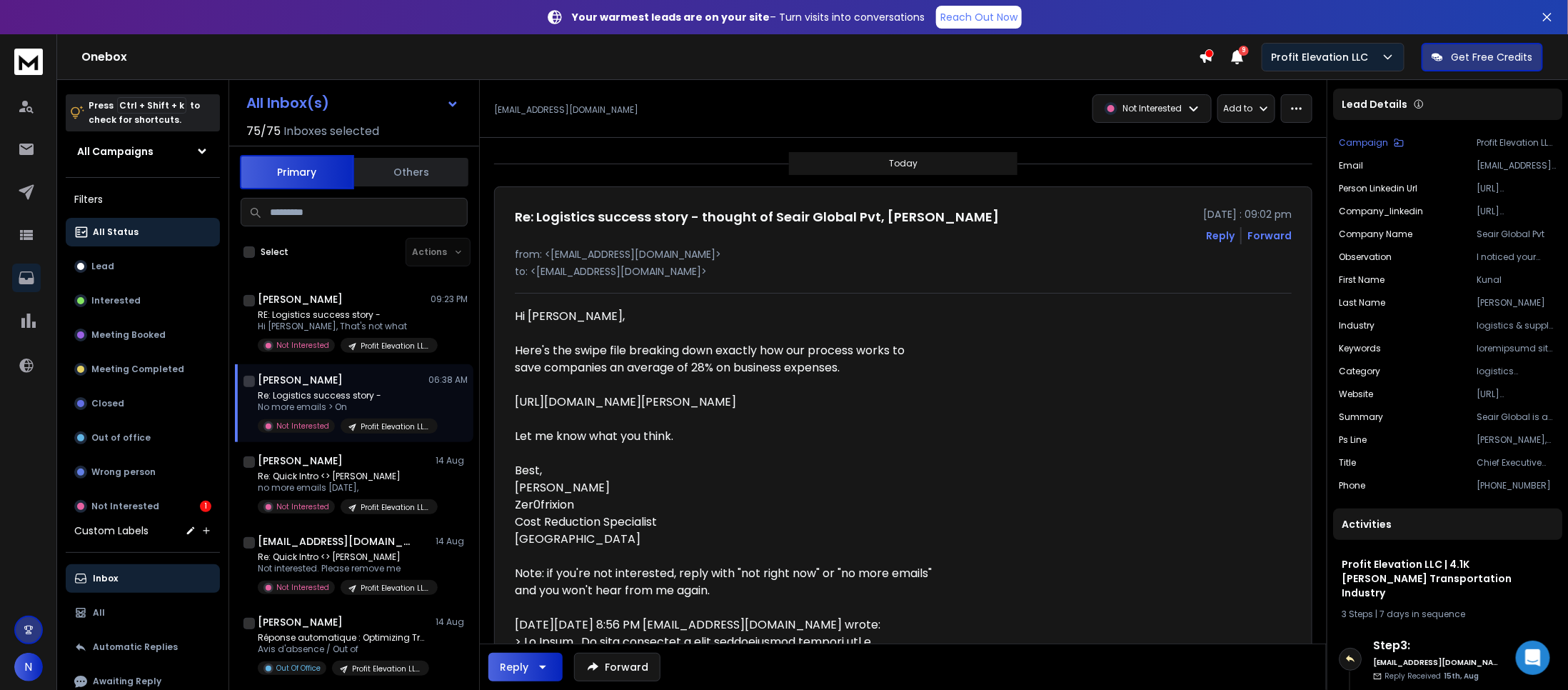
click at [1337, 52] on p "Profit Elevation LLC" at bounding box center [1323, 57] width 103 height 14
click at [1320, 59] on p "Profit Elevation LLC" at bounding box center [1323, 57] width 103 height 14
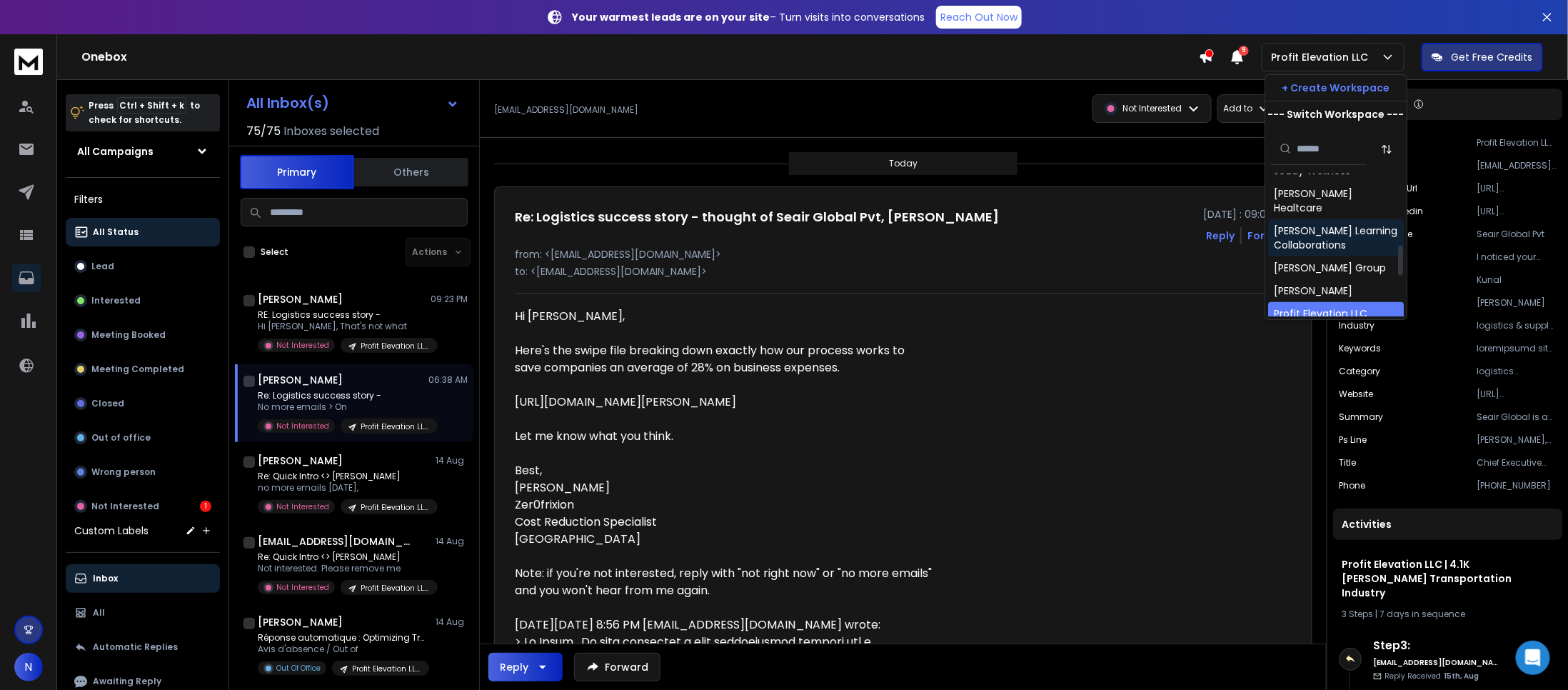
scroll to position [429, 0]
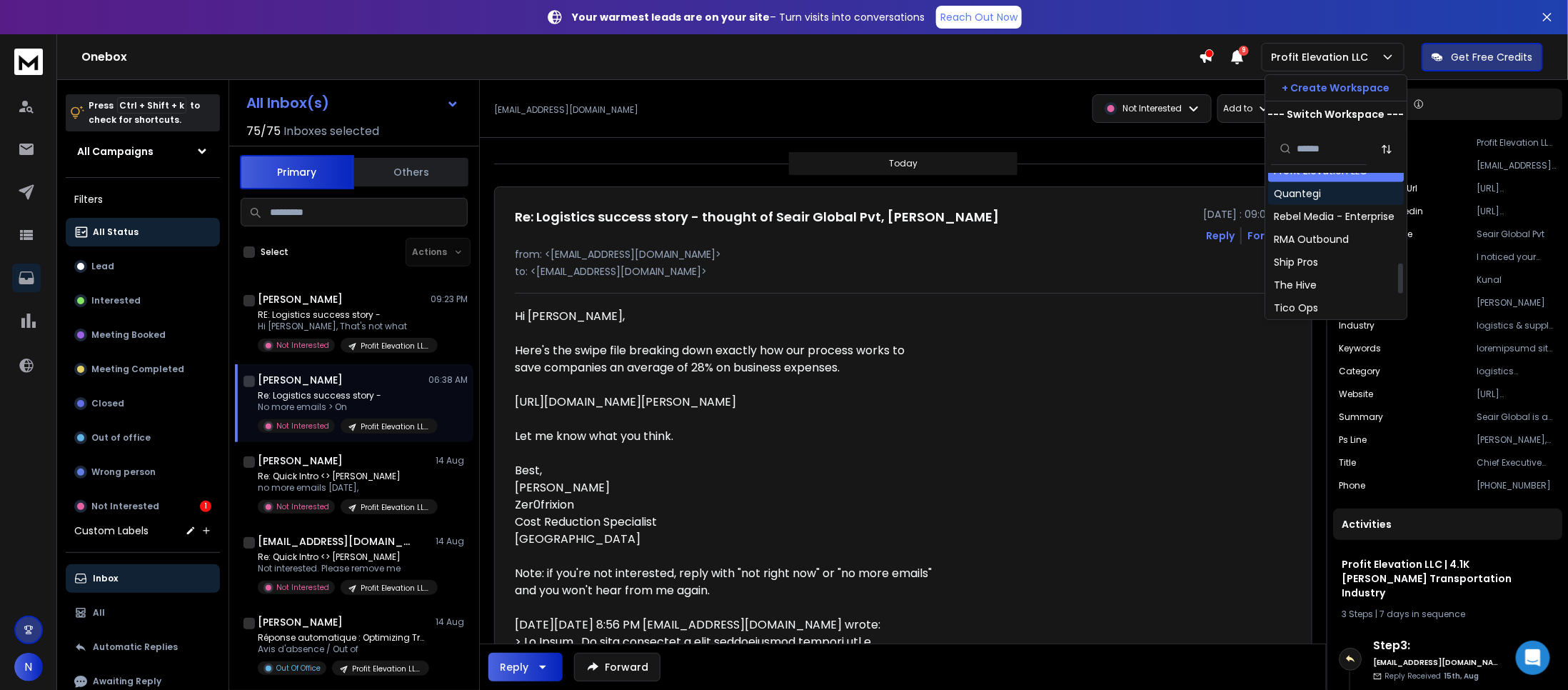
click at [1313, 195] on div "Quantegi" at bounding box center [1297, 193] width 47 height 14
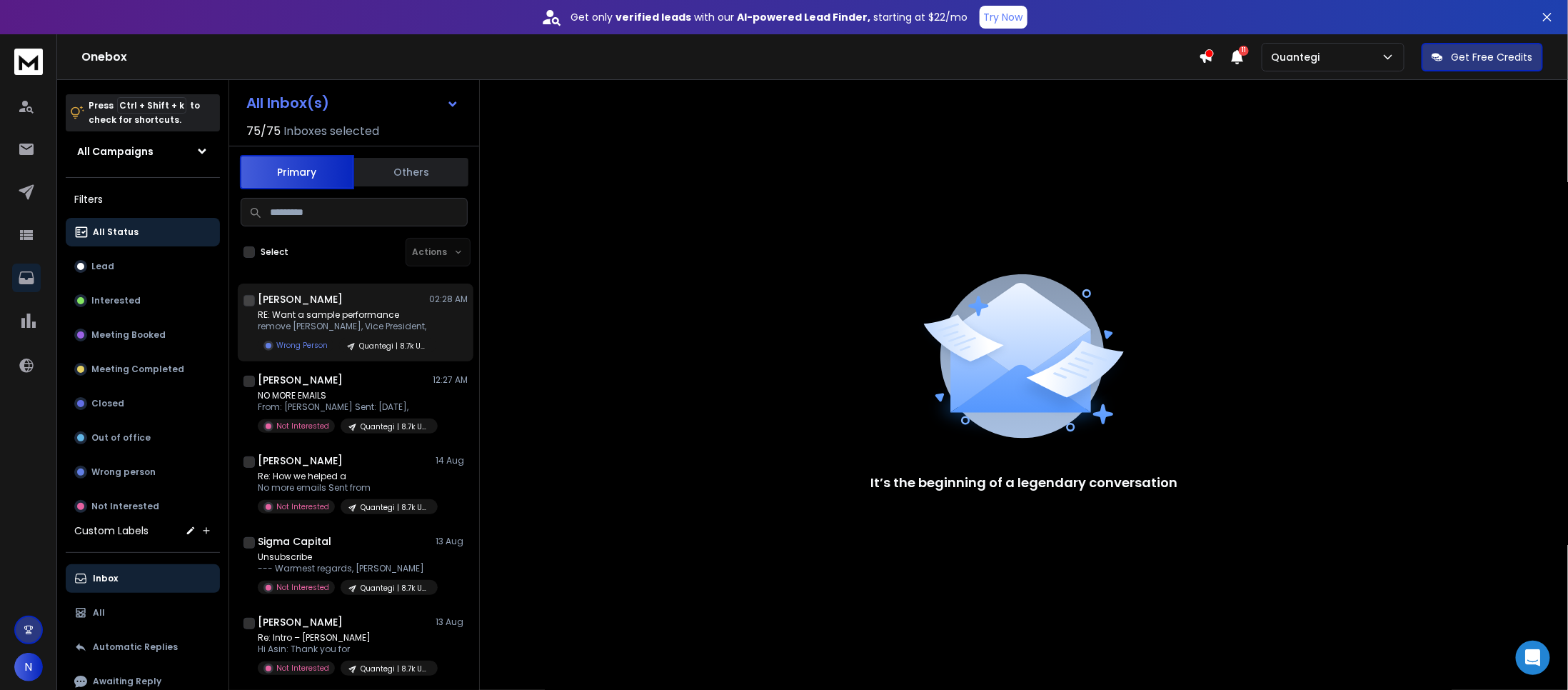
click at [401, 311] on p "RE: Want a sample performance" at bounding box center [343, 315] width 171 height 11
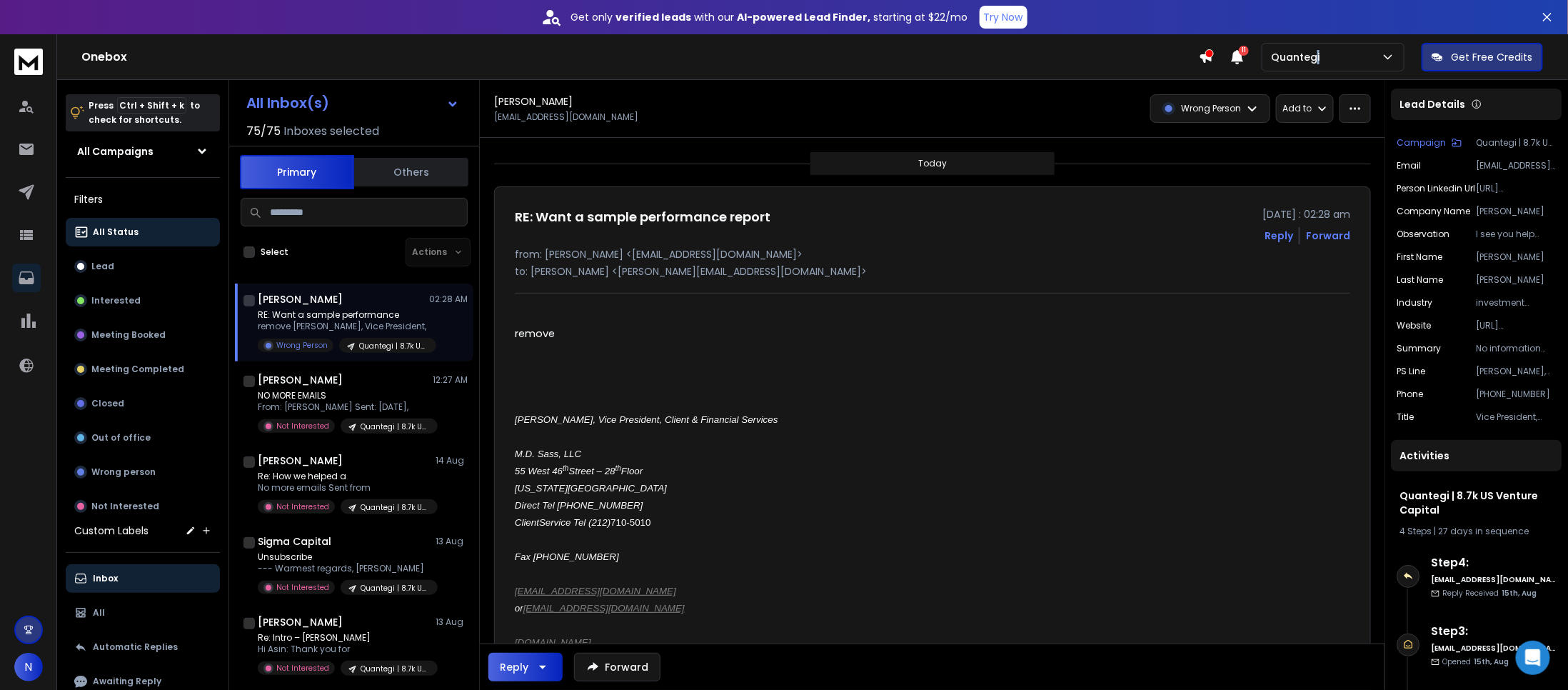
click at [1321, 37] on div "Onebox 11 Quantegi Get Free Credits" at bounding box center [784, 57] width 1568 height 46
click at [1328, 49] on button "Quantegi" at bounding box center [1333, 57] width 143 height 29
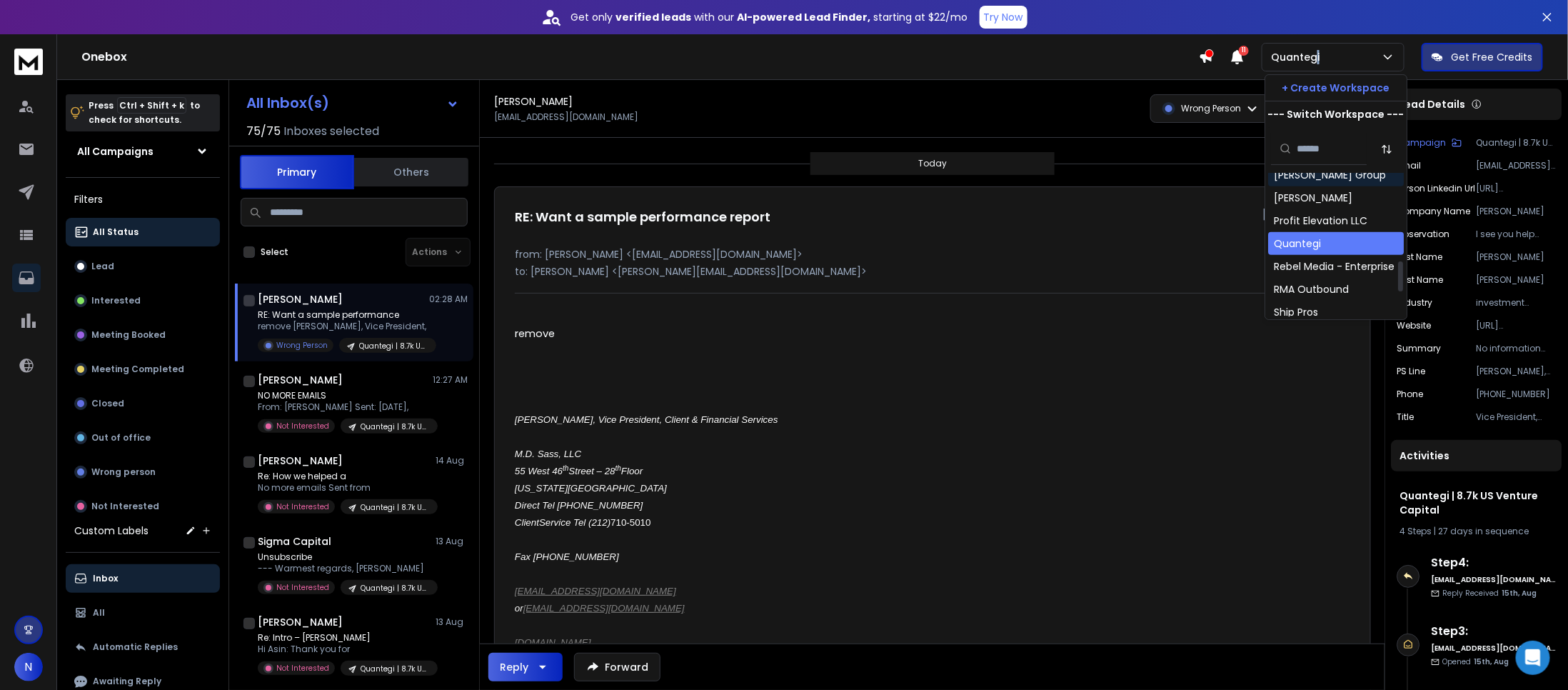
scroll to position [429, 0]
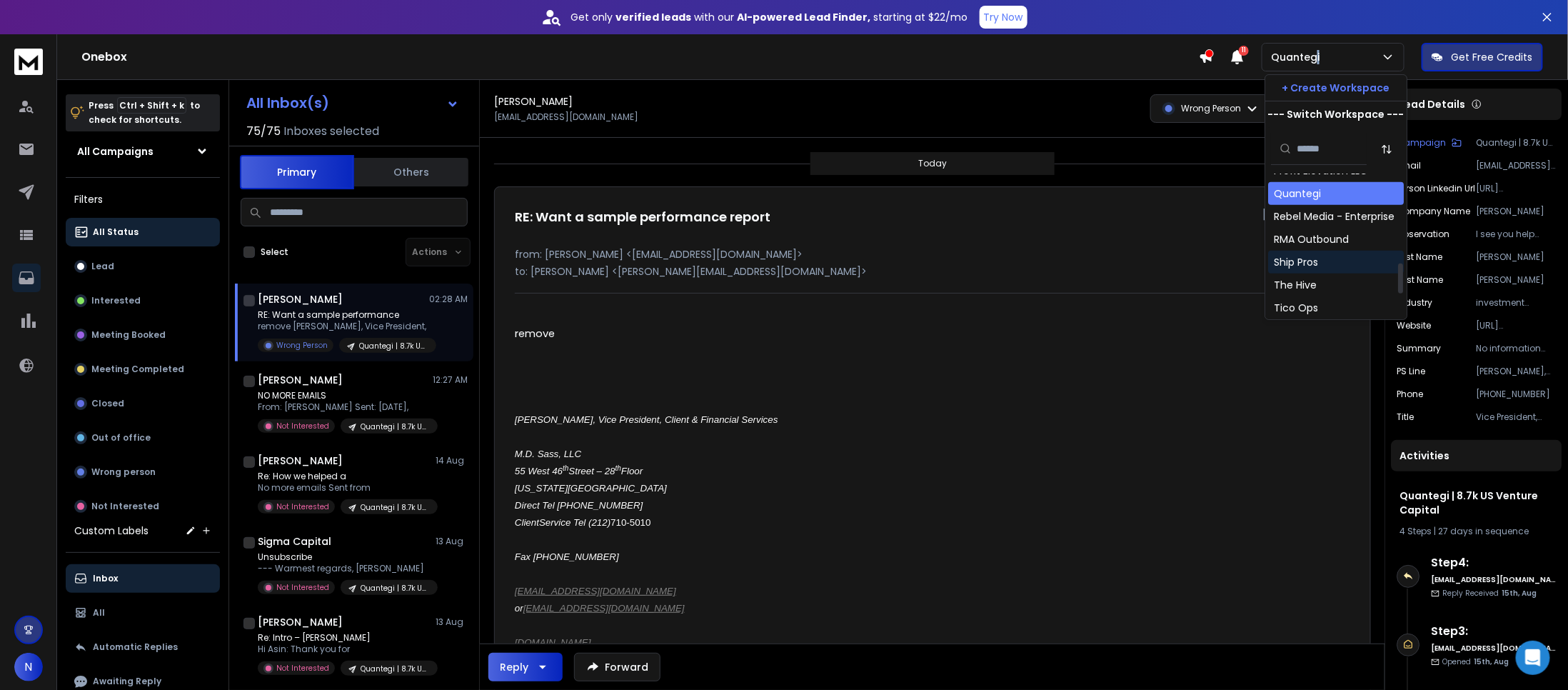
click at [1311, 262] on div "Ship Pros" at bounding box center [1296, 262] width 44 height 14
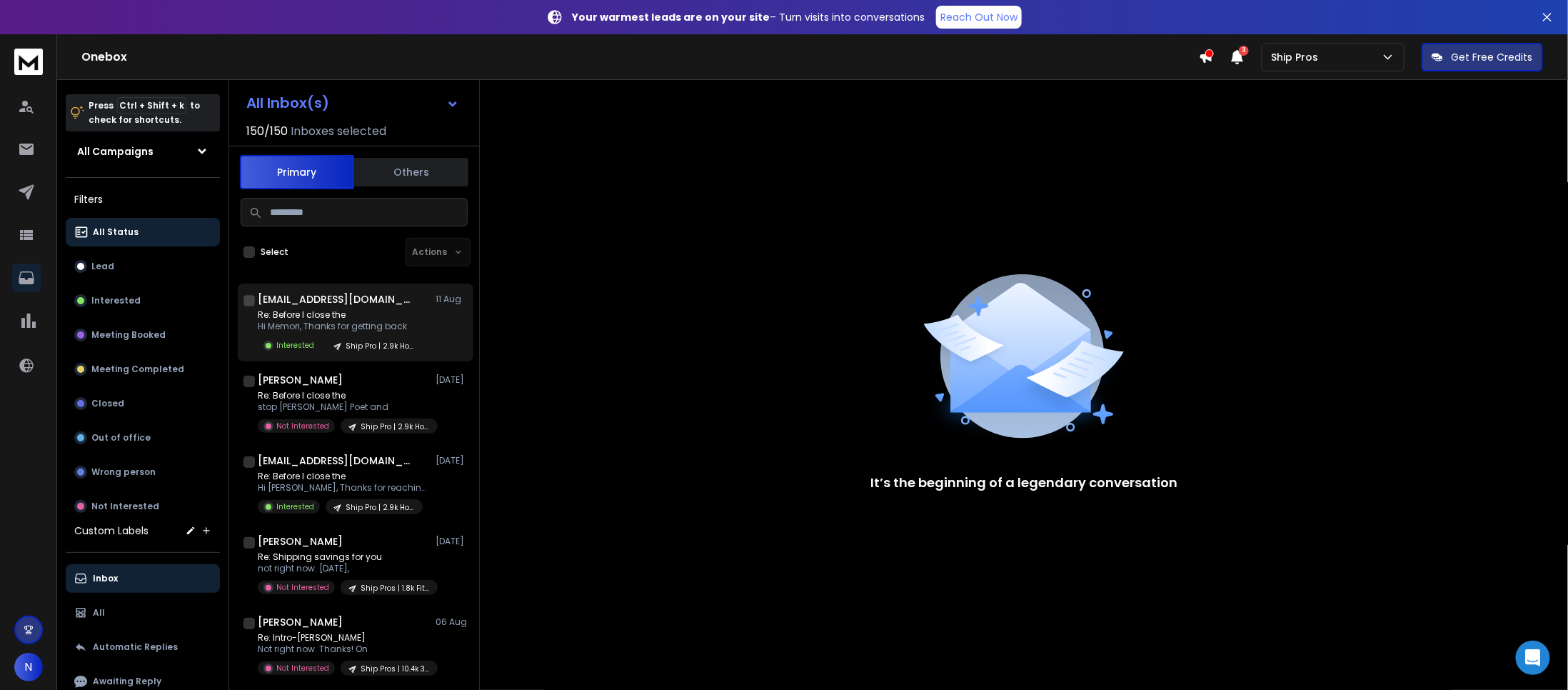
click at [379, 336] on div "Re: Before I close the Hi Memori, Thanks for getting back Interested Ship Pro |…" at bounding box center [340, 331] width 165 height 44
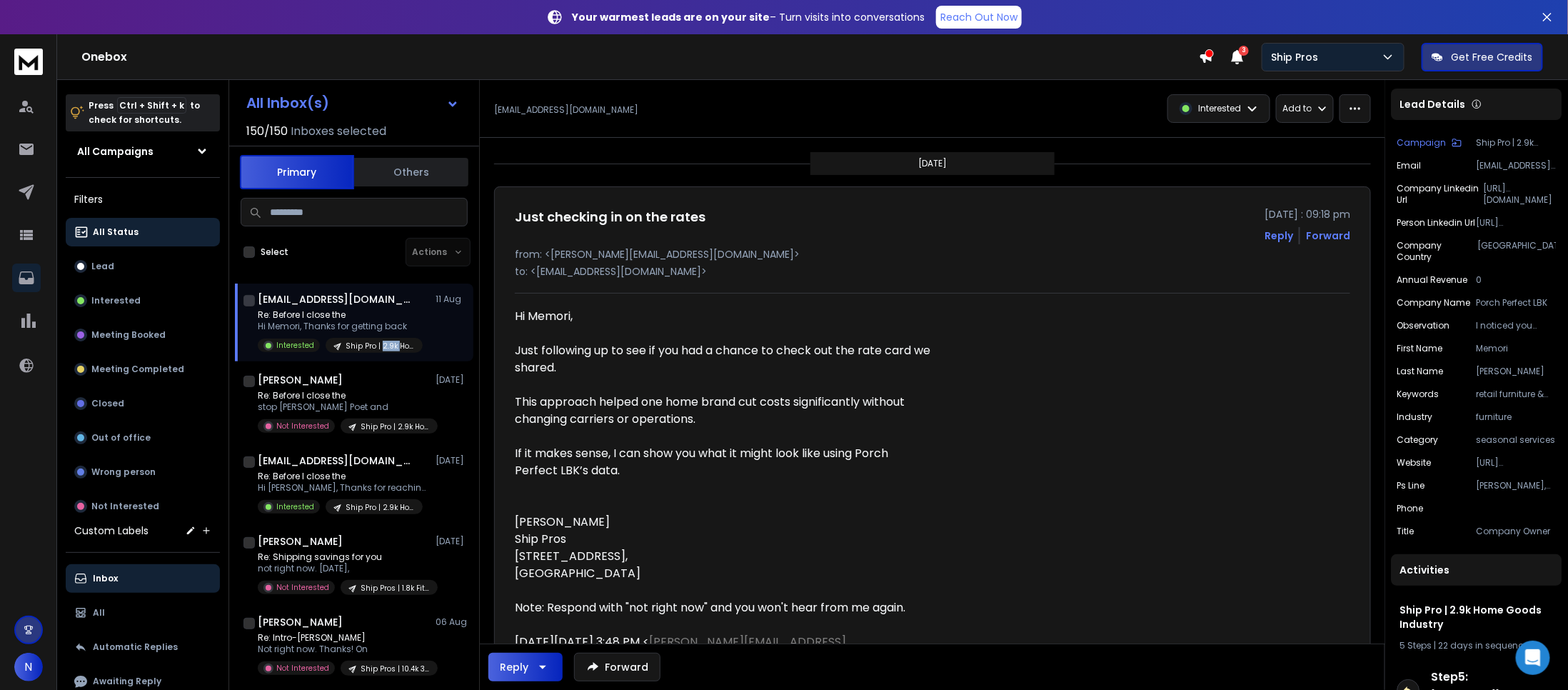
click at [1320, 43] on button "Ship Pros" at bounding box center [1333, 57] width 143 height 29
click at [1321, 43] on button "Ship Pros" at bounding box center [1333, 57] width 143 height 29
click at [1343, 46] on button "Ship Pros" at bounding box center [1333, 57] width 143 height 29
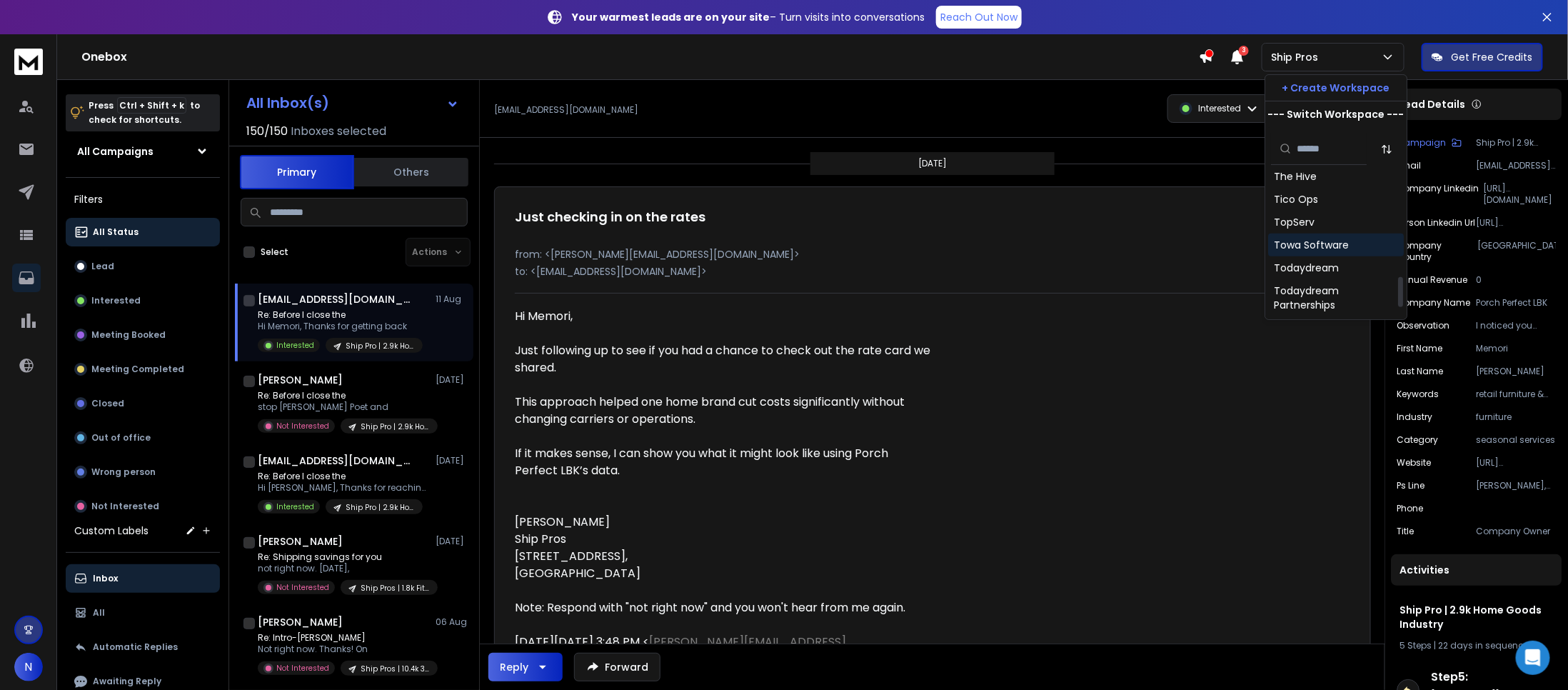
scroll to position [493, 0]
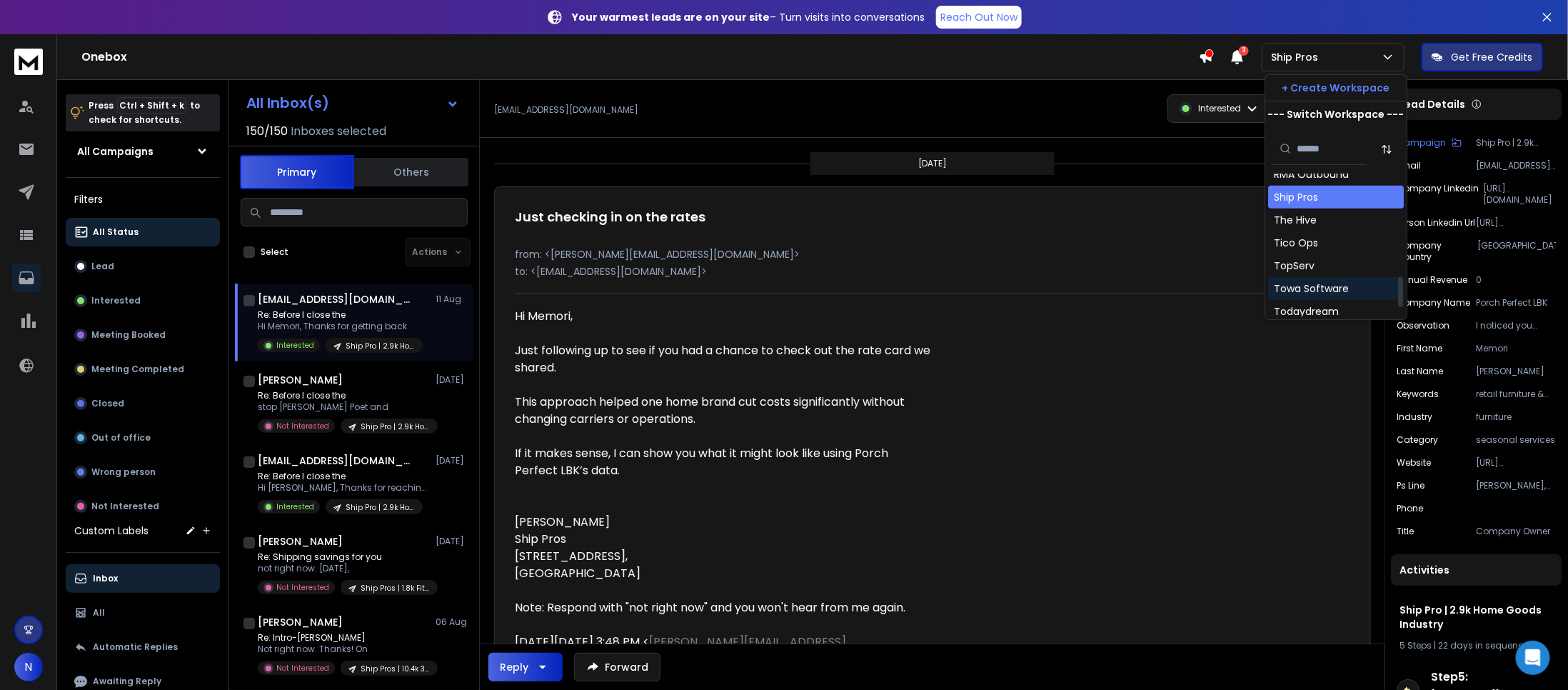
drag, startPoint x: 1400, startPoint y: 301, endPoint x: 1399, endPoint y: 293, distance: 8.1
click at [1399, 293] on div at bounding box center [1400, 292] width 5 height 30
click at [1320, 232] on div "Tico Ops" at bounding box center [1336, 243] width 136 height 23
